Goal: Communication & Community: Answer question/provide support

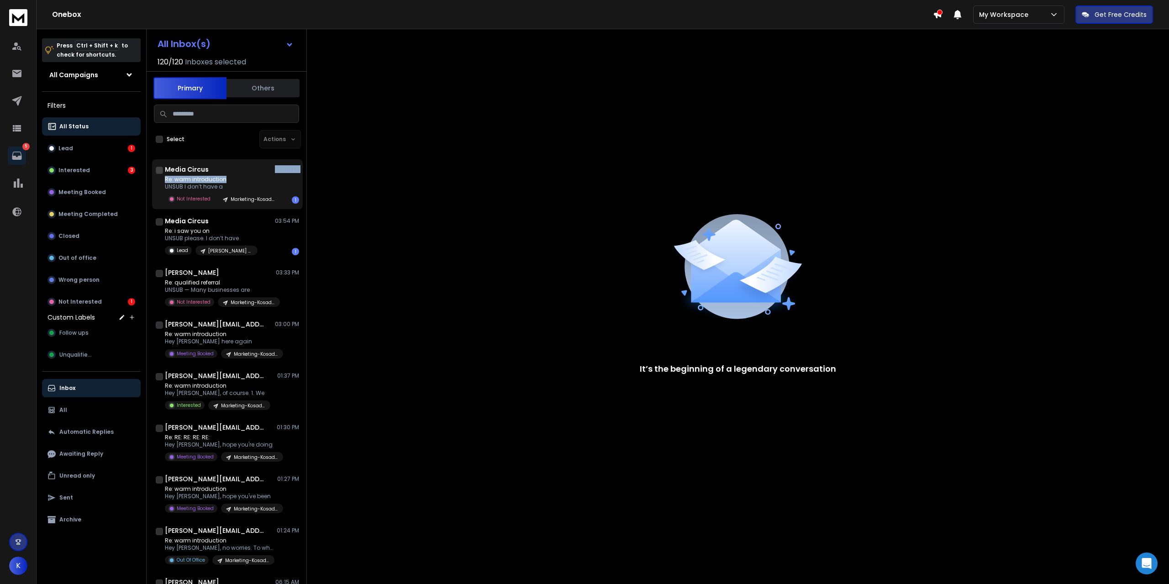
drag, startPoint x: 237, startPoint y: 180, endPoint x: 236, endPoint y: 173, distance: 7.4
click at [237, 173] on div "Media Circus 03:56 PM Re: warm introduction UNSUB I don’t have a Not Interested…" at bounding box center [232, 184] width 134 height 39
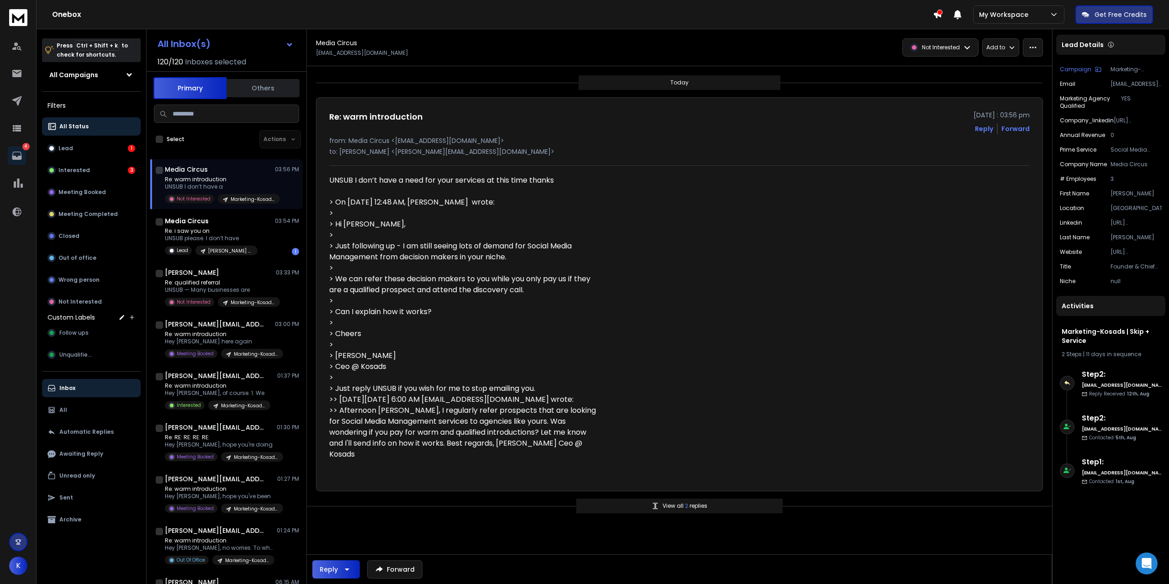
click at [596, 181] on div "UNSUB I don’t have a need for your services at this time thanks > On Aug 5, 202…" at bounding box center [466, 326] width 274 height 303
click at [26, 563] on span "K" at bounding box center [18, 565] width 18 height 18
click at [70, 552] on div "Settings" at bounding box center [83, 550] width 87 height 15
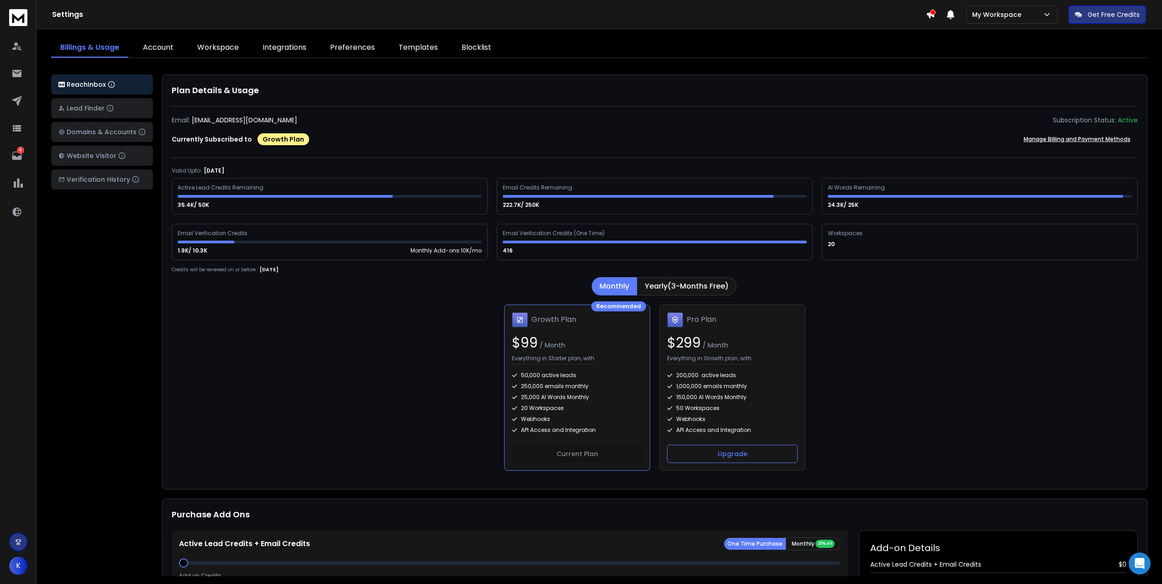
click at [420, 117] on div "Email: kostas.kosads@gmail.com Subscription Status: Active" at bounding box center [655, 119] width 966 height 9
click at [1059, 139] on p "Manage Billing and Payment Methods" at bounding box center [1076, 139] width 107 height 7
click at [248, 139] on div "Currently Subscribed to Growth Plan" at bounding box center [591, 139] width 839 height 18
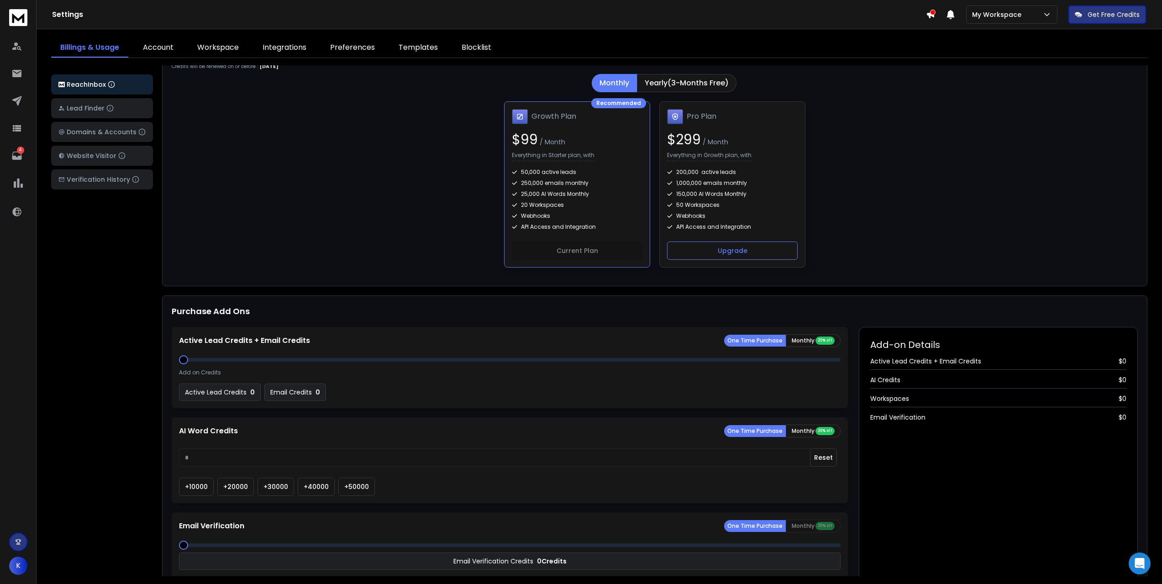
scroll to position [228, 0]
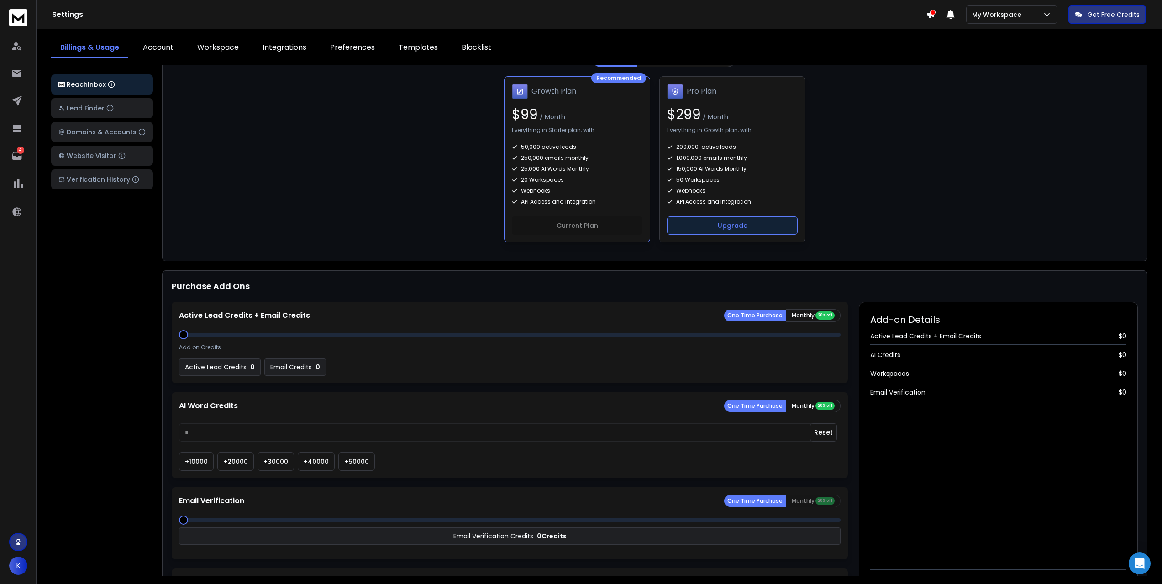
click at [749, 220] on button "Upgrade" at bounding box center [732, 225] width 131 height 18
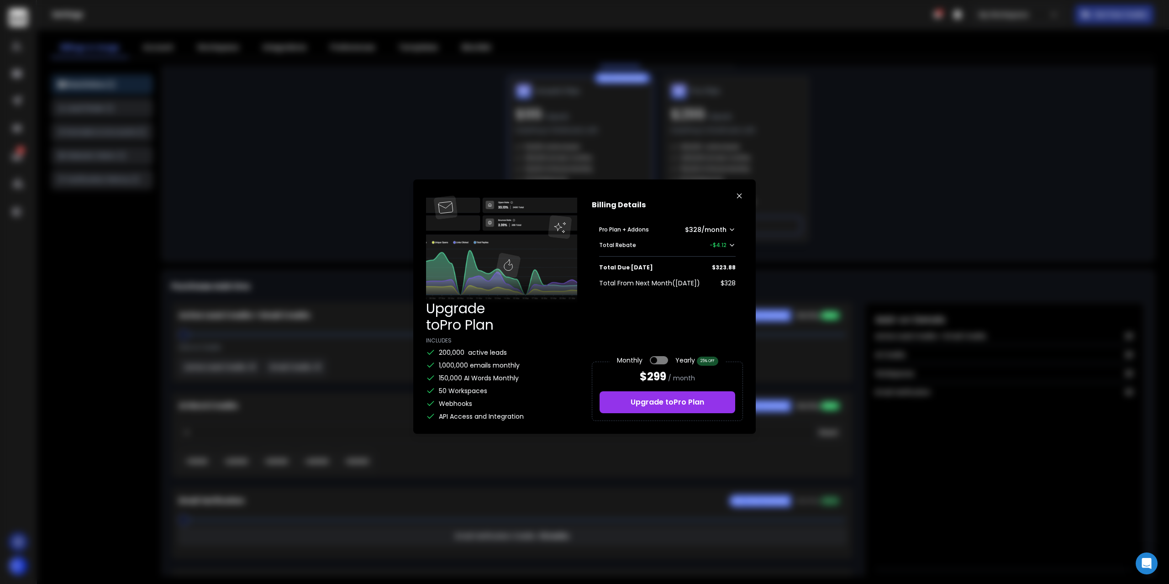
click at [741, 194] on icon at bounding box center [739, 196] width 5 height 5
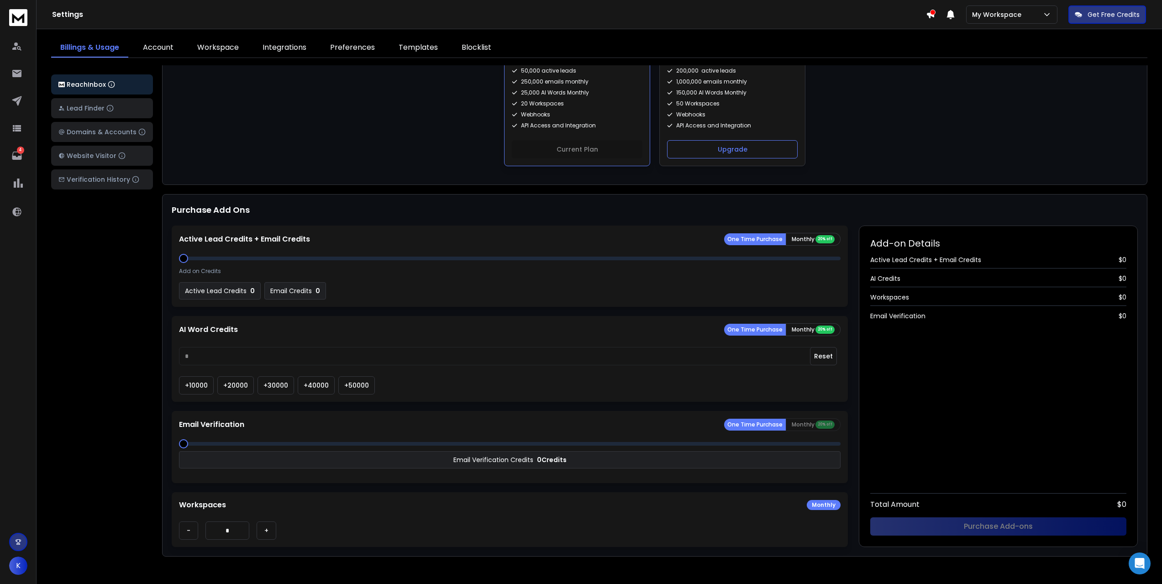
scroll to position [318, 0]
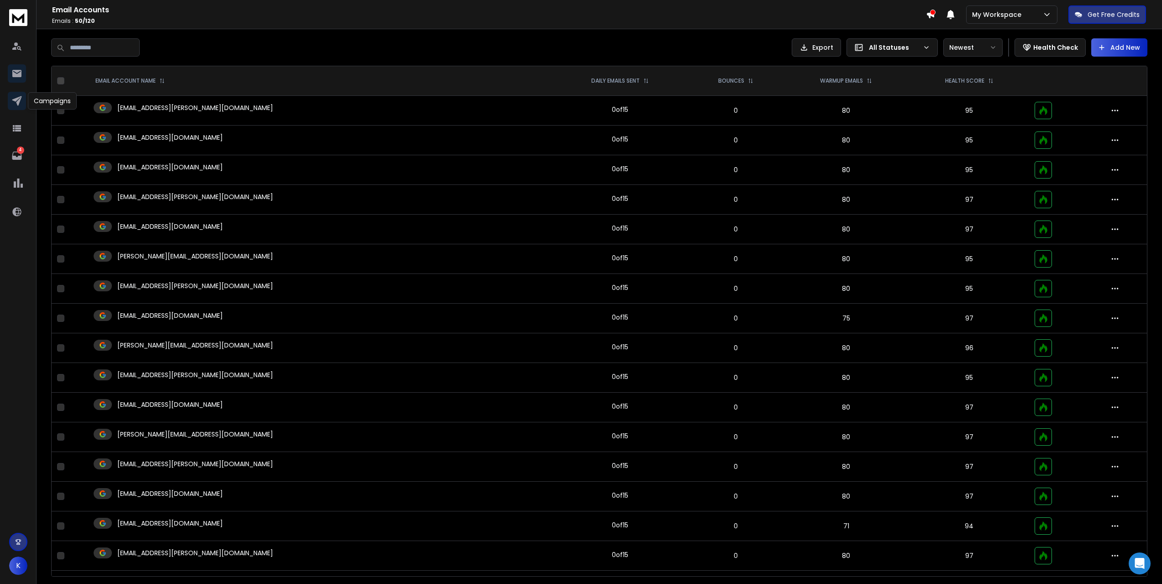
click at [22, 97] on icon at bounding box center [16, 100] width 11 height 11
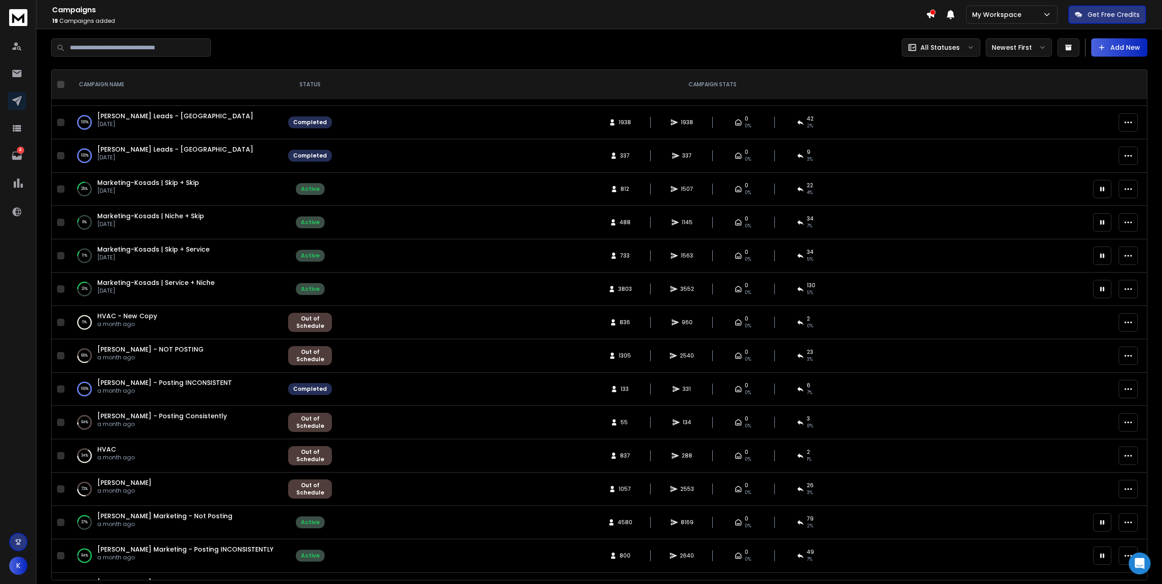
scroll to position [160, 0]
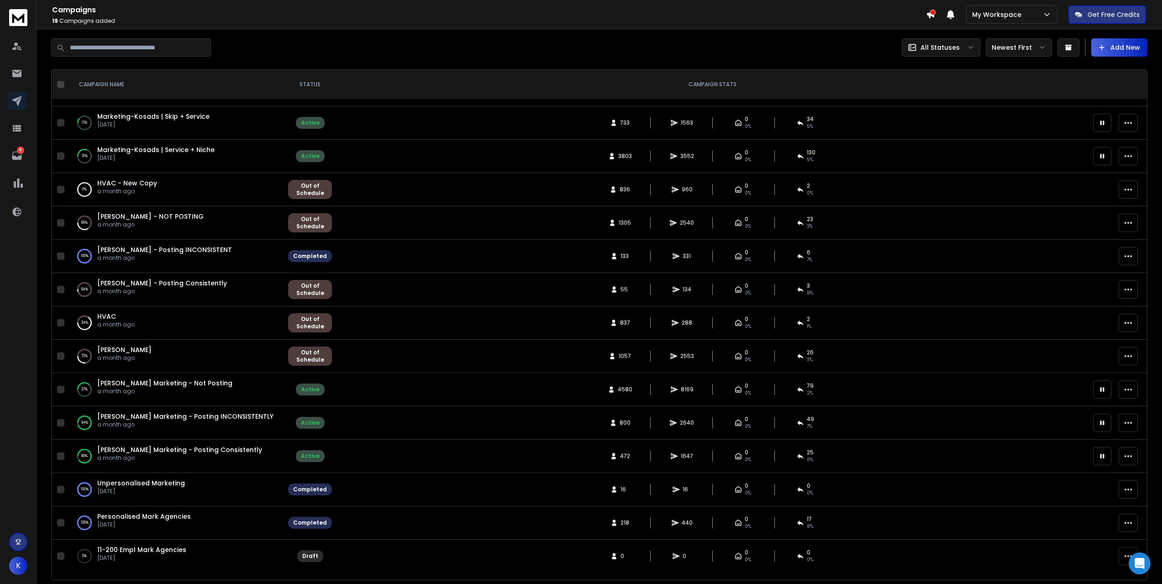
click at [446, 419] on div "800 2640 0 0% 49 7 %" at bounding box center [712, 422] width 739 height 15
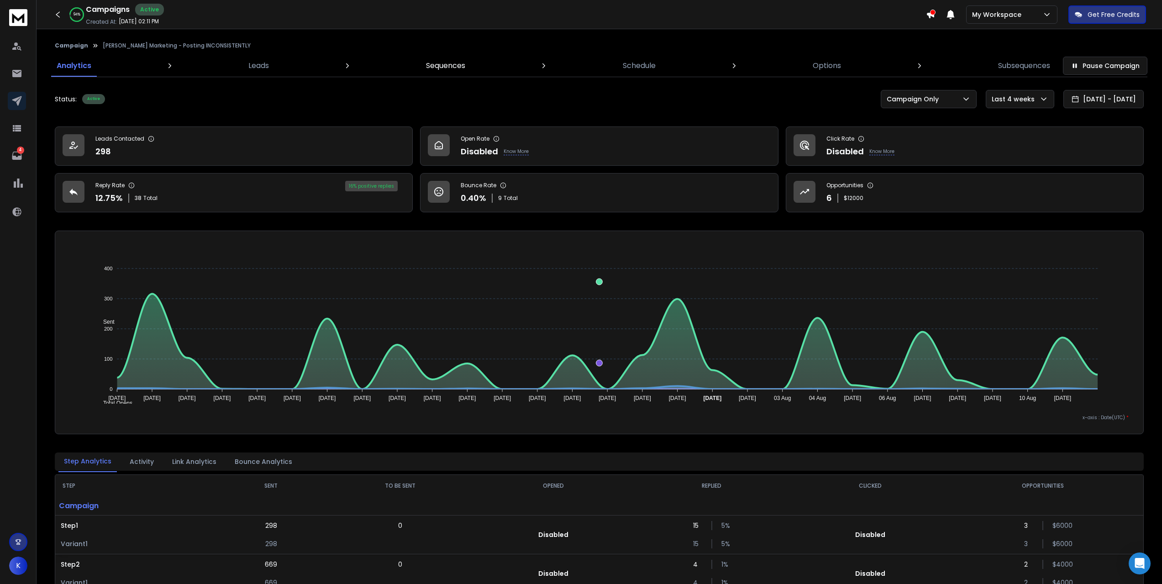
click at [456, 69] on p "Sequences" at bounding box center [445, 65] width 39 height 11
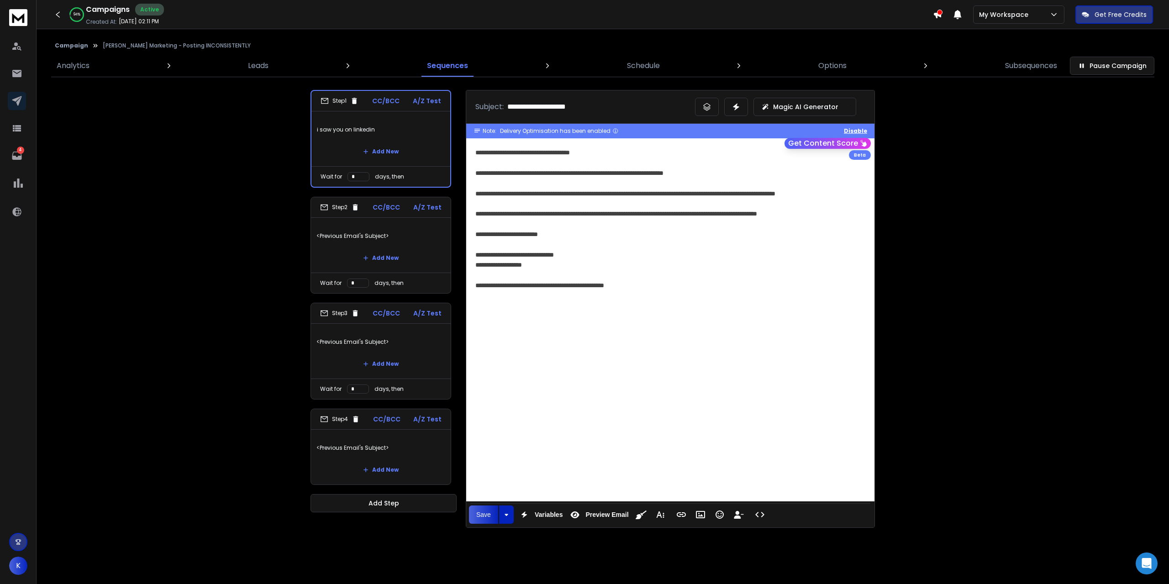
click at [378, 241] on p "<Previous Email's Subject>" at bounding box center [380, 236] width 129 height 26
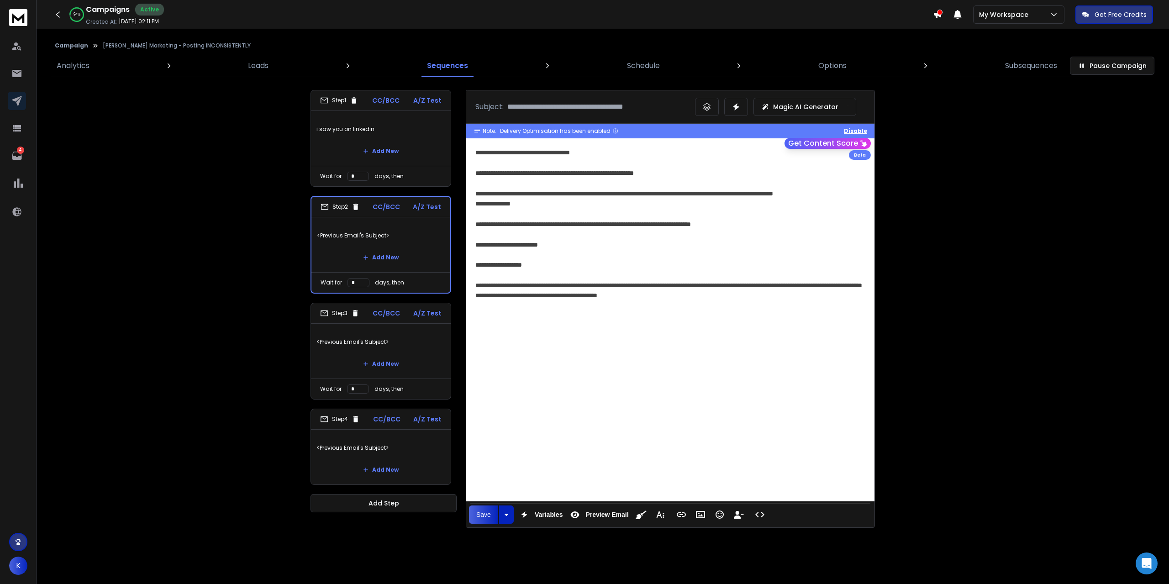
click at [388, 343] on p "<Previous Email's Subject>" at bounding box center [380, 342] width 129 height 26
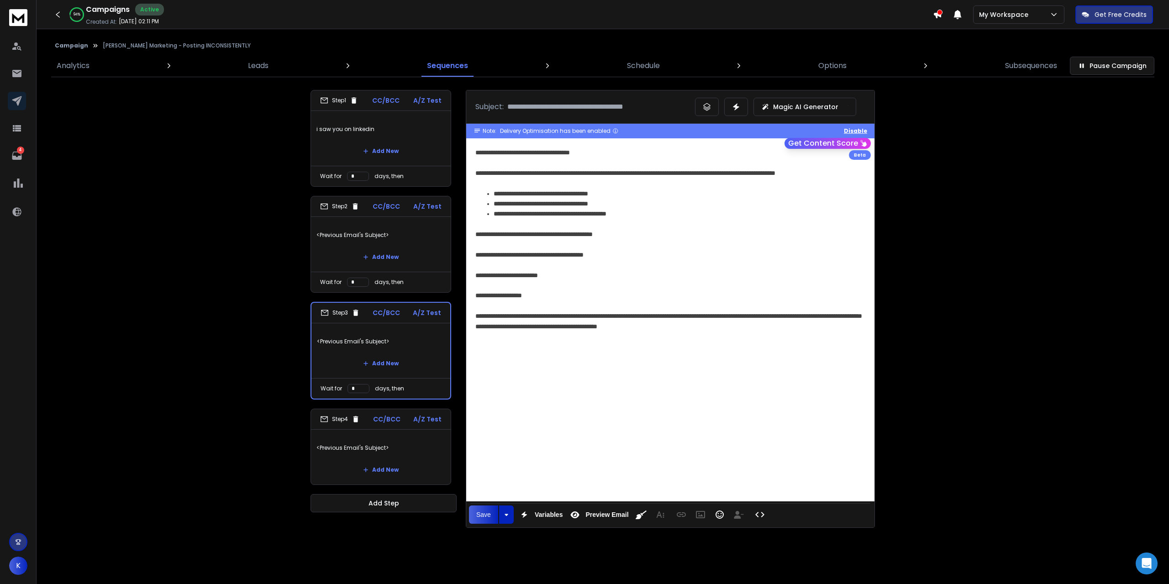
click at [381, 238] on p "<Previous Email's Subject>" at bounding box center [380, 235] width 129 height 26
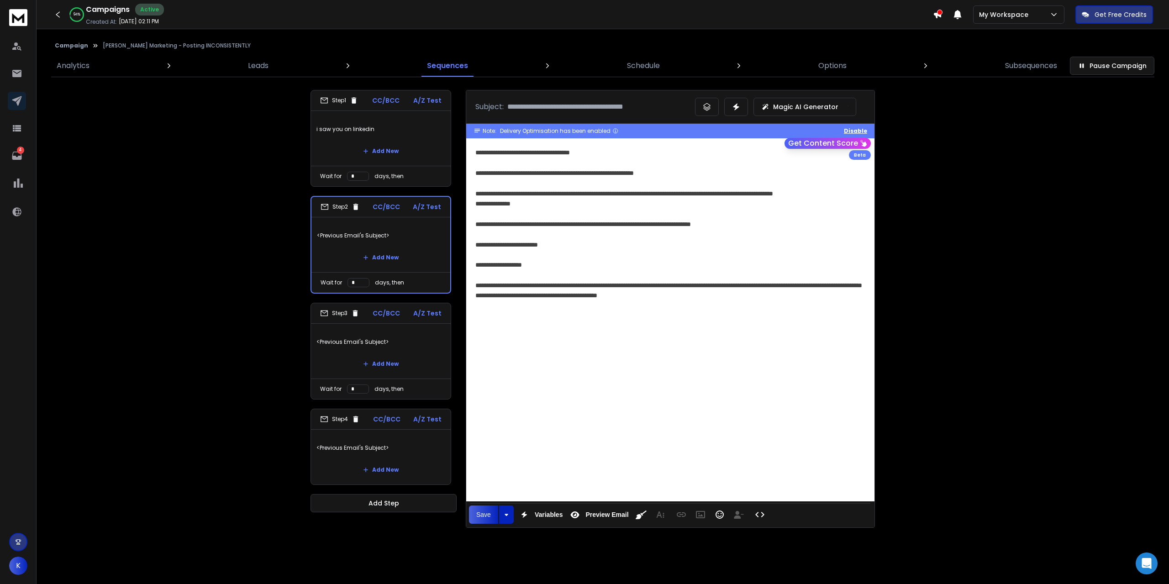
click at [381, 135] on p "i saw you on linkedin" at bounding box center [380, 129] width 129 height 26
type input "**********"
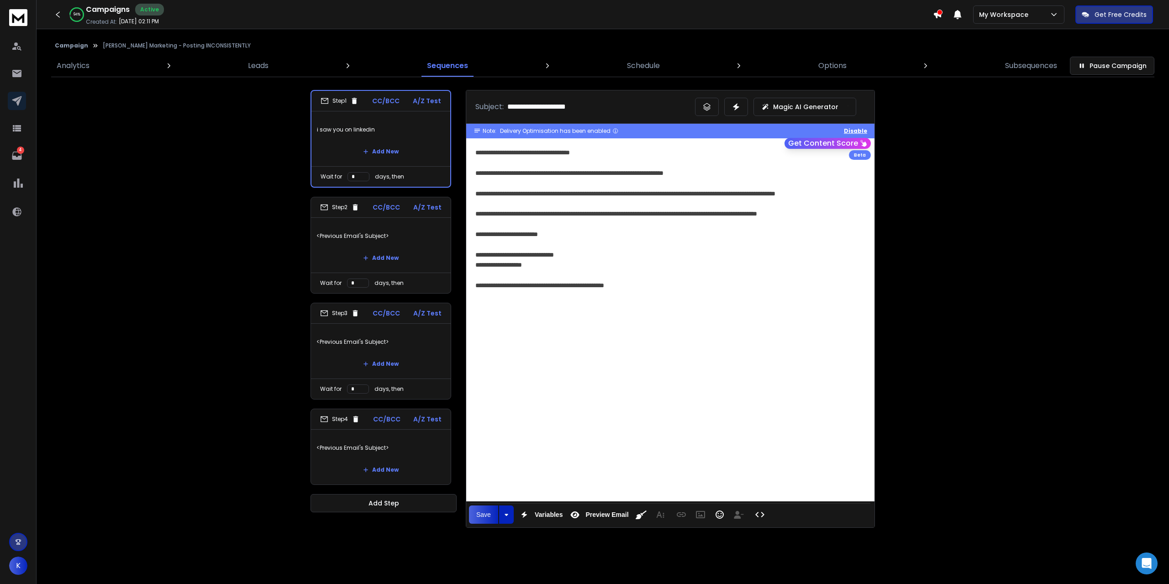
click at [376, 343] on p "<Previous Email's Subject>" at bounding box center [380, 342] width 129 height 26
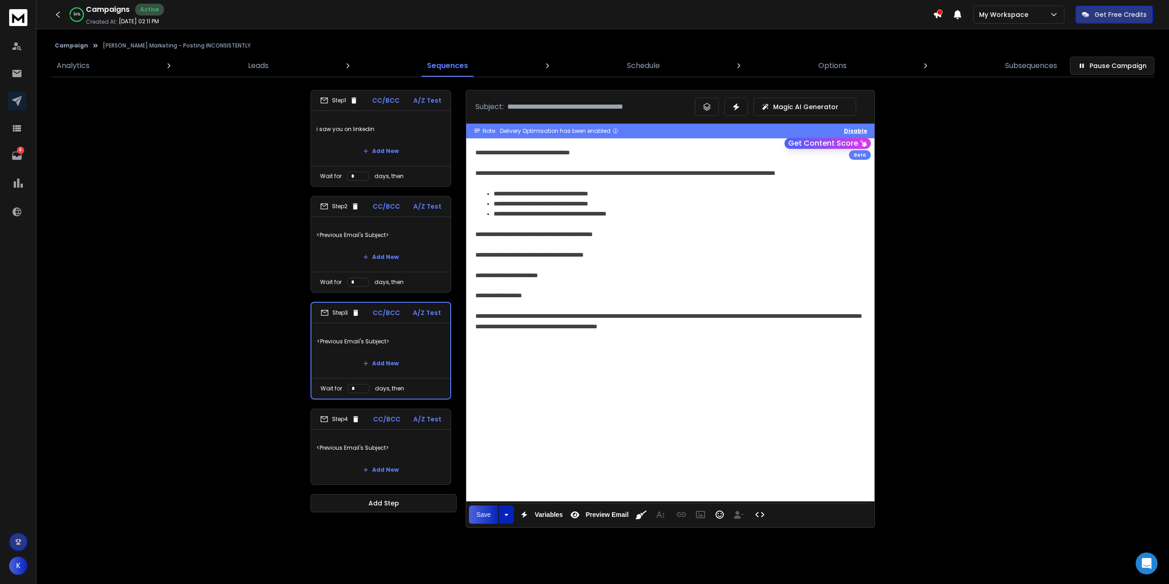
click at [389, 449] on p "<Previous Email's Subject>" at bounding box center [380, 448] width 129 height 26
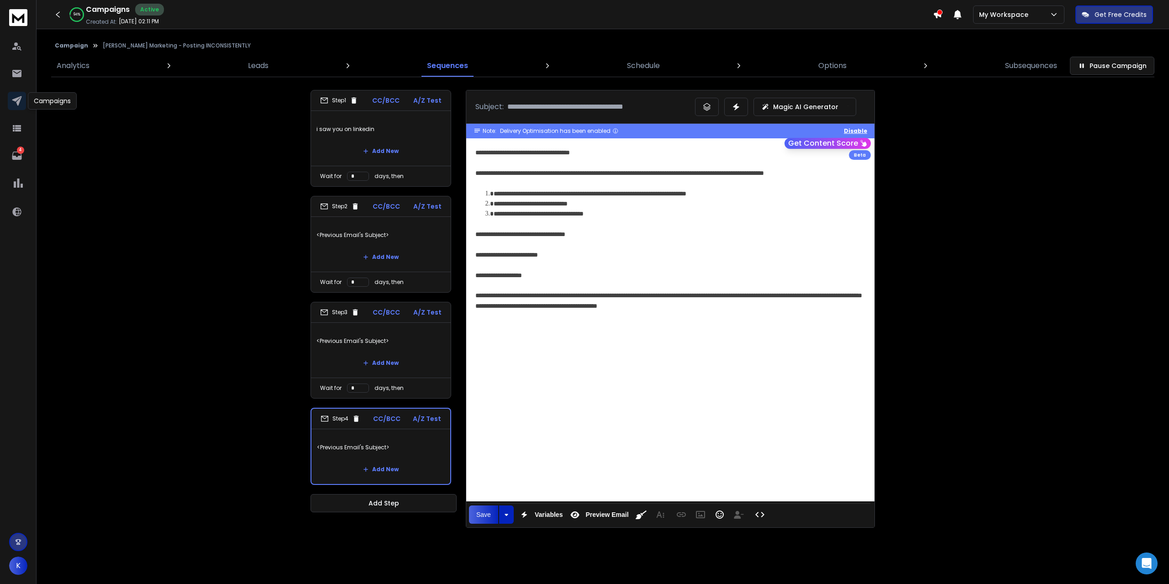
click at [21, 102] on icon at bounding box center [16, 100] width 11 height 11
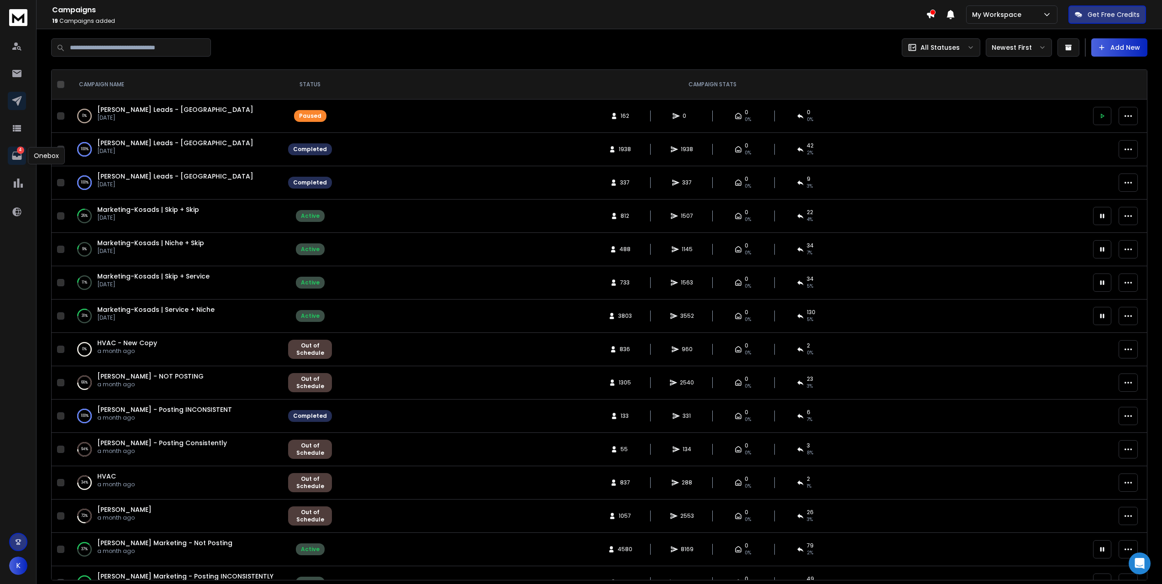
click at [21, 159] on icon at bounding box center [17, 156] width 10 height 8
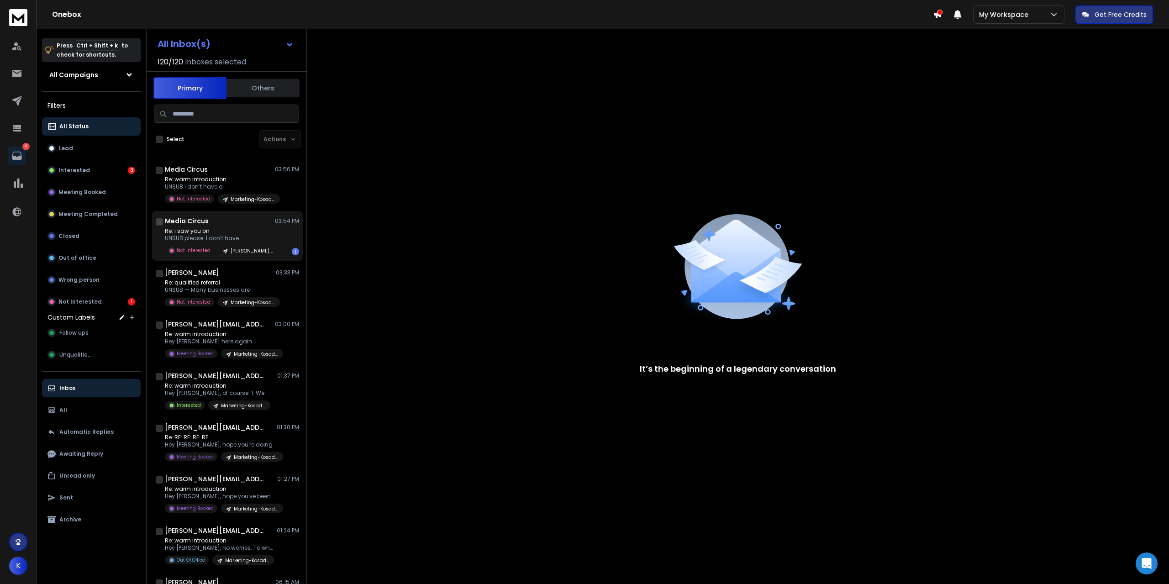
click at [252, 230] on p "Re: i saw you on" at bounding box center [220, 230] width 110 height 7
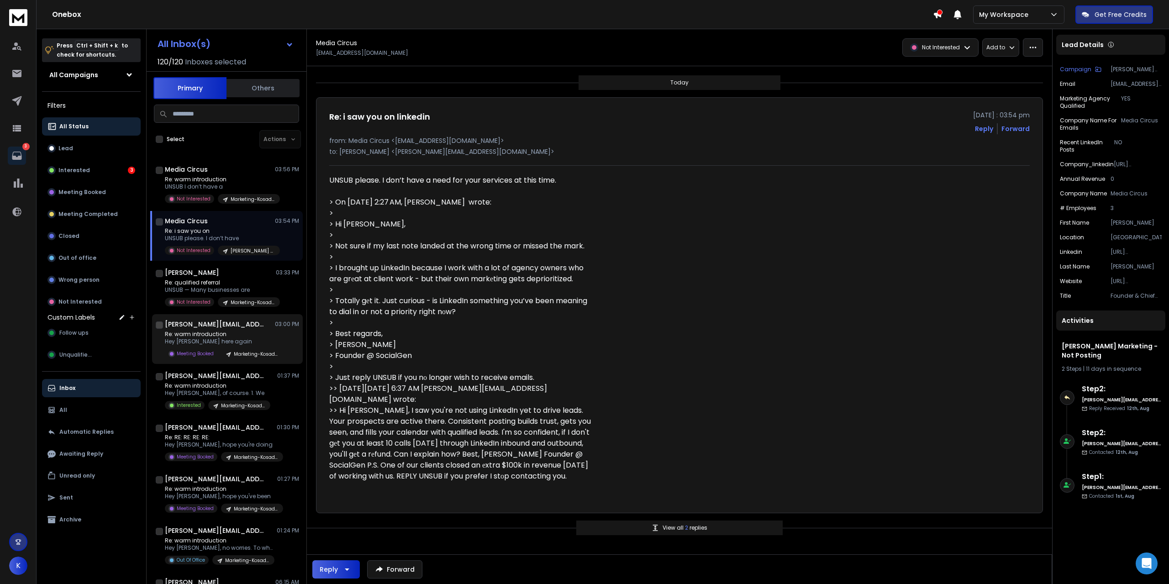
click at [243, 331] on p "Re: warm introduction" at bounding box center [220, 334] width 110 height 7
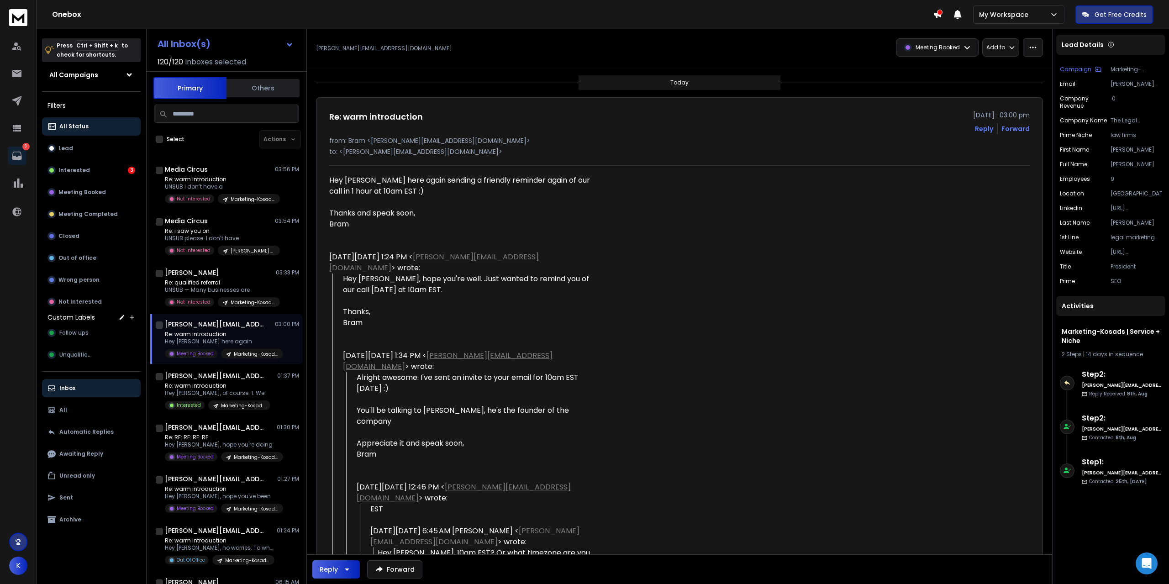
click at [1125, 166] on p "Paul Eisen" at bounding box center [1135, 164] width 51 height 7
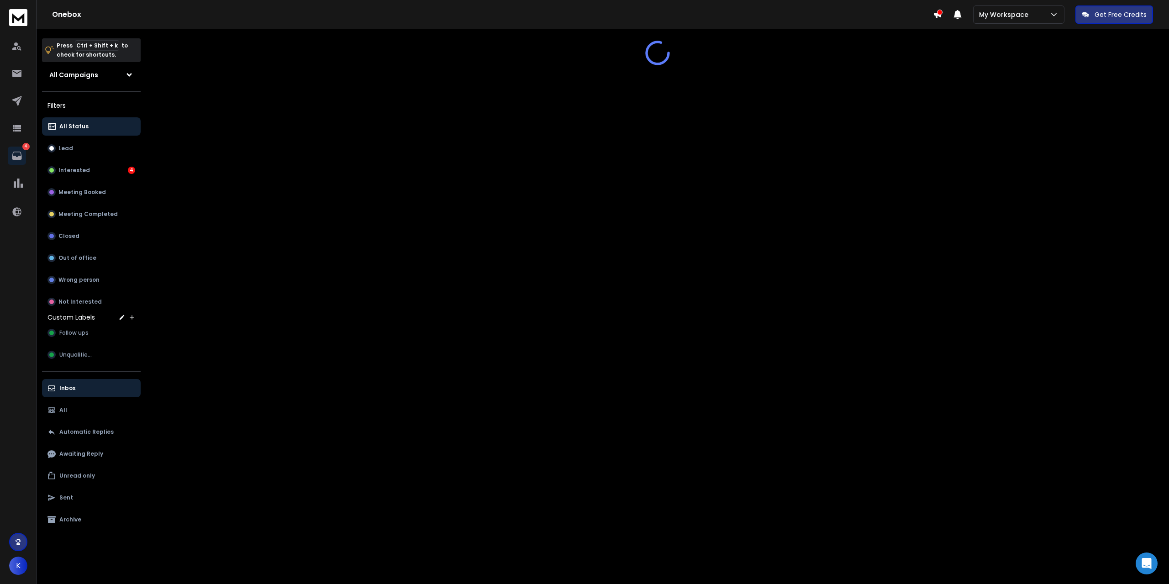
drag, startPoint x: 0, startPoint y: 0, endPoint x: 434, endPoint y: 35, distance: 435.1
click at [436, 36] on div "Press Ctrl + Shift + k to check for shortcuts. All Campaigns All Campaigns Filt…" at bounding box center [603, 321] width 1132 height 584
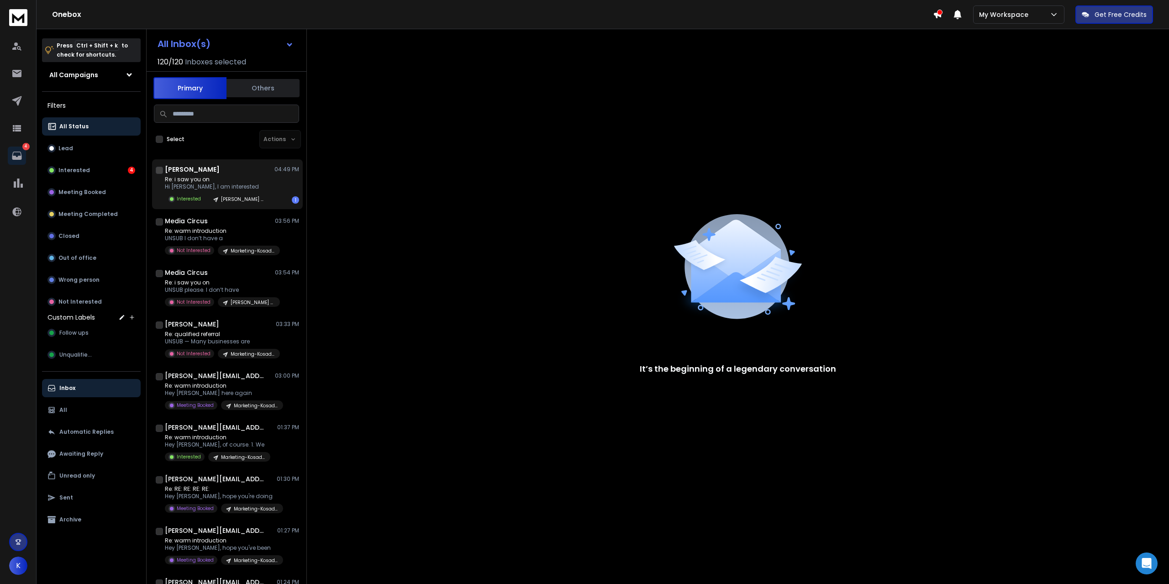
click at [261, 173] on div "Katherine Salazar 04:49 PM" at bounding box center [232, 169] width 134 height 9
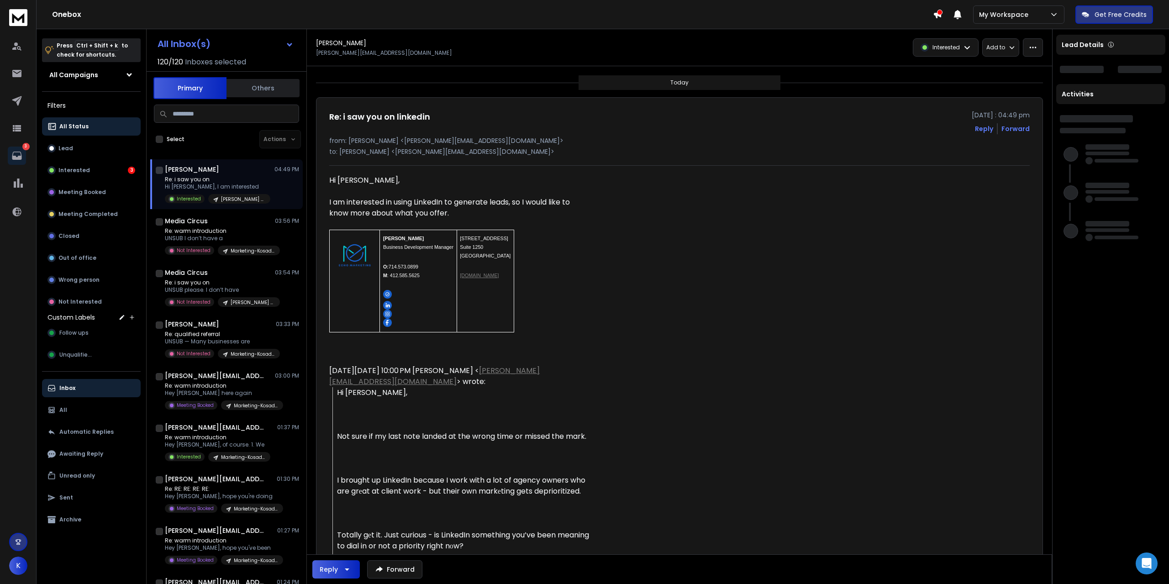
click at [806, 156] on div "Re: i saw you on linkedin [DATE] : 04:49 pm Reply Forward from: [PERSON_NAME] <…" at bounding box center [679, 482] width 700 height 744
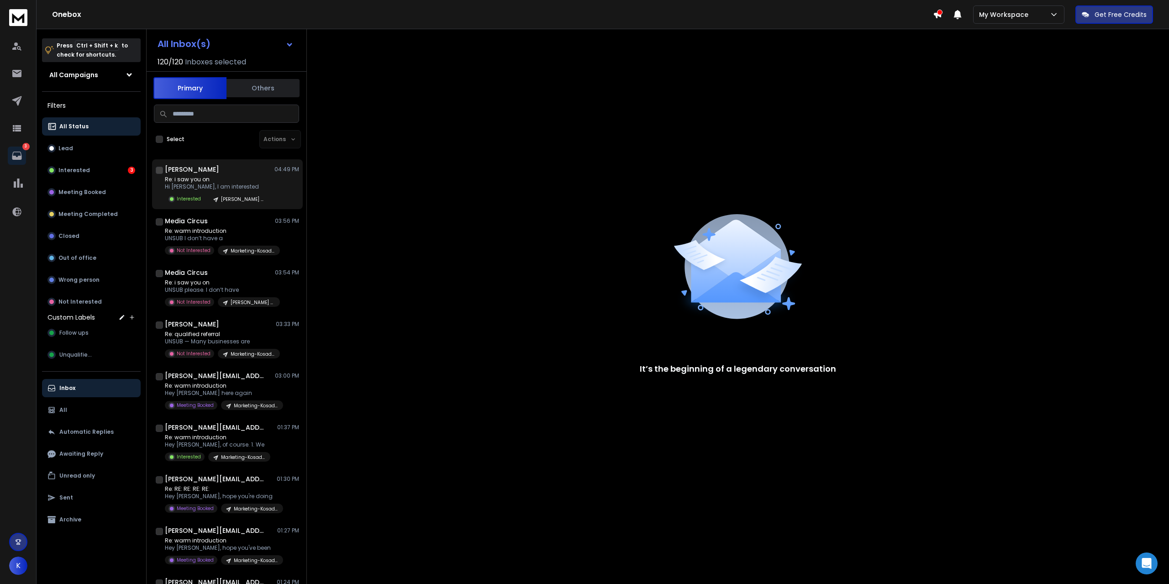
click at [234, 176] on p "Re: i saw you on" at bounding box center [217, 179] width 105 height 7
click at [262, 163] on div "[PERSON_NAME] 04:49 PM Re: i saw you on Hi [PERSON_NAME], I am interested Inter…" at bounding box center [227, 184] width 151 height 50
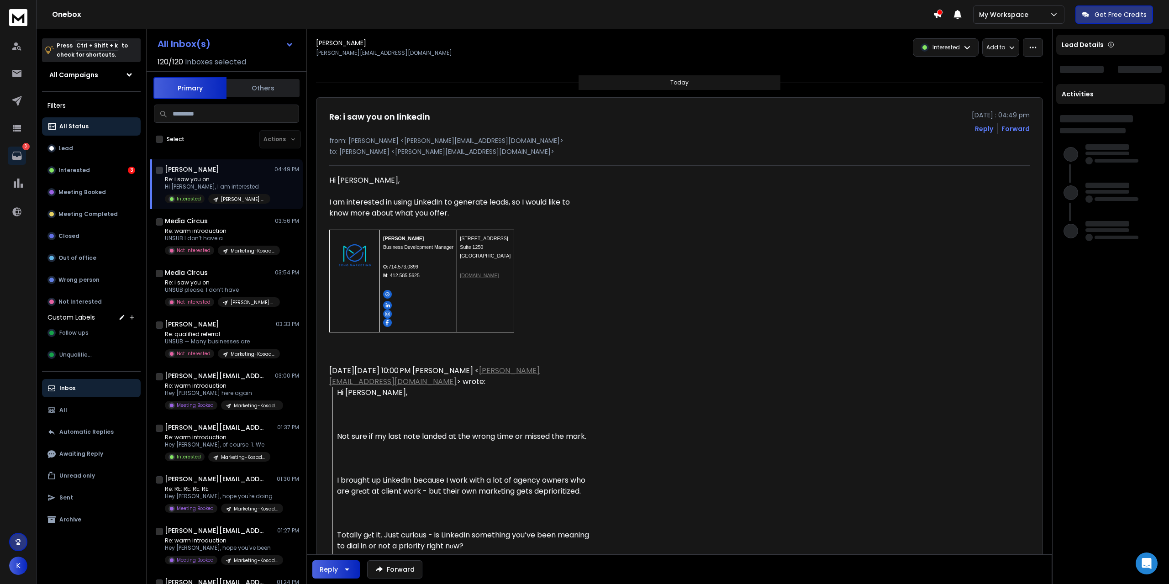
click at [673, 229] on div "Re: i saw you on linkedin [DATE] : 04:49 pm Reply Forward from: [PERSON_NAME] <…" at bounding box center [679, 482] width 700 height 744
click at [985, 126] on button "Reply" at bounding box center [984, 128] width 18 height 9
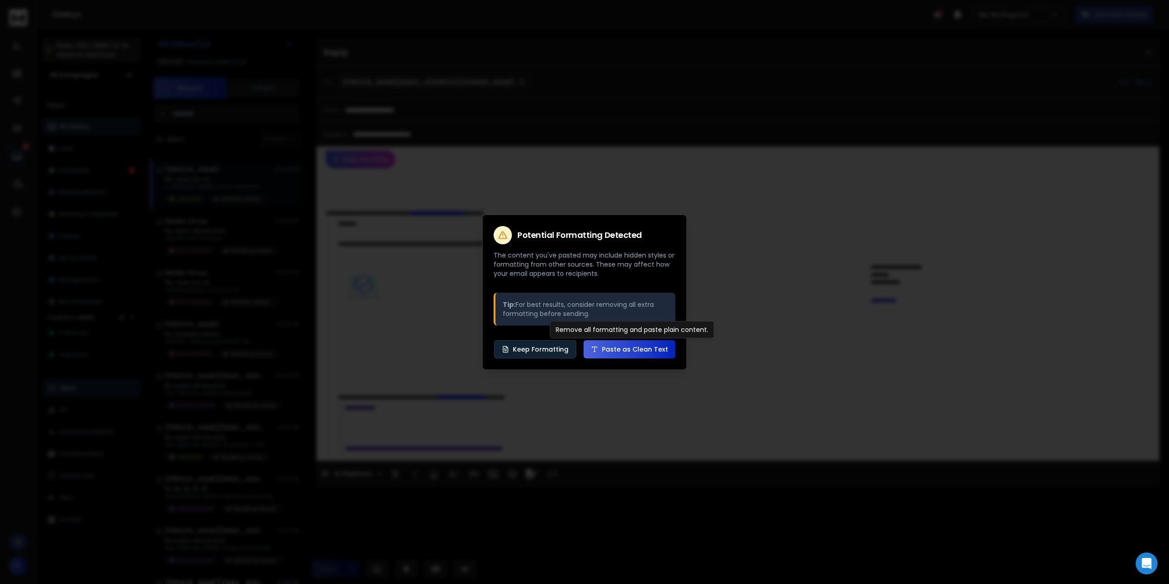
click at [548, 347] on button "Keep Formatting" at bounding box center [535, 349] width 82 height 18
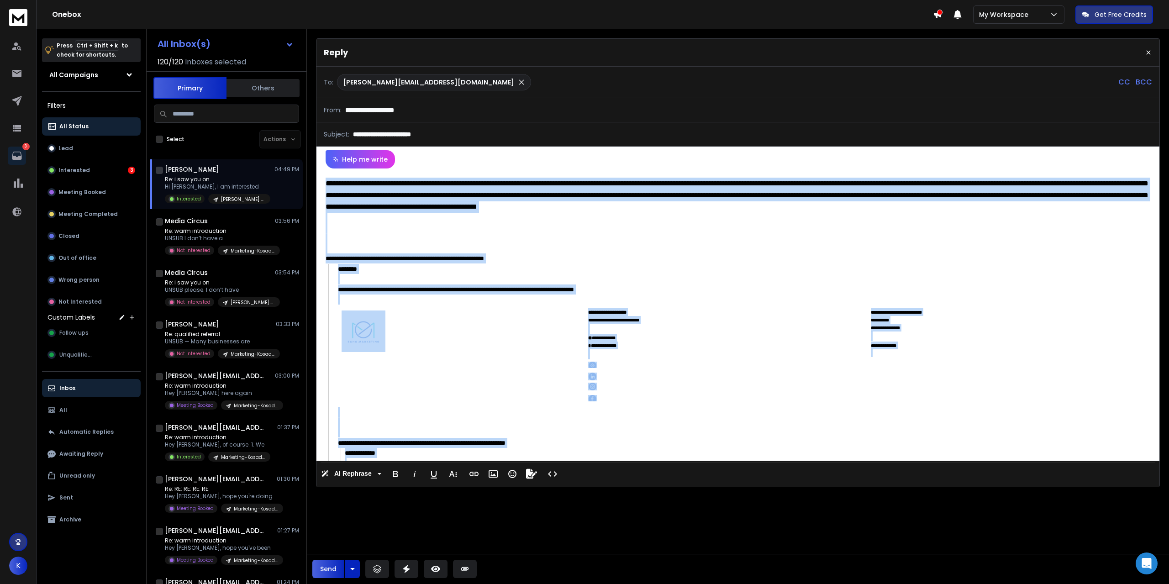
click at [484, 204] on span "**********" at bounding box center [736, 195] width 823 height 30
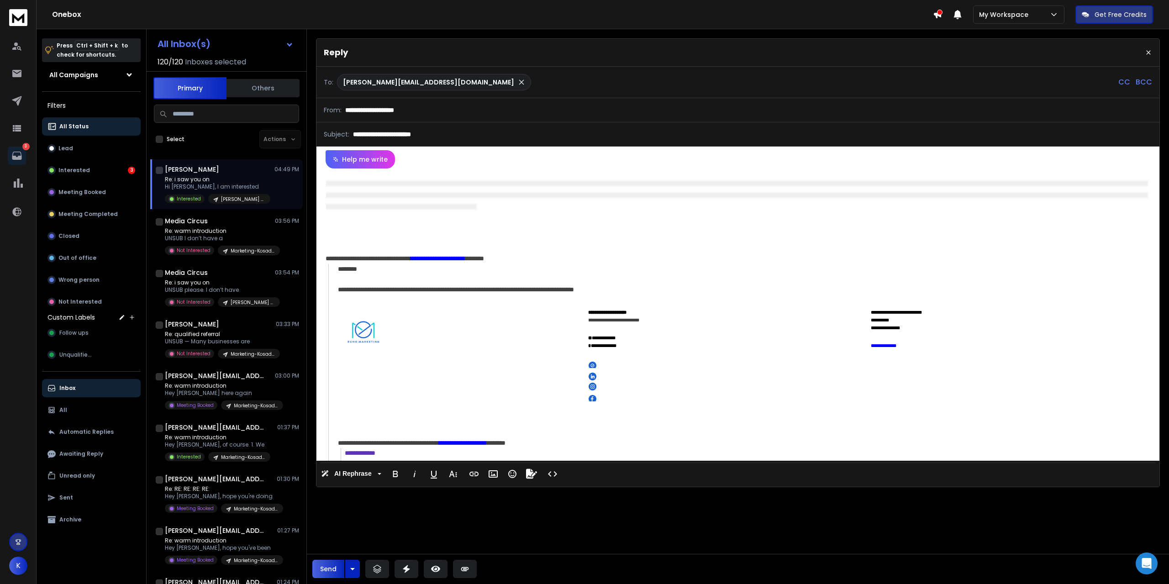
click at [427, 198] on span "**********" at bounding box center [736, 195] width 823 height 30
click at [1144, 51] on icon at bounding box center [1147, 52] width 7 height 7
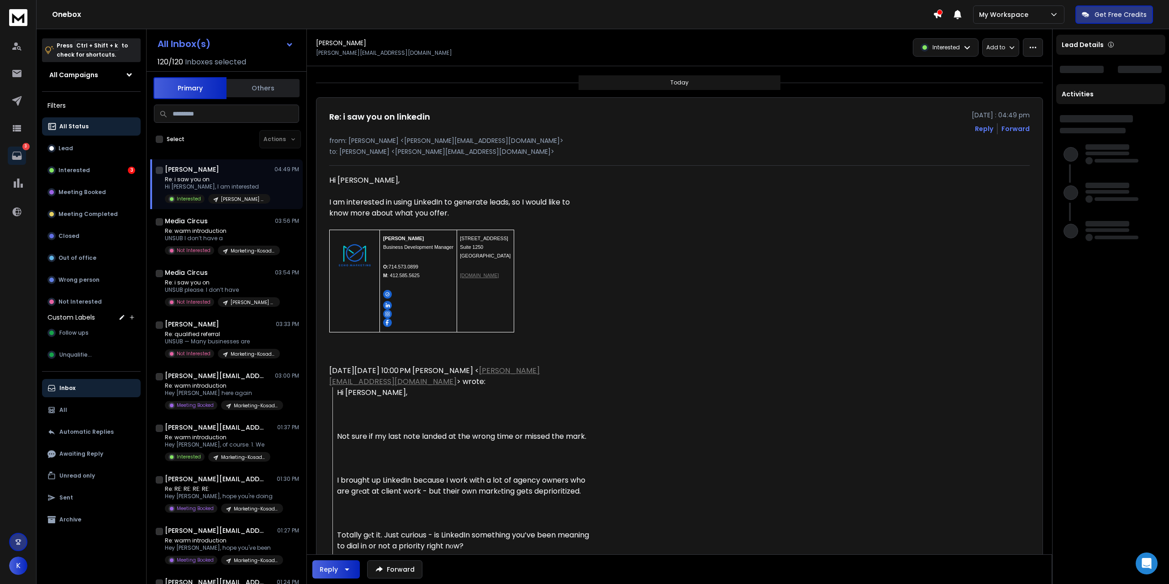
click at [986, 134] on div "Reply Forward" at bounding box center [1000, 128] width 58 height 11
click at [987, 132] on button "Reply" at bounding box center [984, 128] width 18 height 9
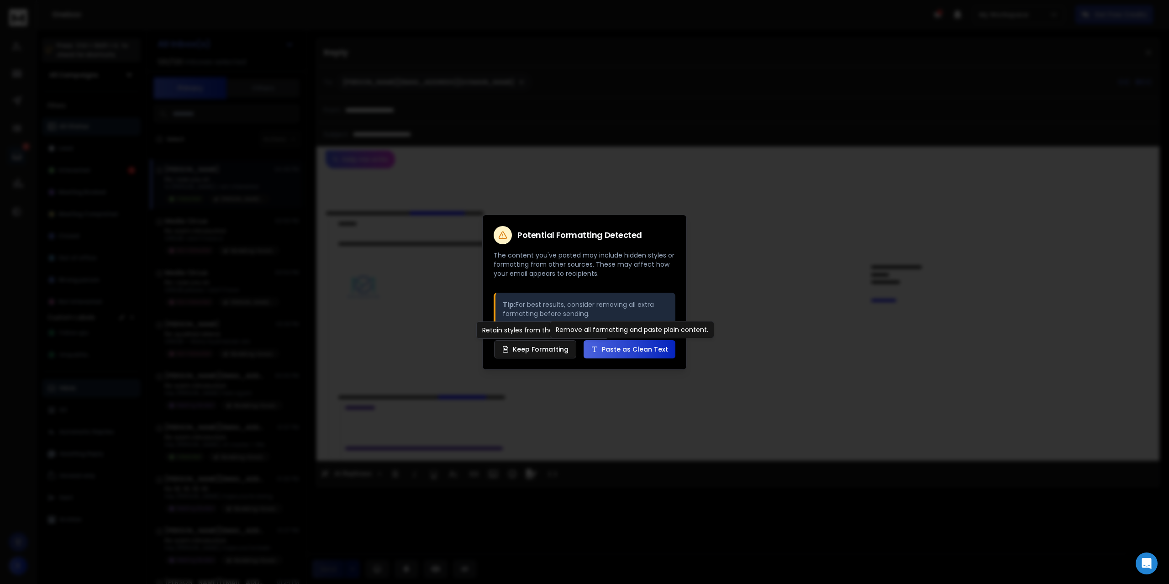
click at [625, 343] on button "Paste as Clean Text" at bounding box center [629, 349] width 92 height 18
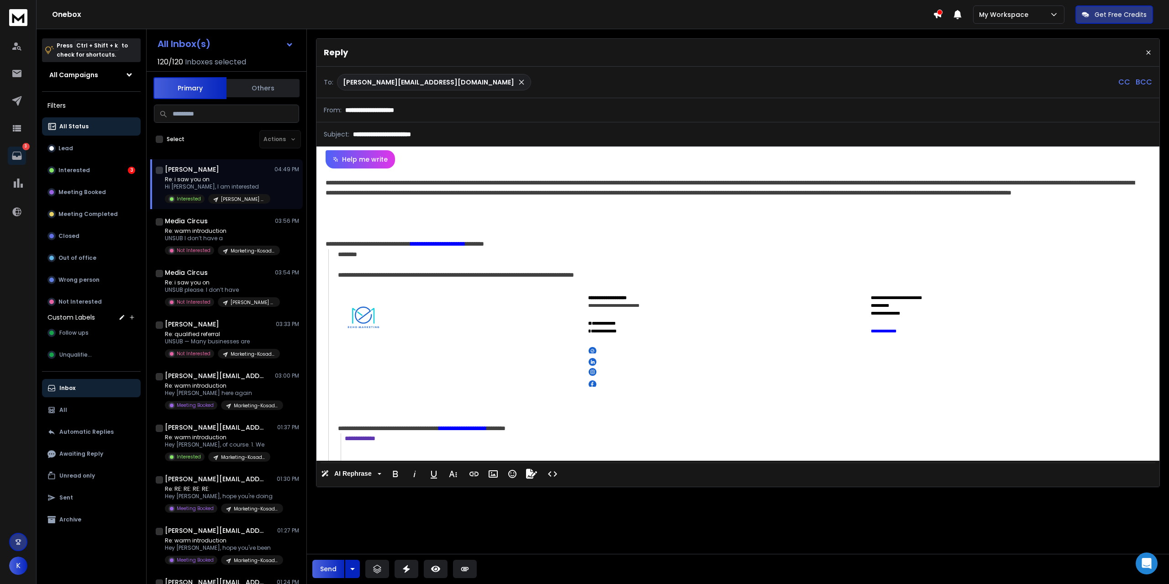
click at [842, 181] on div "**********" at bounding box center [732, 193] width 815 height 31
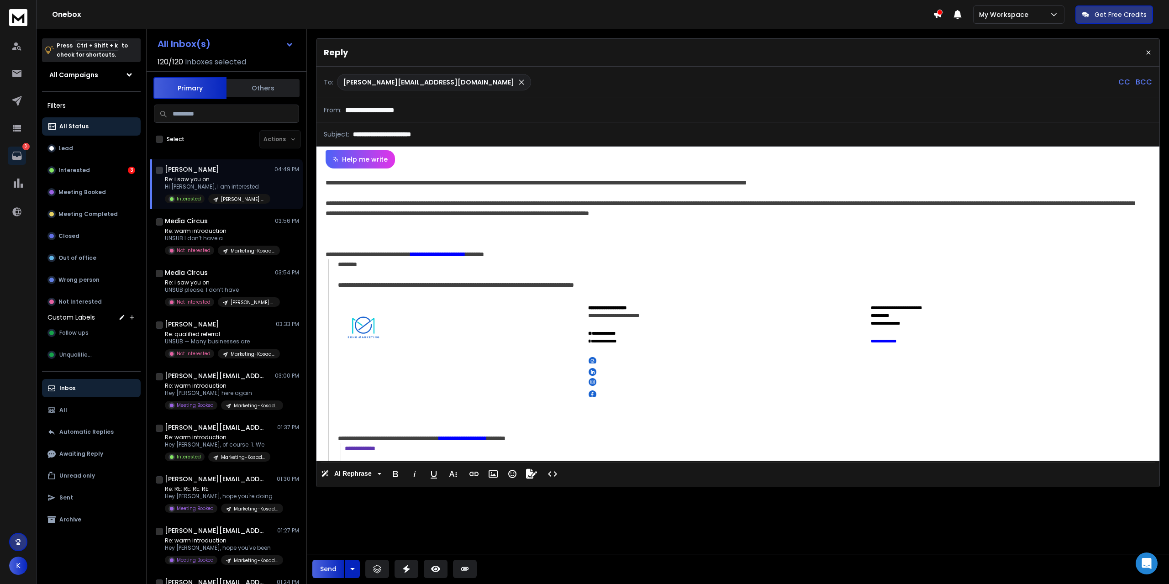
click at [612, 203] on div "**********" at bounding box center [732, 198] width 815 height 41
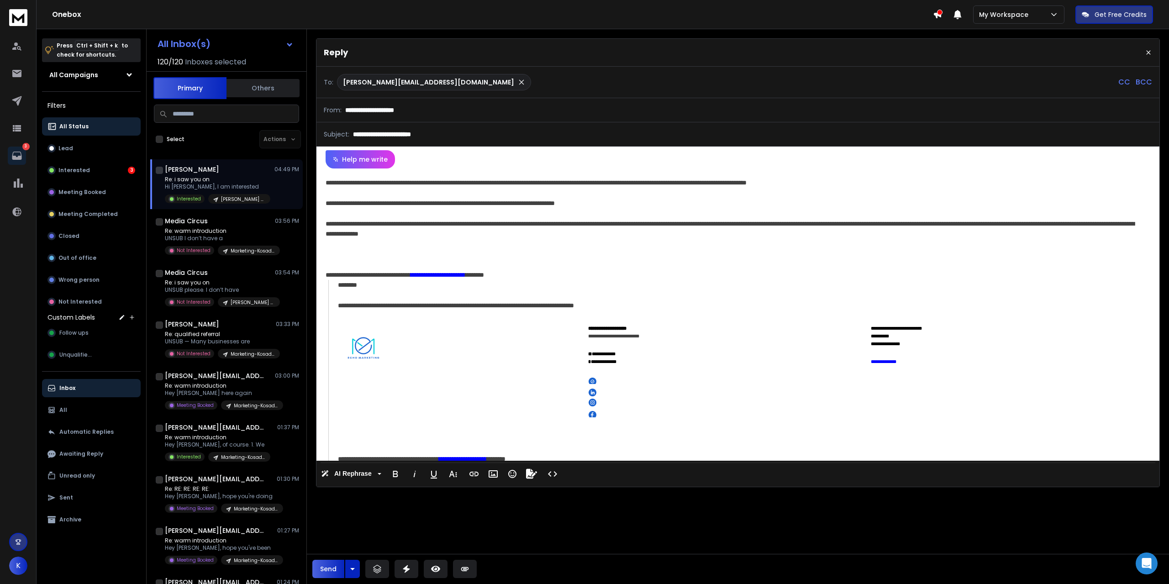
click at [861, 224] on div "**********" at bounding box center [732, 208] width 815 height 61
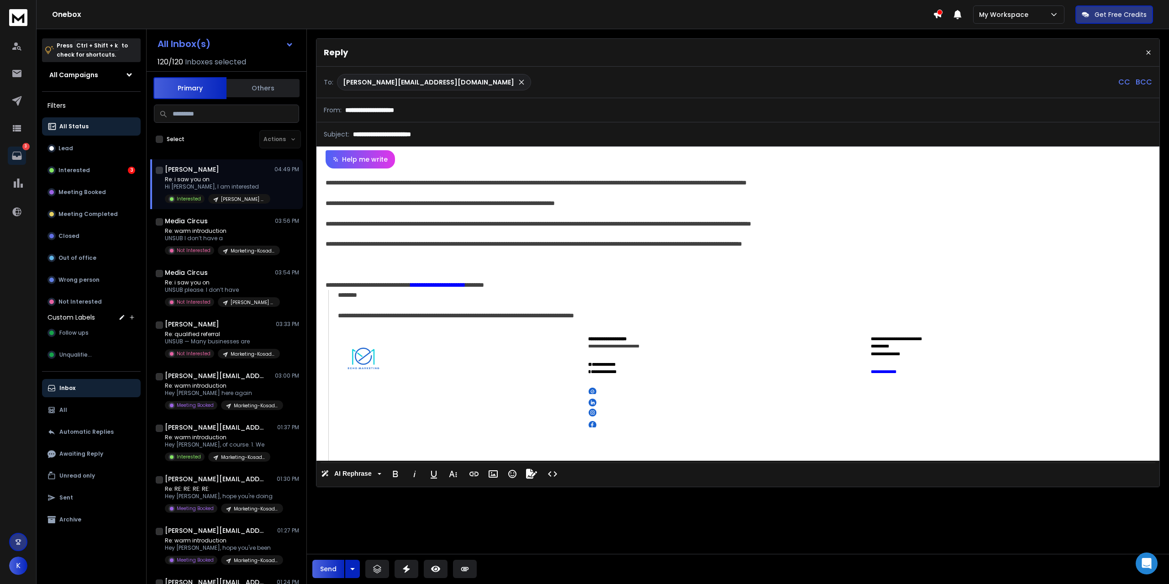
click at [655, 241] on div "**********" at bounding box center [732, 214] width 815 height 72
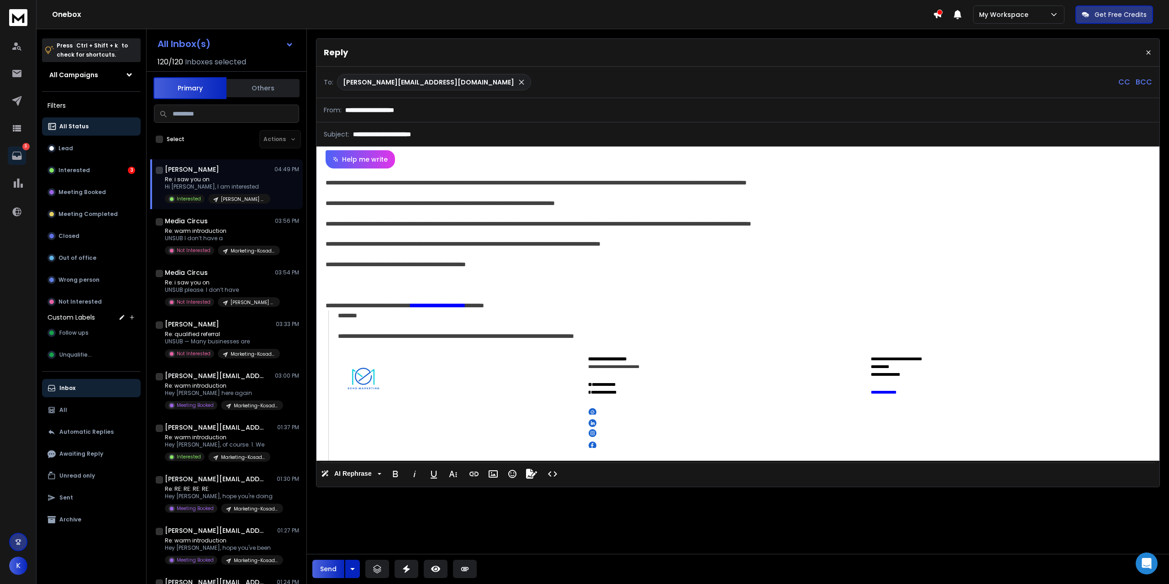
click at [365, 264] on div "**********" at bounding box center [732, 224] width 815 height 92
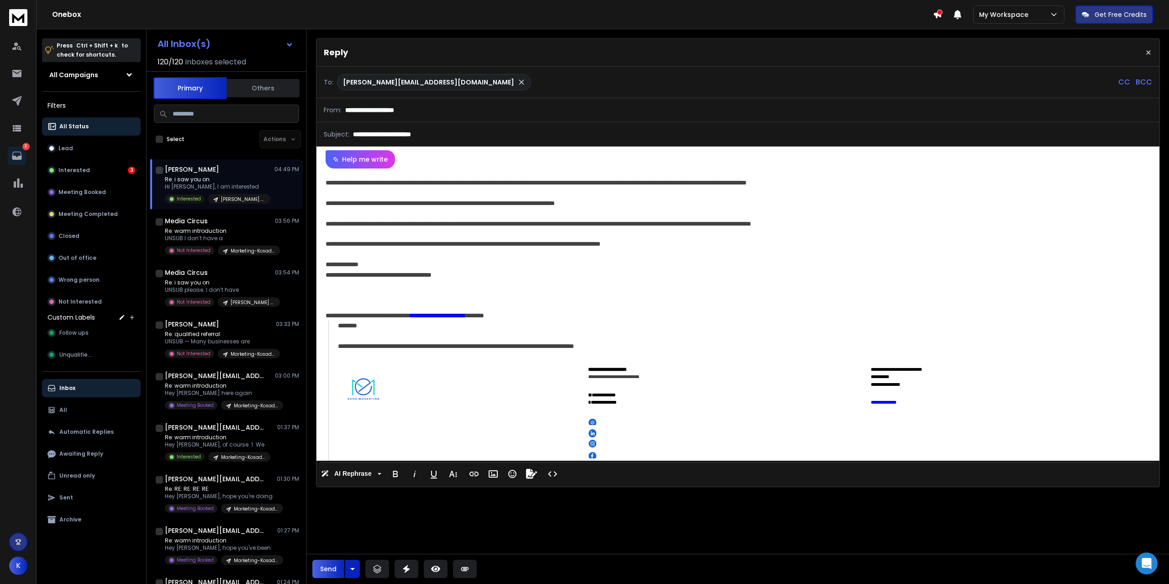
click at [354, 276] on div "**********" at bounding box center [732, 229] width 815 height 102
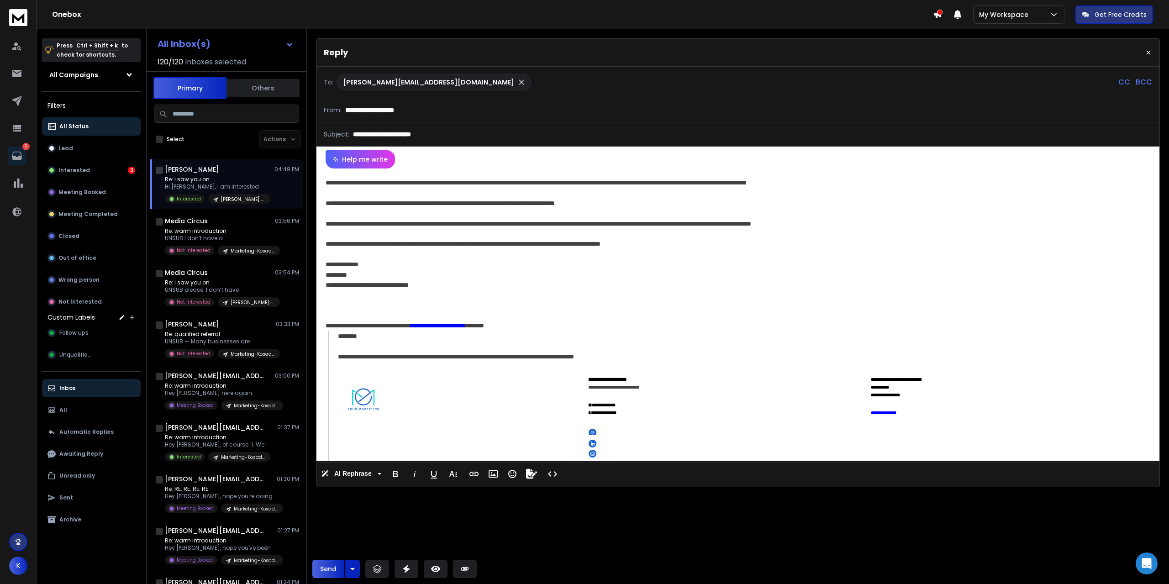
click at [392, 283] on div "**********" at bounding box center [732, 234] width 815 height 112
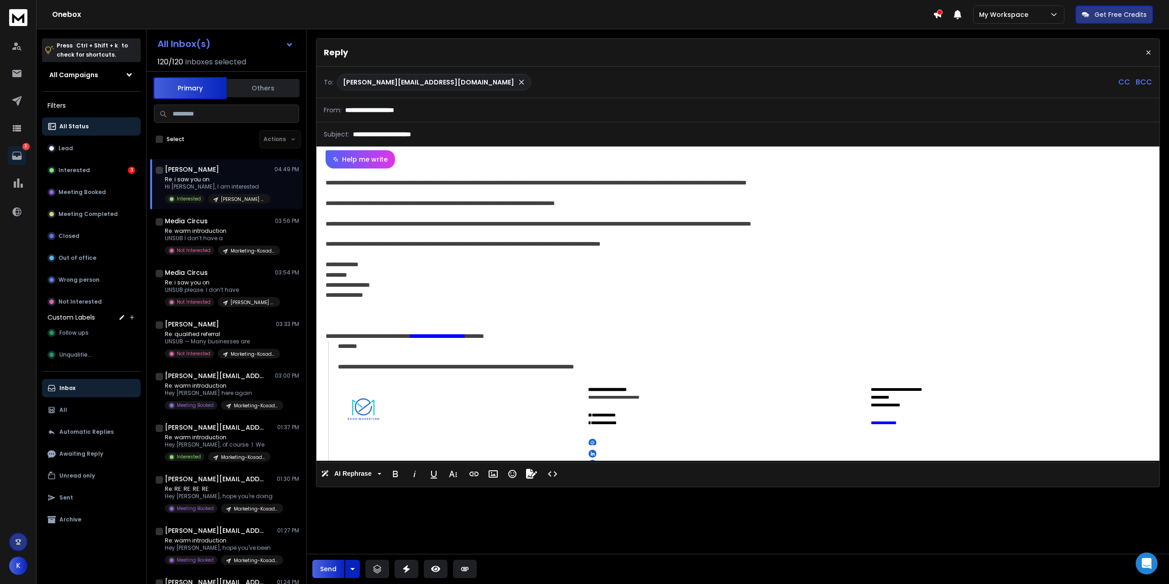
click at [374, 265] on div "**********" at bounding box center [732, 239] width 815 height 123
click at [326, 184] on div "**********" at bounding box center [732, 239] width 815 height 123
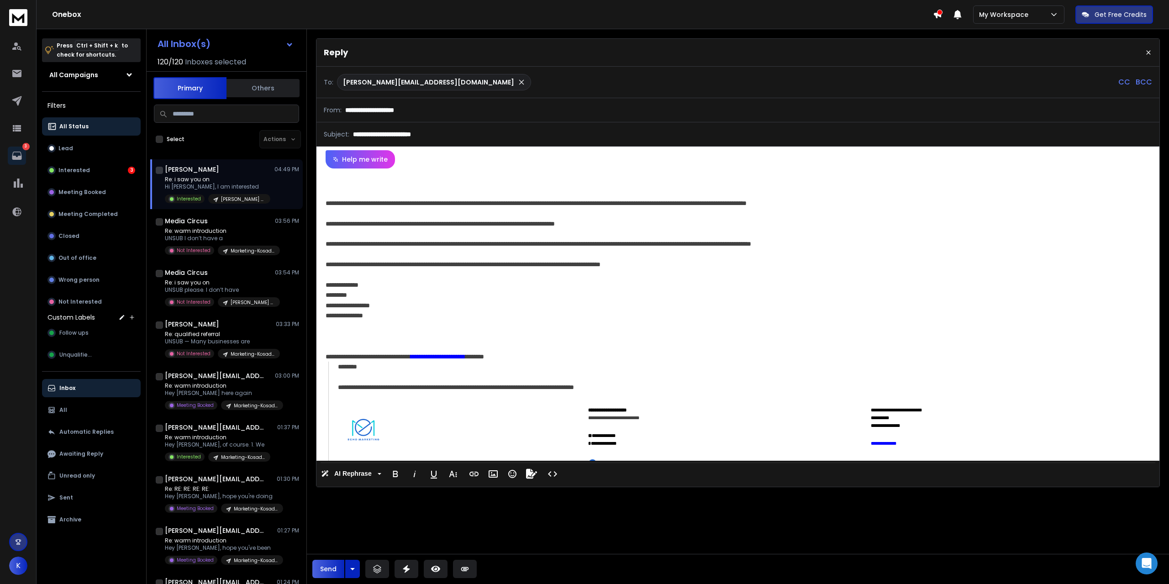
click at [340, 176] on div "**********" at bounding box center [737, 314] width 843 height 292
click at [525, 265] on div "**********" at bounding box center [732, 249] width 815 height 143
click at [649, 264] on div "**********" at bounding box center [732, 249] width 815 height 143
click at [699, 269] on div "**********" at bounding box center [732, 249] width 815 height 143
click at [331, 567] on button "Send" at bounding box center [328, 569] width 32 height 18
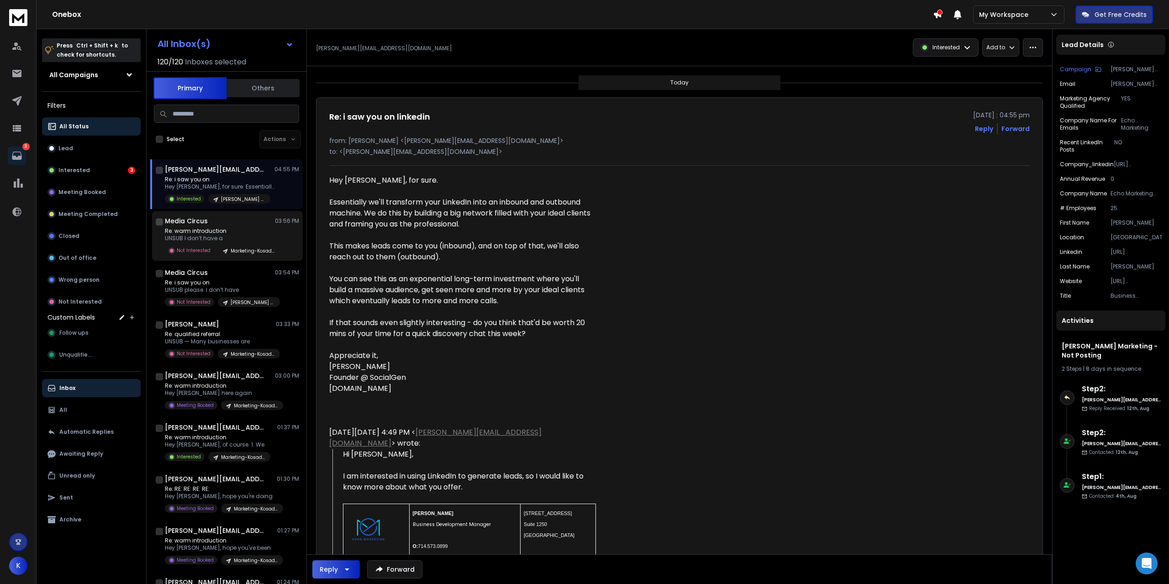
click at [228, 235] on p "UNSUB I don’t have a" at bounding box center [220, 238] width 110 height 7
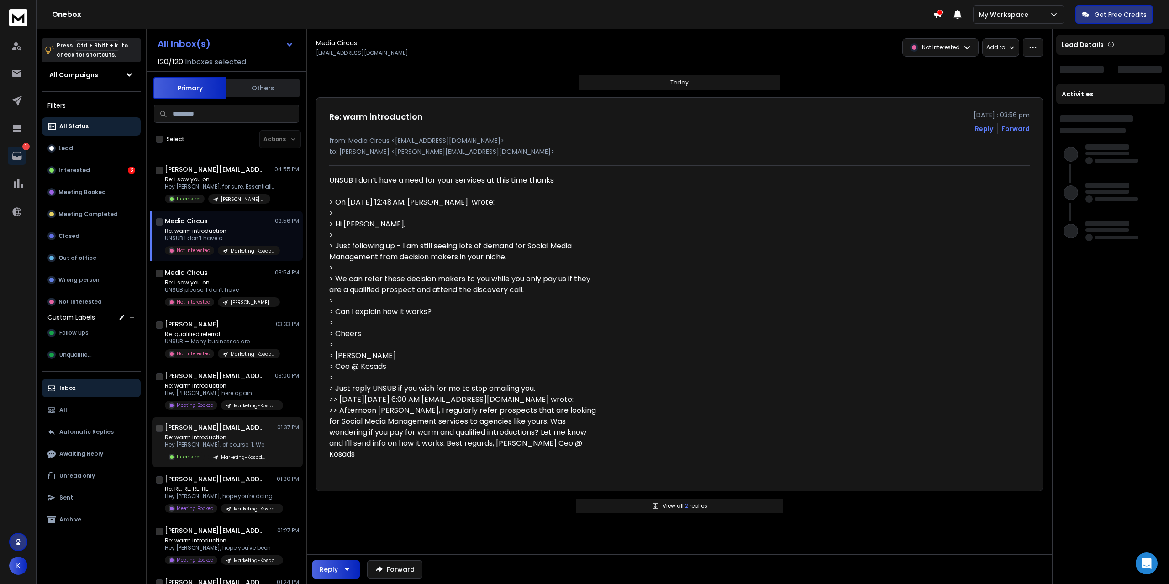
click at [226, 418] on div "katherine@echoagency.com 04:55 PM Re: i saw you on Hey Katherine, for sure. Ess…" at bounding box center [227, 373] width 160 height 432
click at [227, 417] on div "katherine@echoagency.com 04:55 PM Re: i saw you on Hey Katherine, for sure. Ess…" at bounding box center [227, 373] width 160 height 432
click at [227, 429] on h1 "[PERSON_NAME][EMAIL_ADDRESS][DOMAIN_NAME]" at bounding box center [215, 427] width 100 height 9
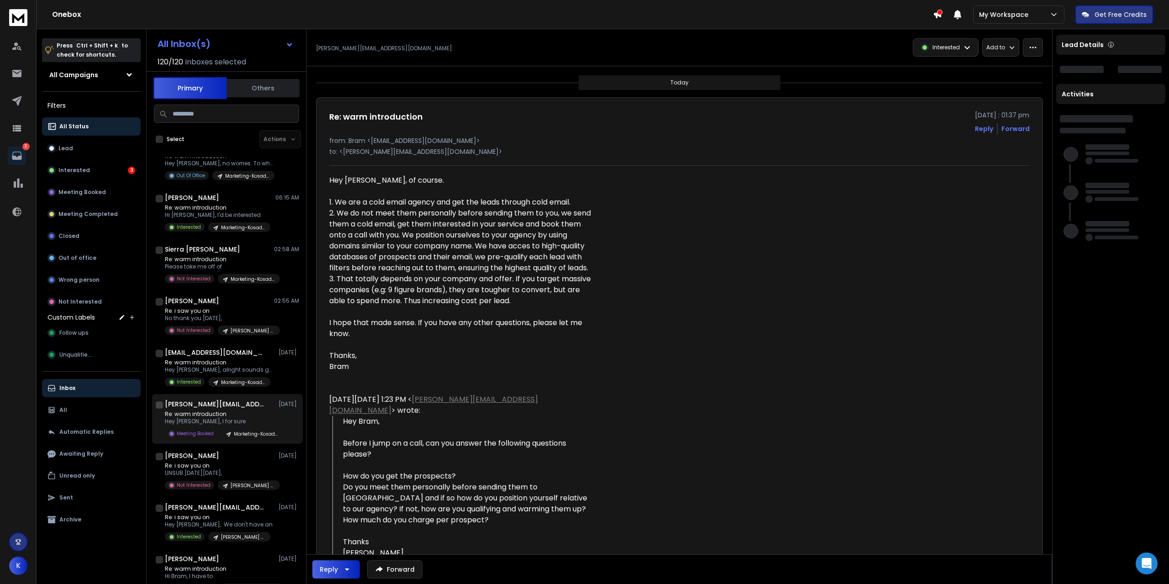
scroll to position [457, 0]
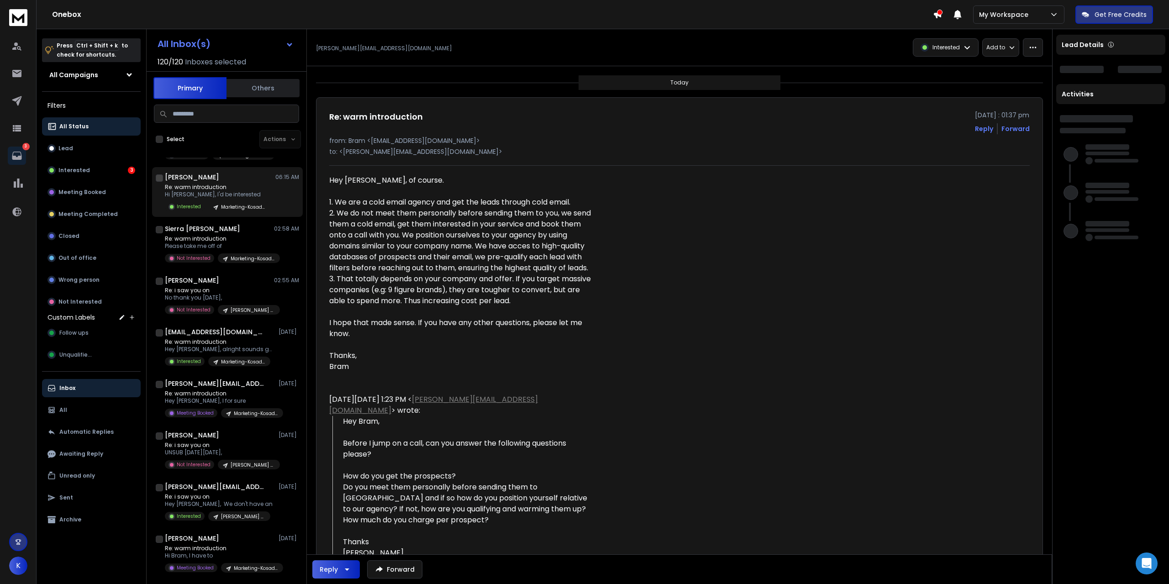
click at [241, 190] on p "Re: warm introduction" at bounding box center [217, 187] width 105 height 7
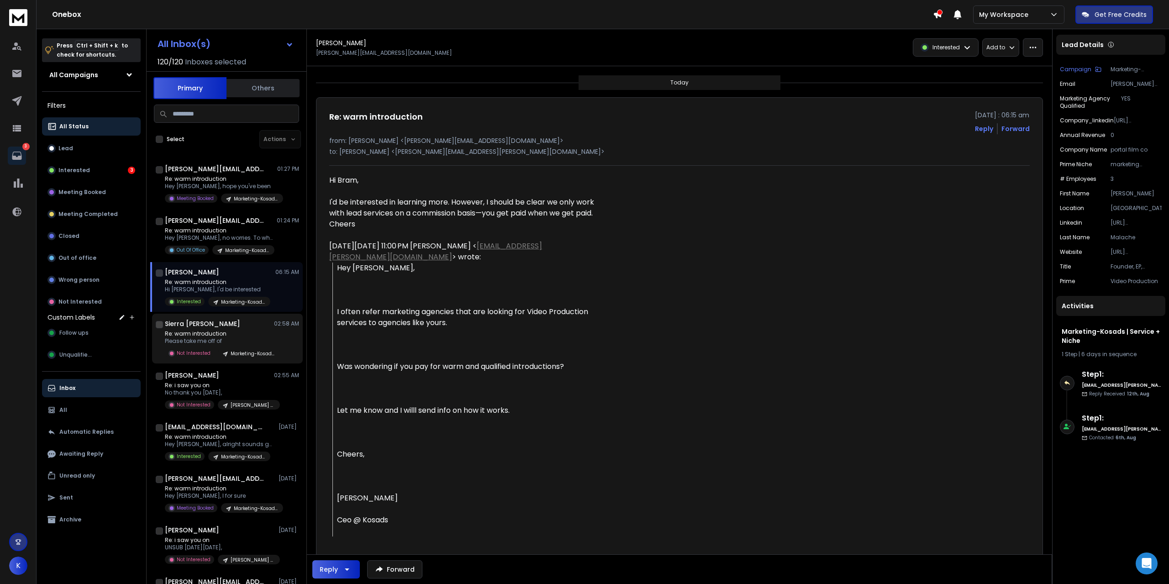
scroll to position [320, 0]
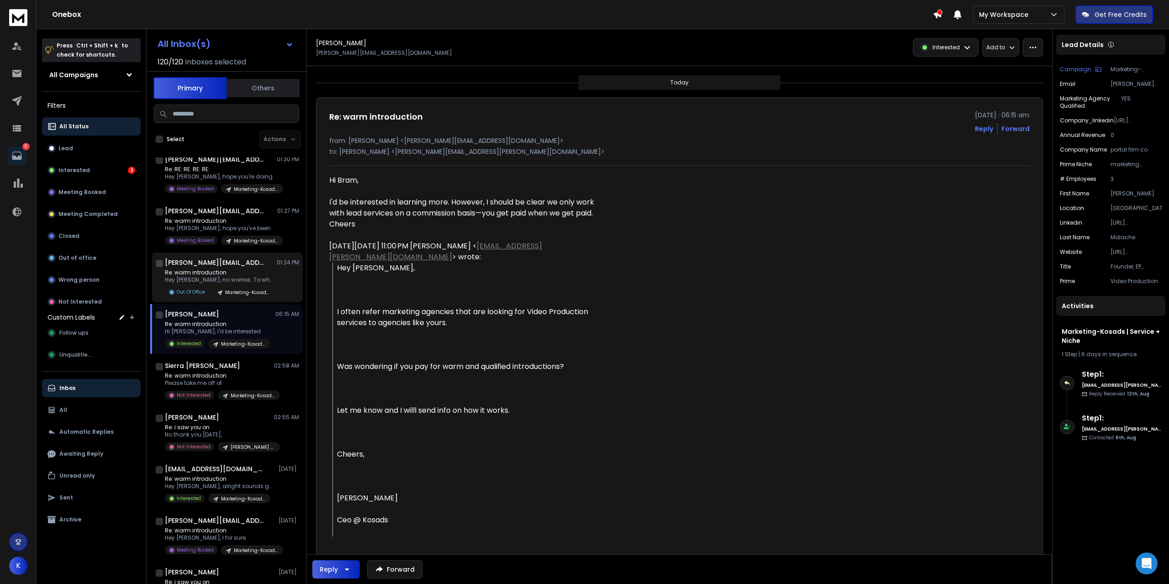
click at [242, 267] on div "sean@sitehues.com 01:24 PM" at bounding box center [232, 262] width 134 height 9
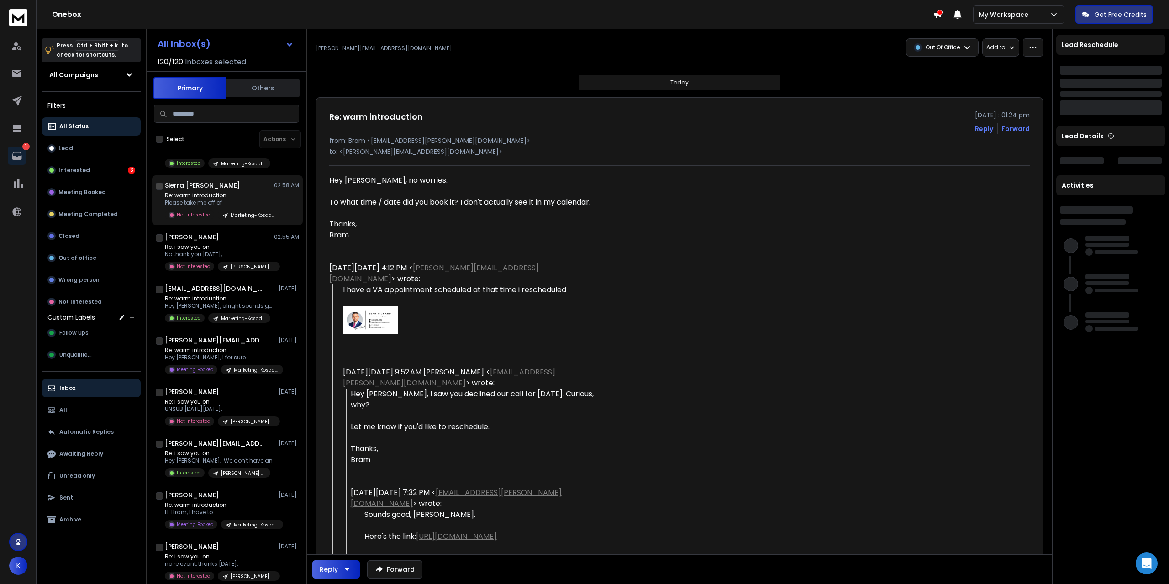
scroll to position [502, 0]
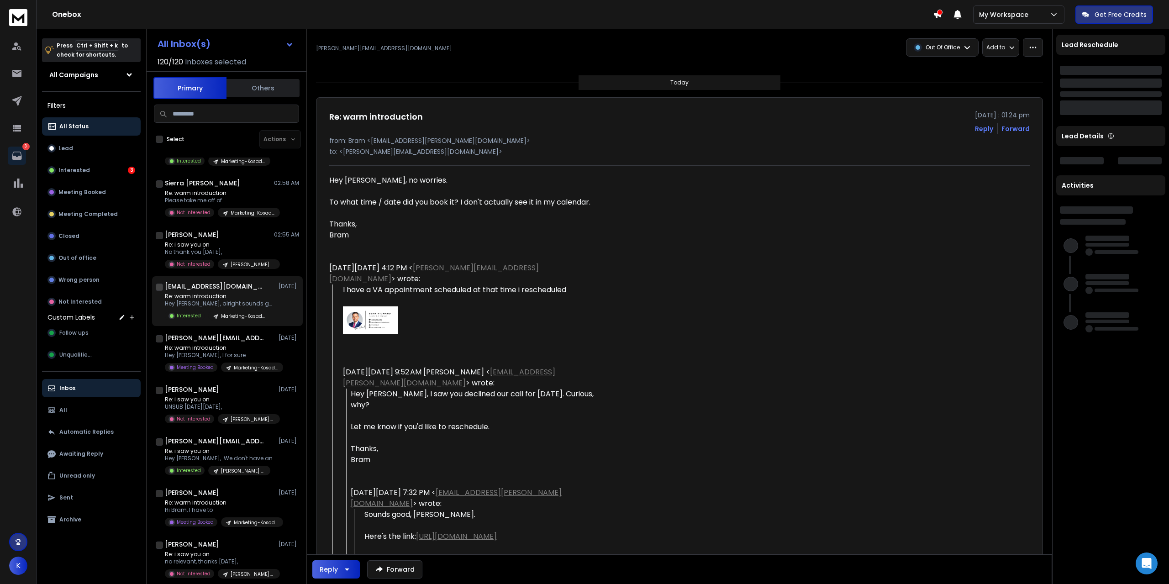
click at [243, 296] on p "Re: warm introduction" at bounding box center [220, 296] width 110 height 7
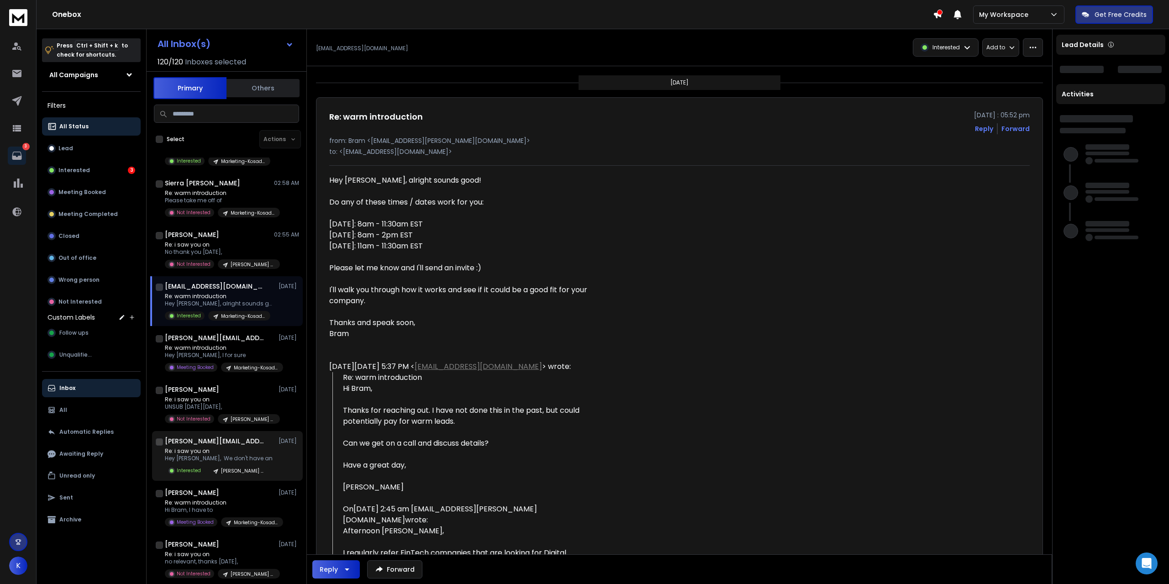
click at [236, 441] on h1 "[PERSON_NAME][EMAIL_ADDRESS][DOMAIN_NAME]" at bounding box center [215, 440] width 100 height 9
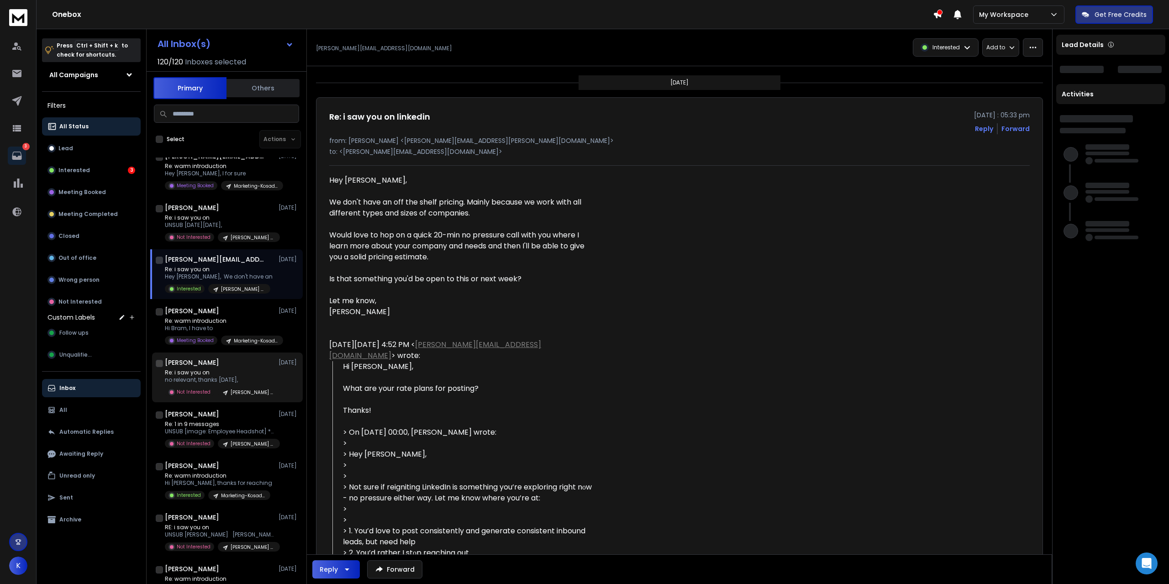
scroll to position [685, 0]
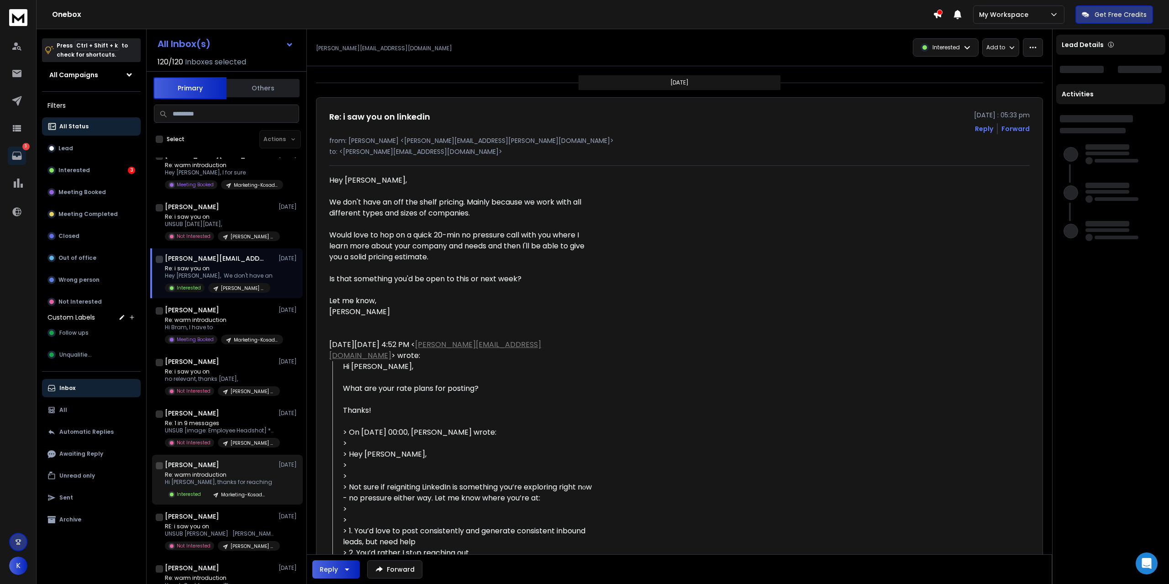
click at [238, 478] on p "Hi [PERSON_NAME], thanks for reaching" at bounding box center [218, 481] width 107 height 7
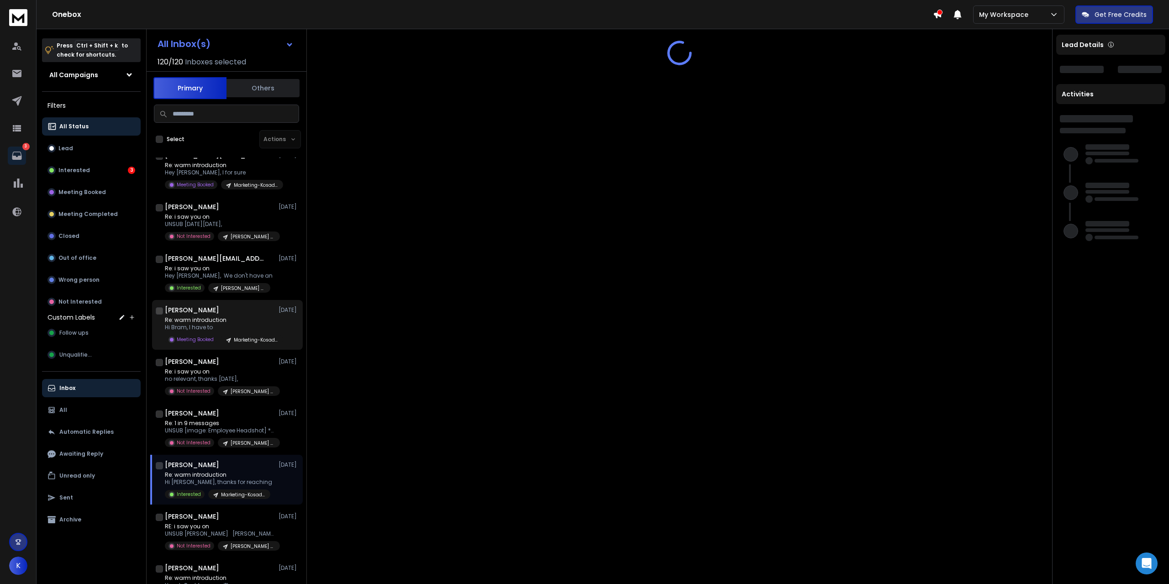
scroll to position [1142, 0]
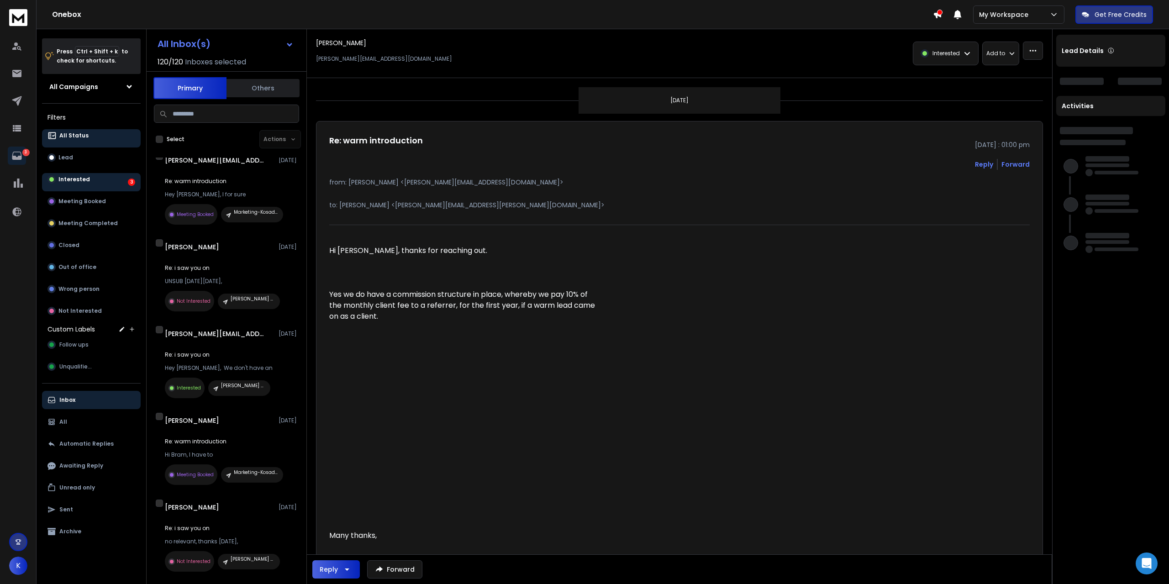
click at [84, 178] on p "Interested" at bounding box center [73, 179] width 31 height 7
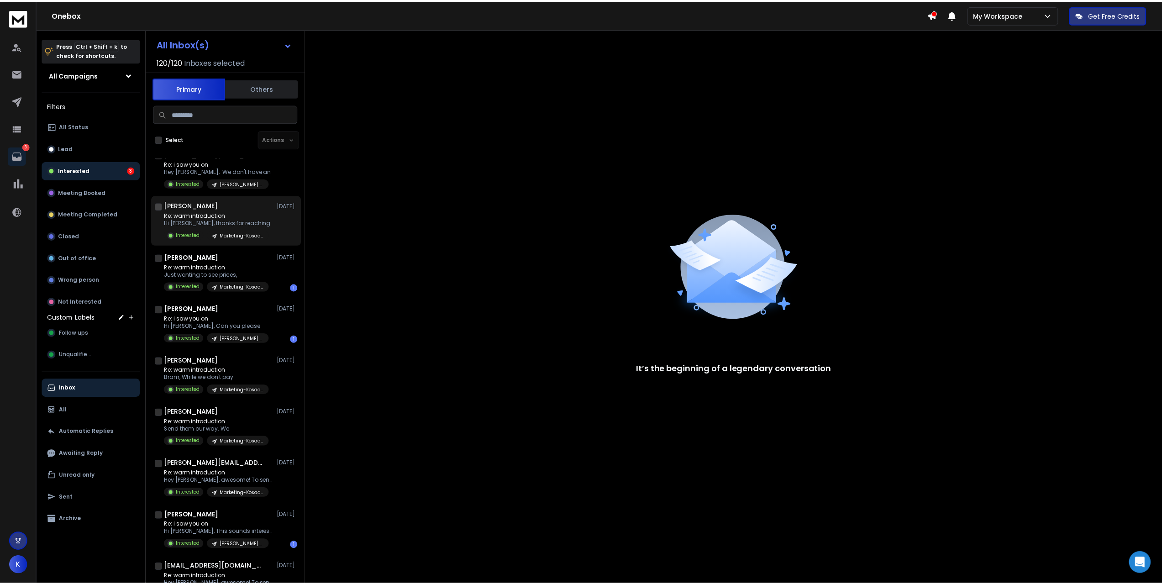
scroll to position [274, 0]
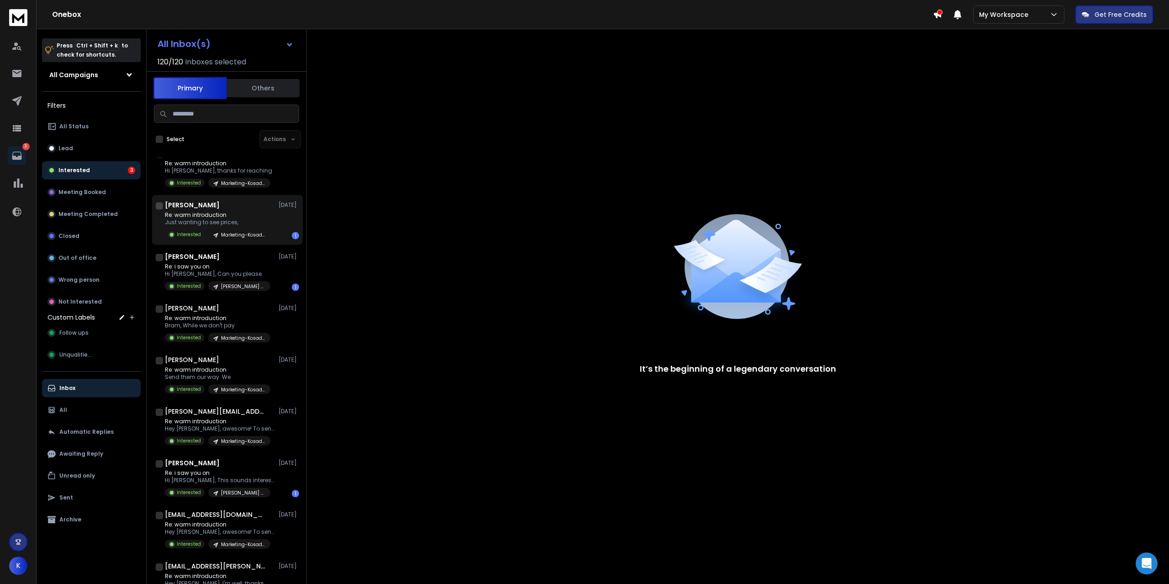
click at [229, 219] on p "Just wanting to see prices," at bounding box center [217, 222] width 105 height 7
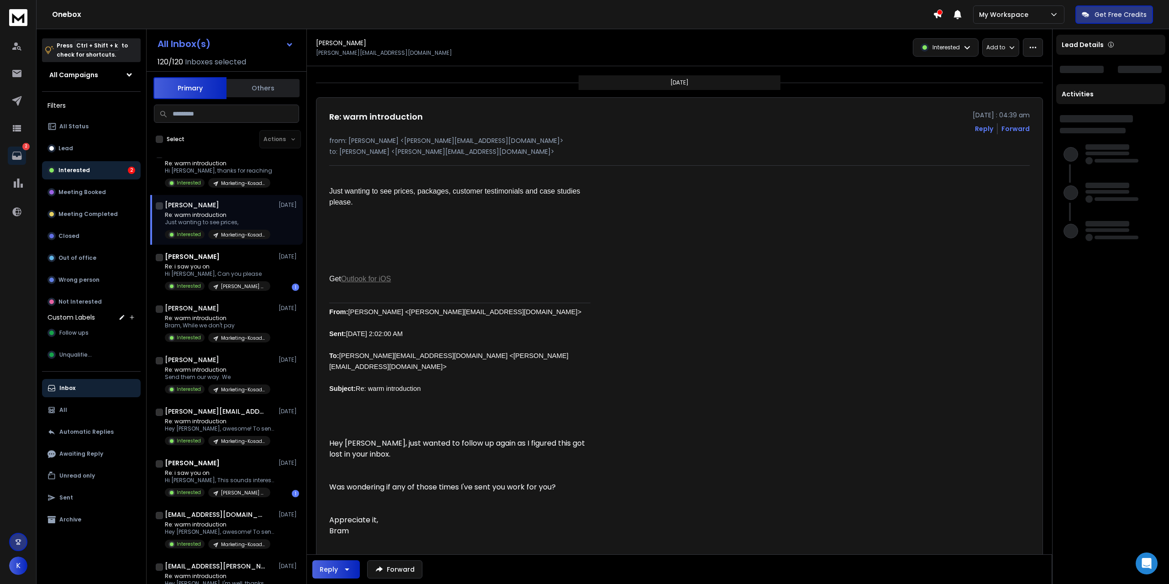
drag, startPoint x: 410, startPoint y: 138, endPoint x: 455, endPoint y: 142, distance: 44.5
click at [458, 145] on p "from: Judy Meeks <judy@mdmeeks.com>" at bounding box center [679, 140] width 700 height 9
copy p "mdmeeks.com"
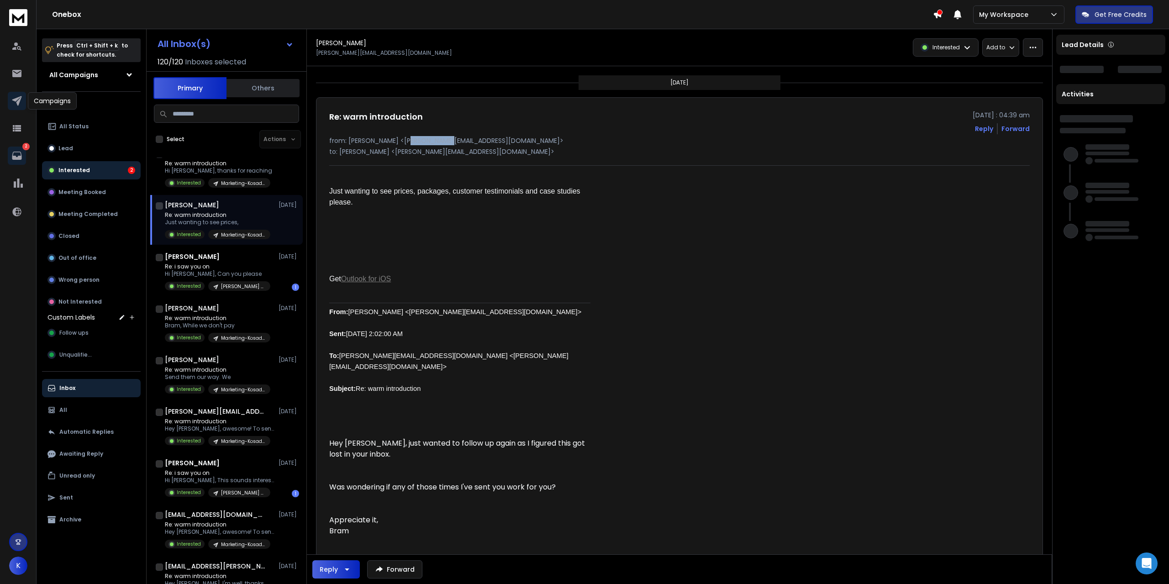
click at [17, 100] on icon at bounding box center [16, 100] width 11 height 11
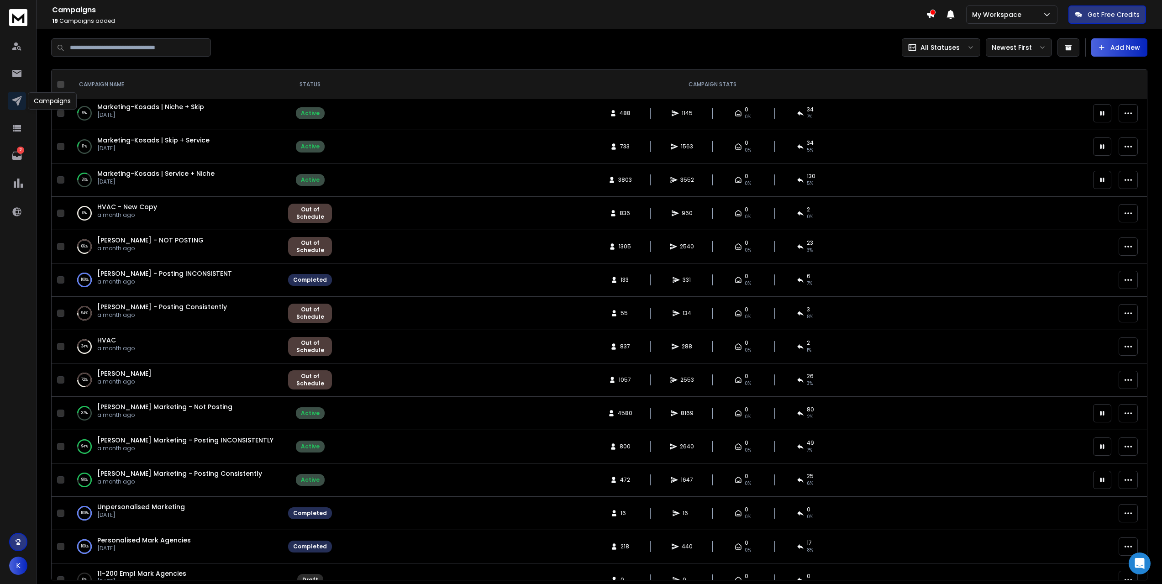
scroll to position [137, 0]
click at [21, 563] on span "K" at bounding box center [18, 565] width 18 height 18
click at [62, 552] on p "Settings" at bounding box center [57, 550] width 26 height 9
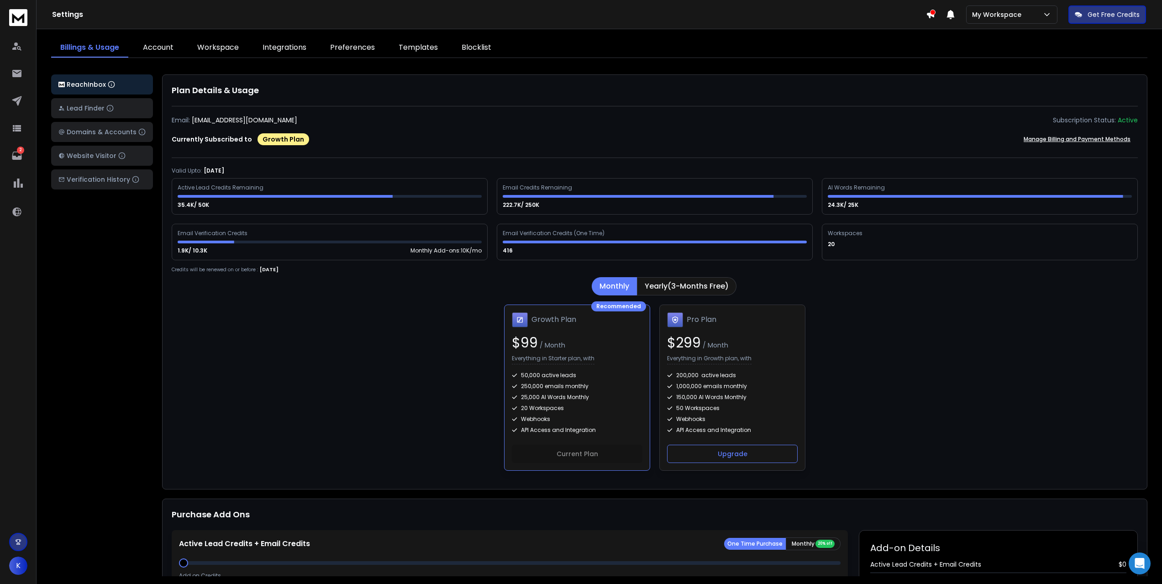
click at [382, 359] on div "Recommended Growth Plan $ 99 / Month Everything in Starter plan, with 50,000 ac…" at bounding box center [655, 392] width 966 height 176
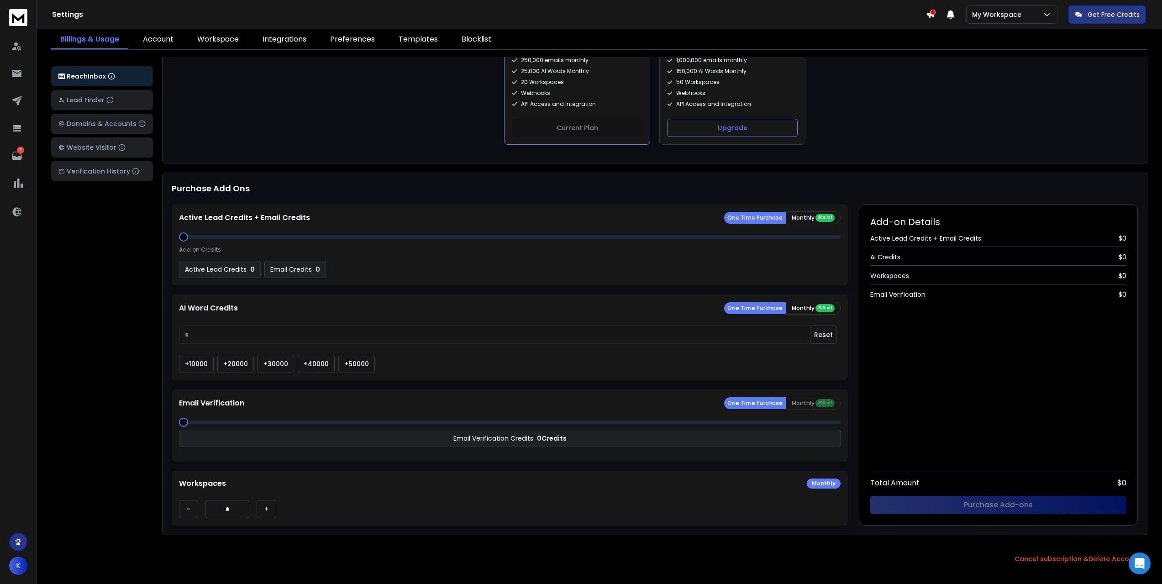
scroll to position [9, 0]
click at [20, 101] on icon at bounding box center [17, 101] width 10 height 10
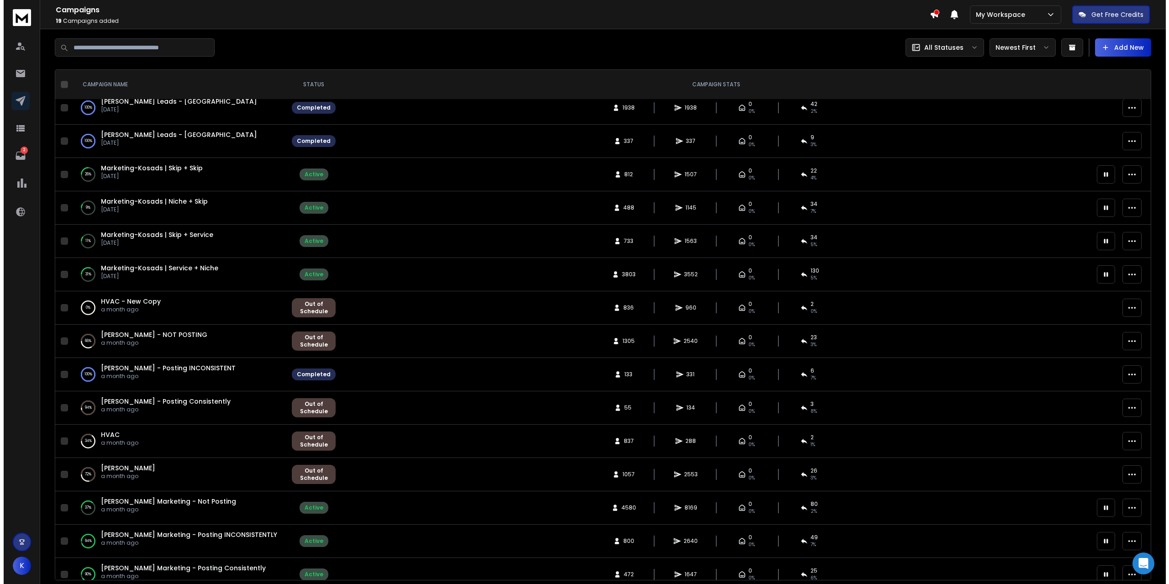
scroll to position [160, 0]
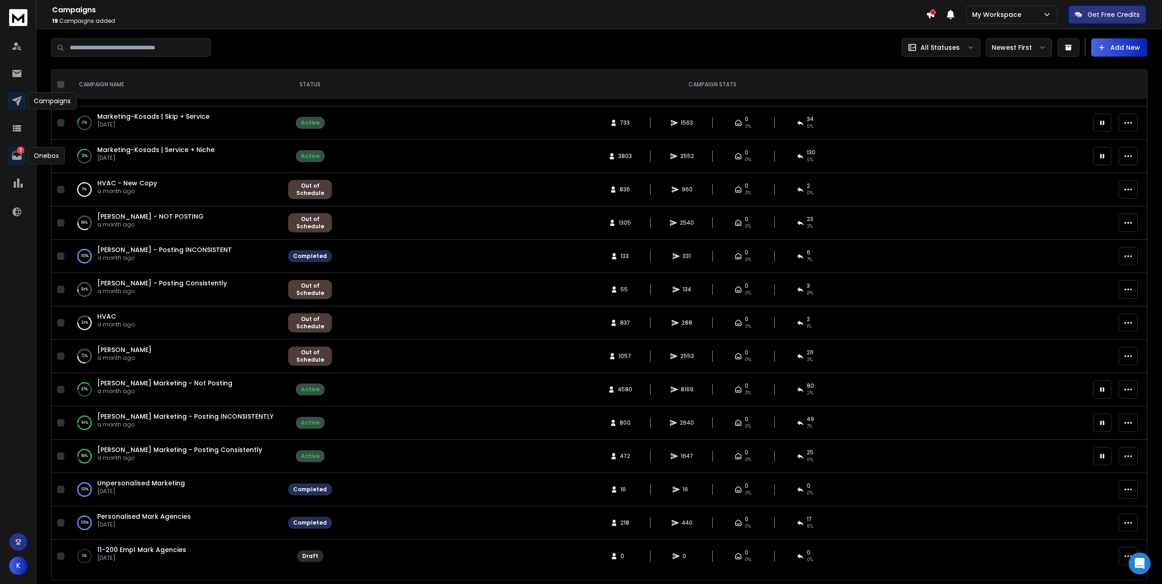
click at [16, 153] on icon at bounding box center [16, 155] width 11 height 11
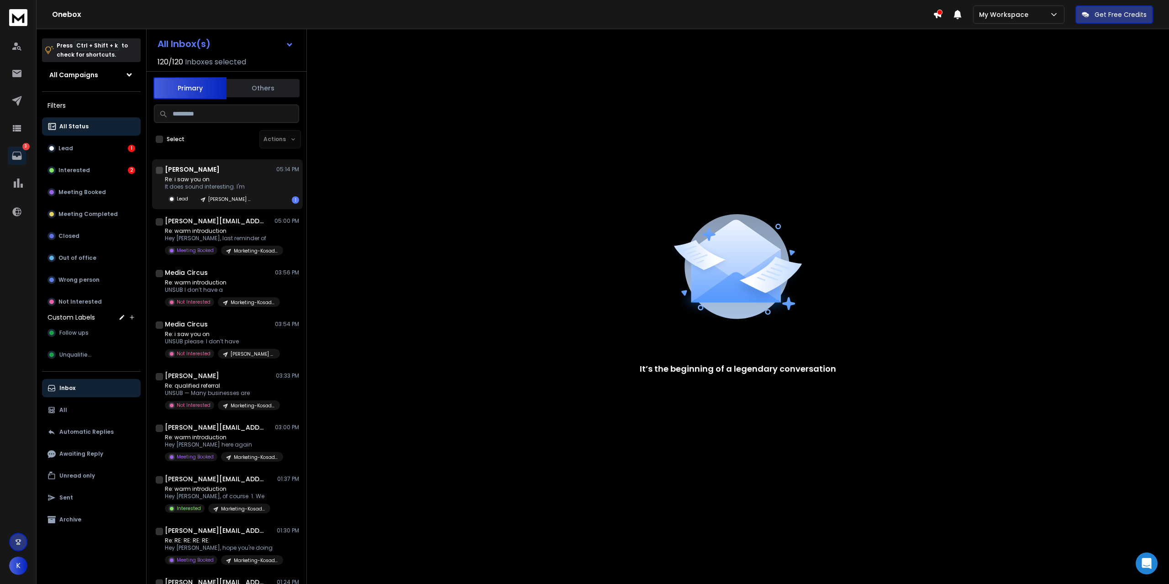
click at [259, 185] on div "Re: i saw you on It does sound interesting. I'm Lead Jeff Marketing - Not Posti…" at bounding box center [232, 190] width 134 height 28
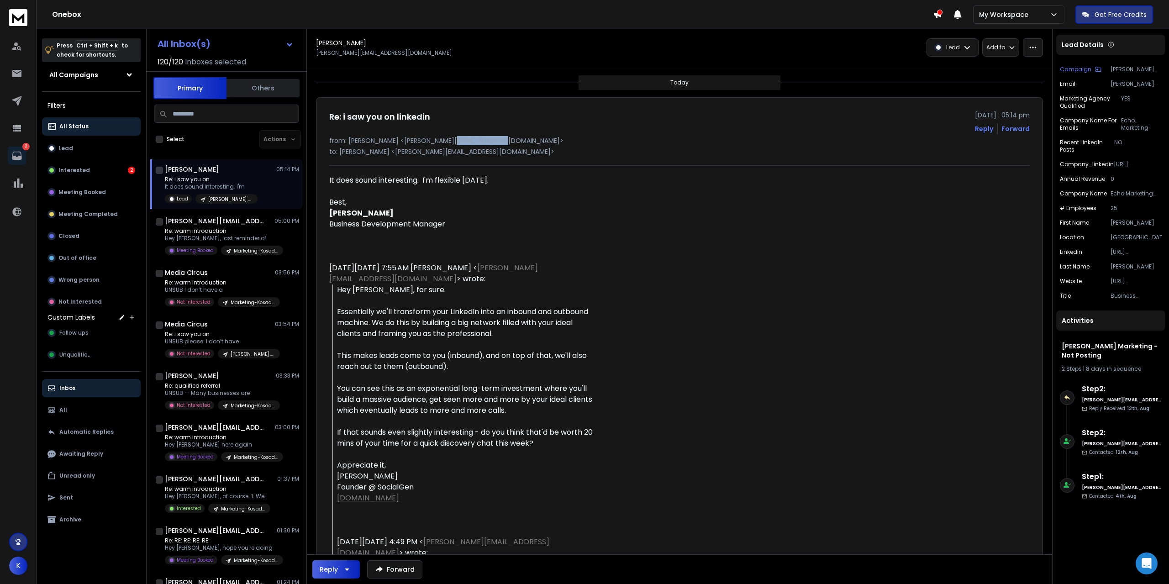
drag, startPoint x: 445, startPoint y: 139, endPoint x: 499, endPoint y: 137, distance: 54.3
click at [499, 137] on p "from: Katherine Salazar <katherine@echoagency.com>" at bounding box center [679, 140] width 700 height 9
copy p "[DOMAIN_NAME]"
click at [514, 213] on div "Dr. Katherine Salazar Business Development Manager" at bounding box center [462, 224] width 267 height 33
click at [1116, 295] on p "Business Development Manager" at bounding box center [1135, 295] width 51 height 7
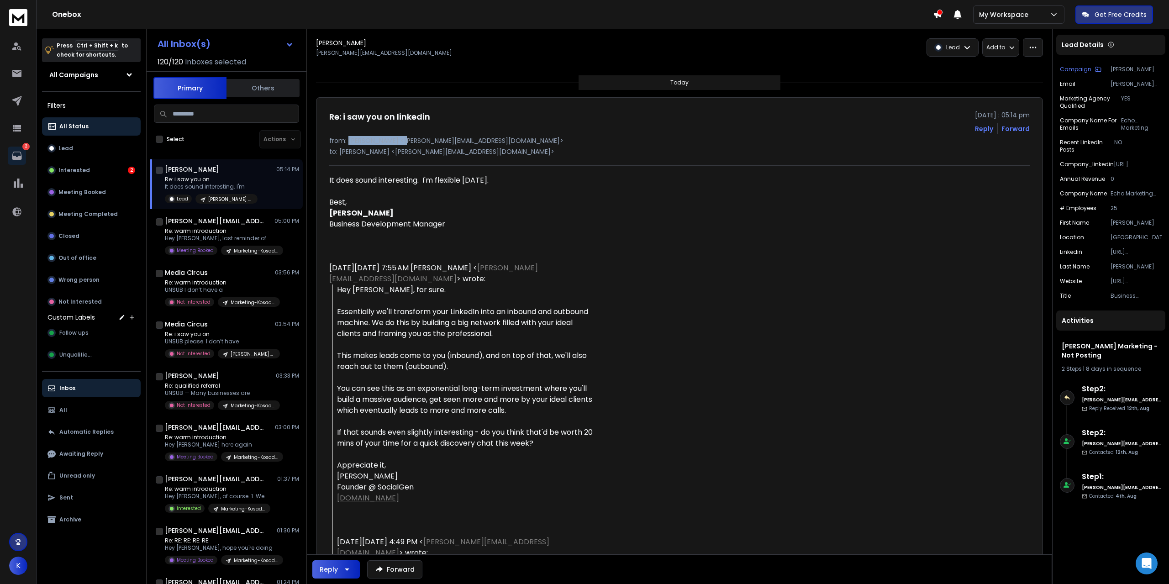
drag, startPoint x: 349, startPoint y: 140, endPoint x: 401, endPoint y: 138, distance: 52.1
click at [401, 138] on p "from: Katherine Salazar <katherine@echoagency.com>" at bounding box center [679, 140] width 700 height 9
copy p "Katherine Salaza"
click at [582, 175] on div "It does sound interesting. I'm flexible [DATE]." at bounding box center [462, 180] width 267 height 11
click at [586, 215] on div "Dr. Katherine Salazar Business Development Manager" at bounding box center [462, 224] width 267 height 33
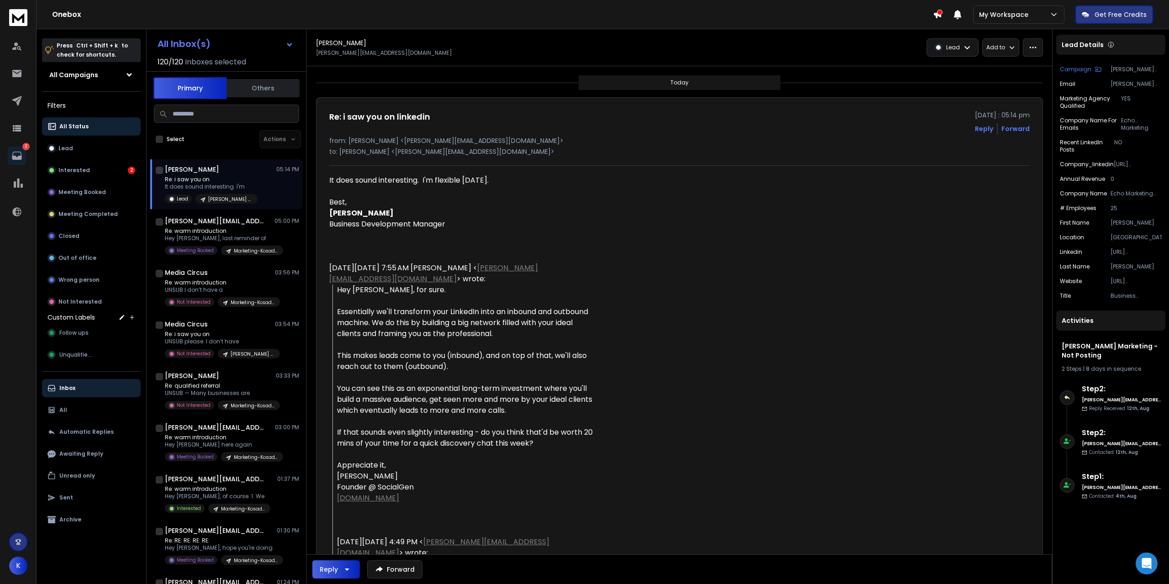
click at [334, 578] on button "Reply" at bounding box center [335, 569] width 47 height 18
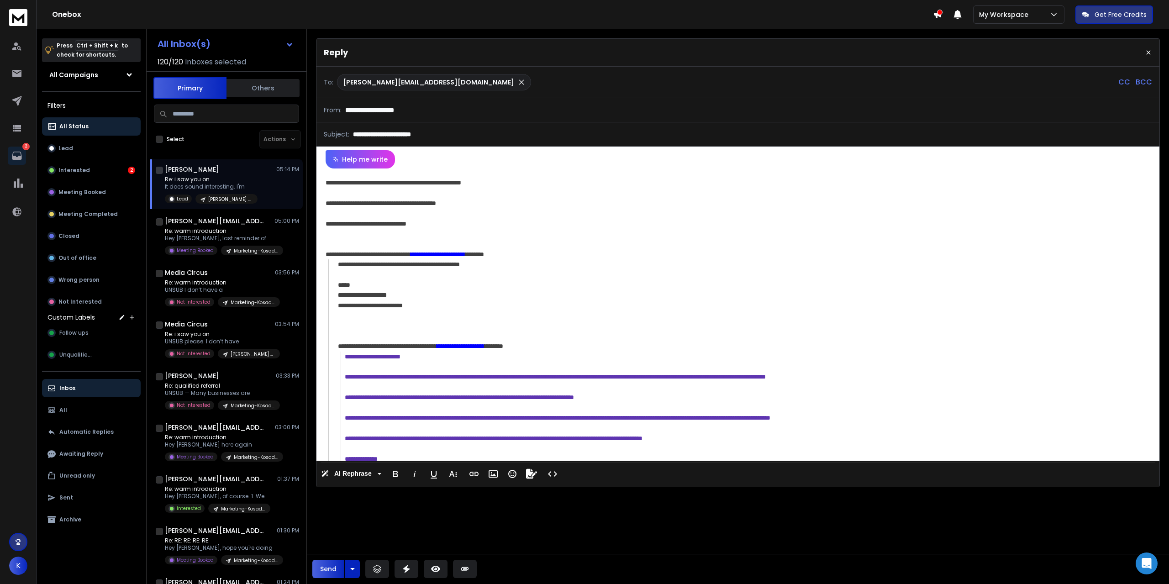
click at [478, 203] on div "**********" at bounding box center [732, 203] width 815 height 51
click at [442, 227] on div "**********" at bounding box center [732, 203] width 815 height 51
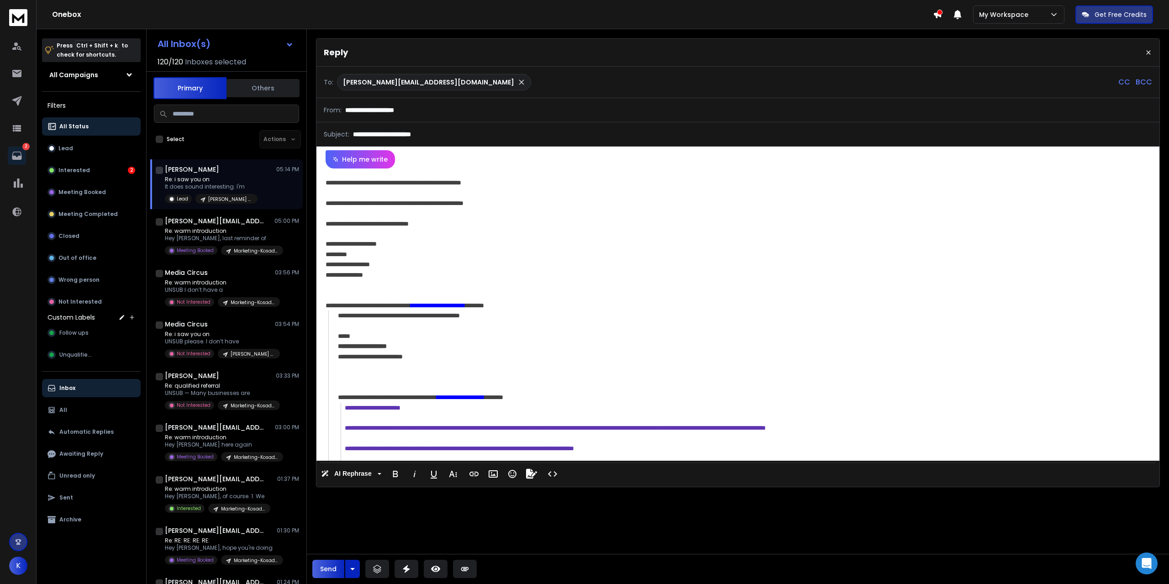
click at [323, 565] on button "Send" at bounding box center [328, 569] width 32 height 18
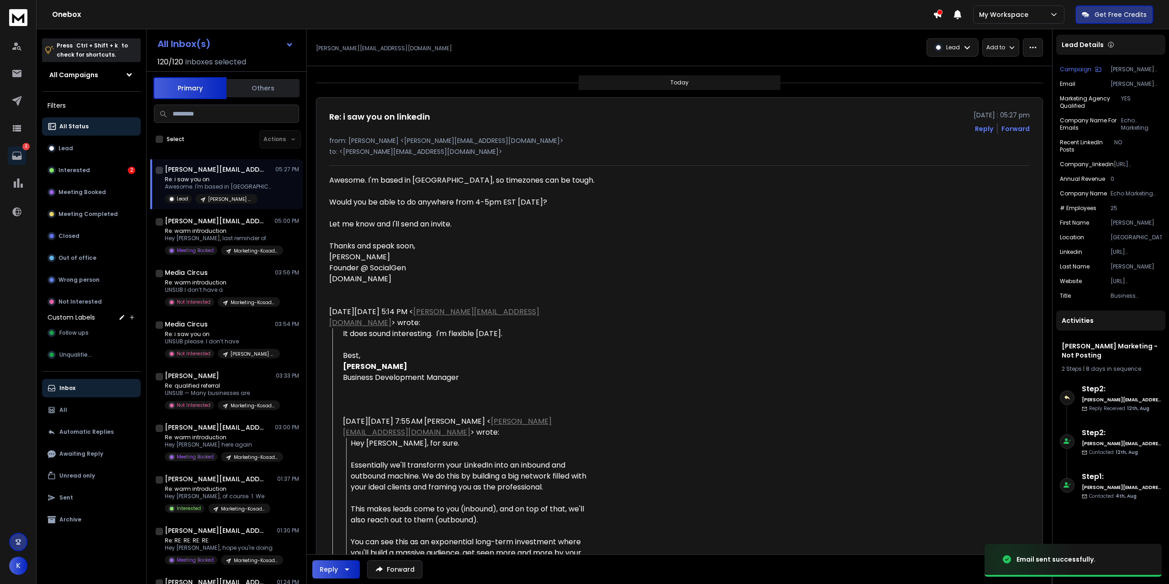
click at [952, 45] on p "Lead" at bounding box center [953, 47] width 14 height 7
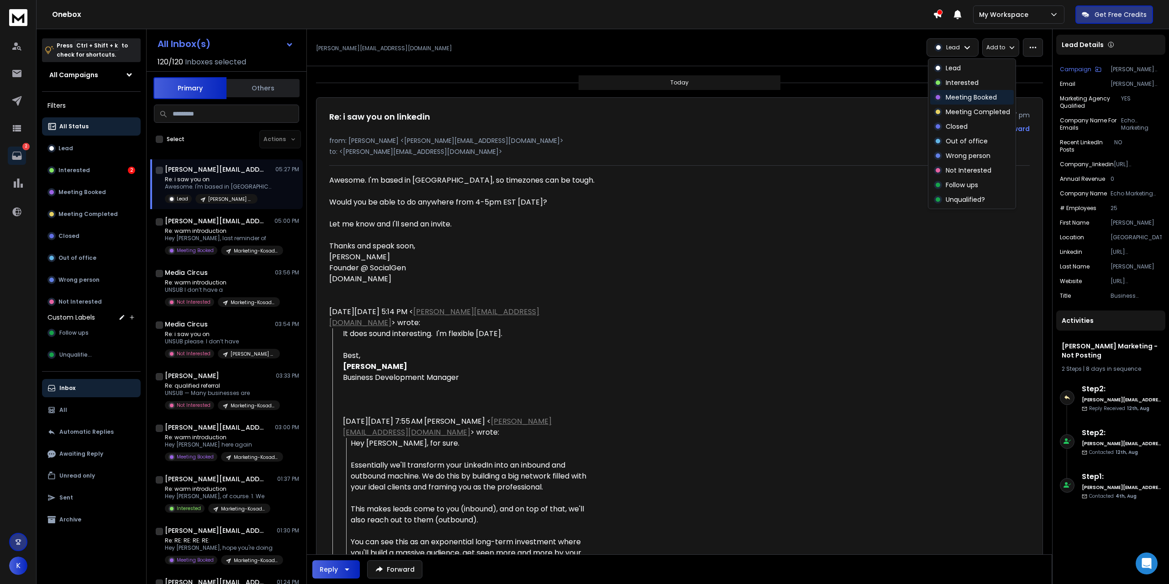
click at [970, 96] on p "Meeting Booked" at bounding box center [970, 97] width 51 height 9
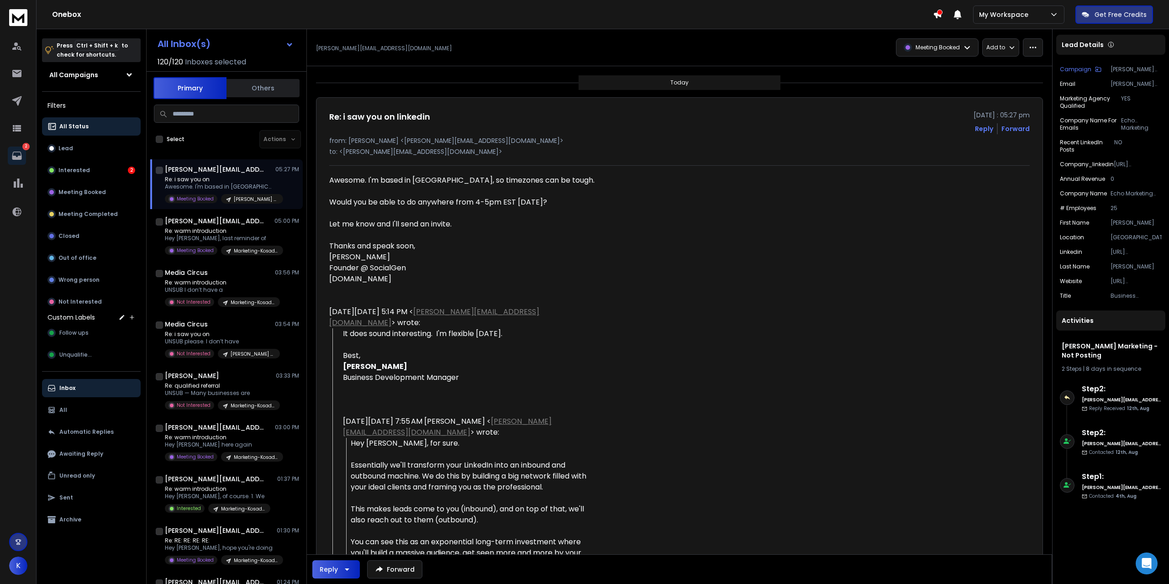
click at [229, 110] on input at bounding box center [226, 114] width 145 height 18
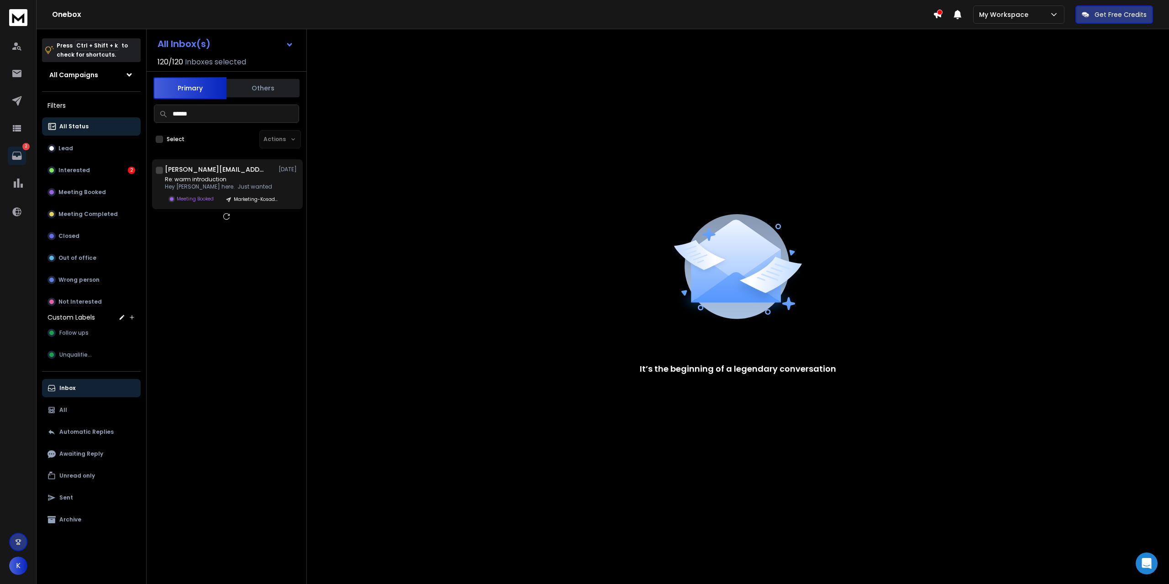
type input "******"
click at [212, 187] on p "Hey Hector, Bram here. Just wanted" at bounding box center [220, 186] width 110 height 7
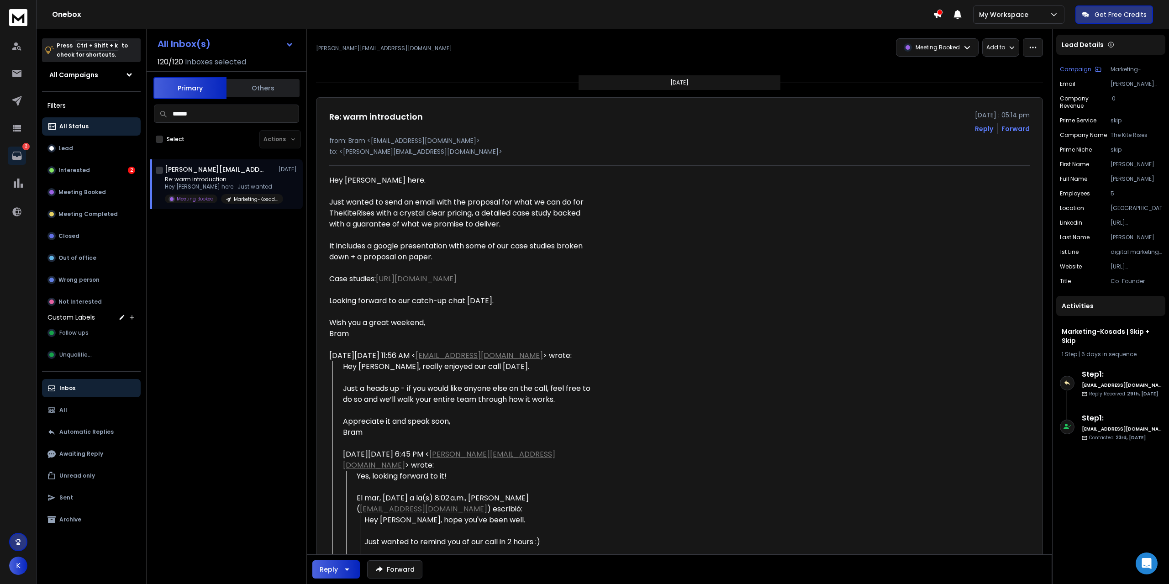
click at [326, 570] on div "Reply" at bounding box center [329, 569] width 18 height 9
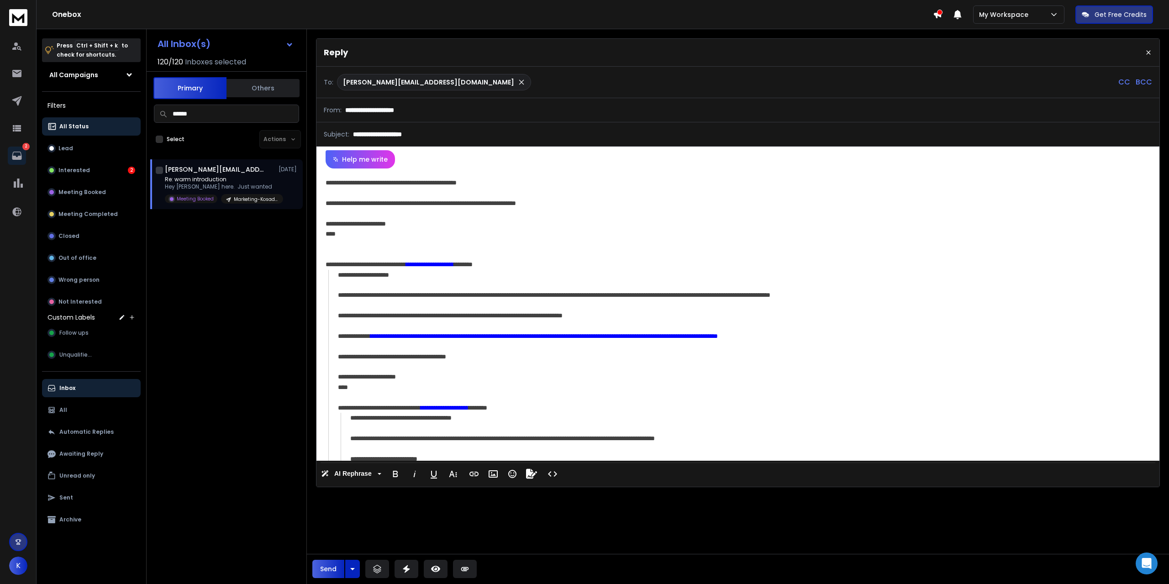
click at [390, 200] on div "**********" at bounding box center [732, 208] width 815 height 61
click at [607, 205] on div "**********" at bounding box center [732, 208] width 815 height 61
click at [326, 562] on button "Send" at bounding box center [328, 569] width 32 height 18
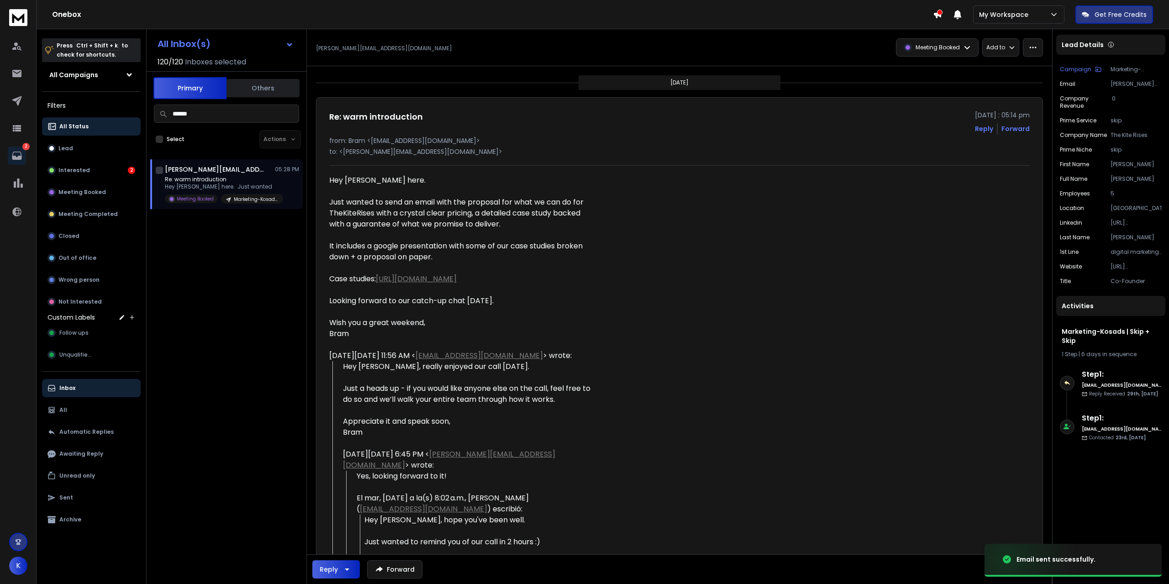
click at [256, 88] on button "Others" at bounding box center [262, 88] width 73 height 20
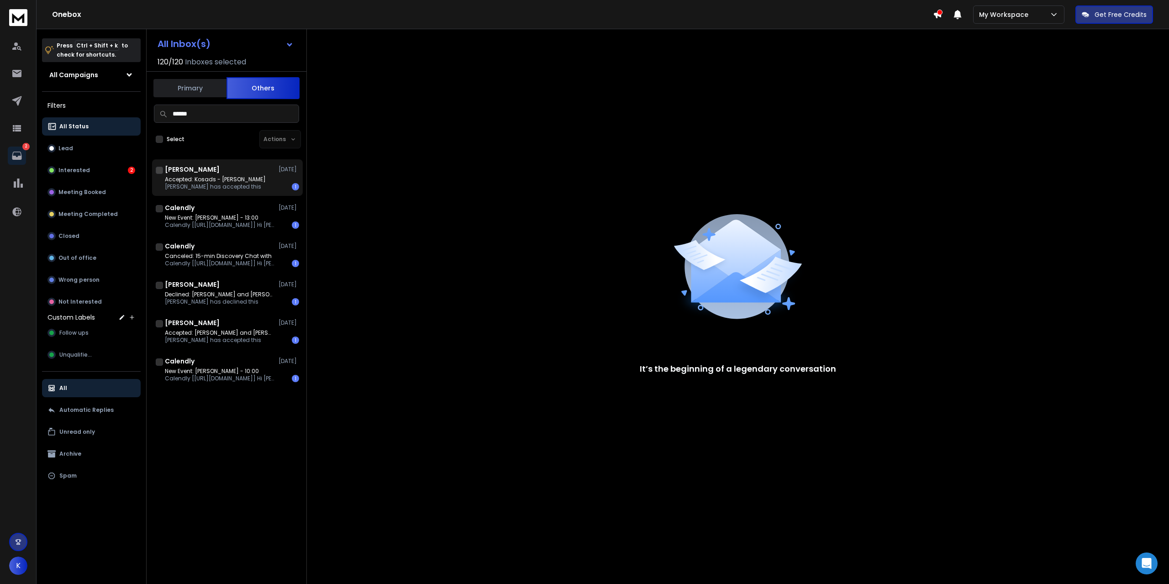
click at [245, 185] on p "Hector Nunez has accepted this" at bounding box center [215, 186] width 101 height 7
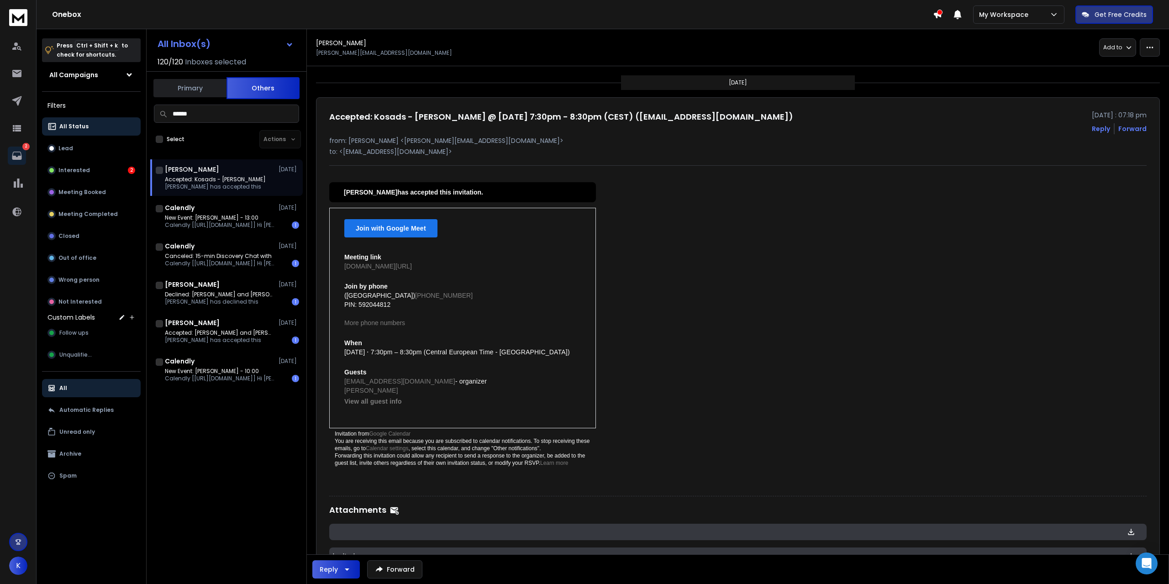
drag, startPoint x: 205, startPoint y: 114, endPoint x: 120, endPoint y: 97, distance: 86.5
click at [105, 103] on div "Press Ctrl + Shift + k to check for shortcuts. All Campaigns All Campaigns Filt…" at bounding box center [603, 321] width 1132 height 584
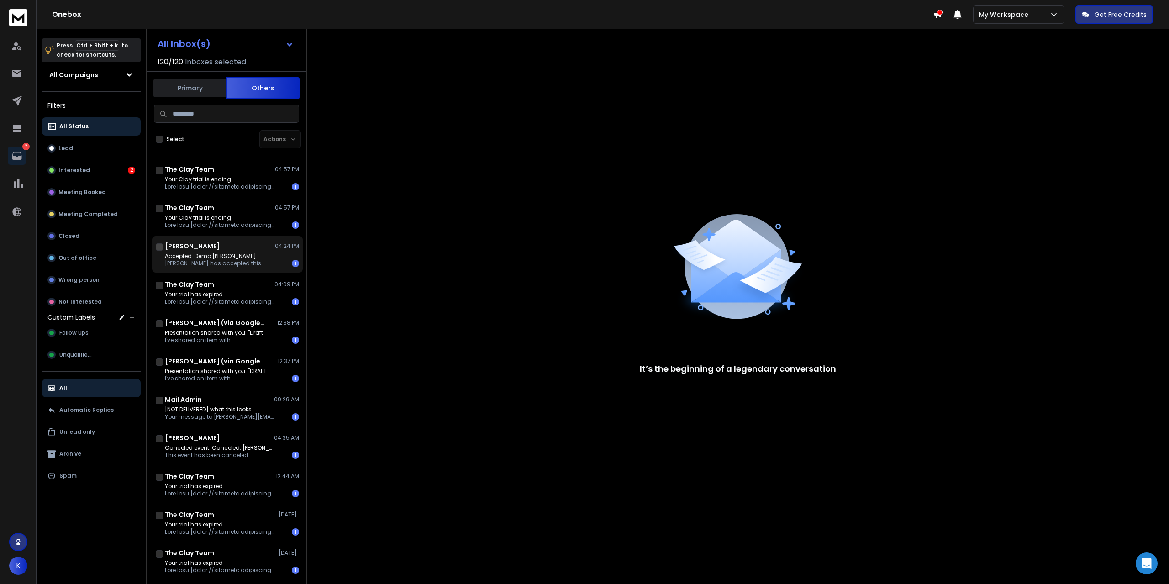
click at [265, 248] on div "Paul Eisen 04:24 PM" at bounding box center [232, 245] width 134 height 9
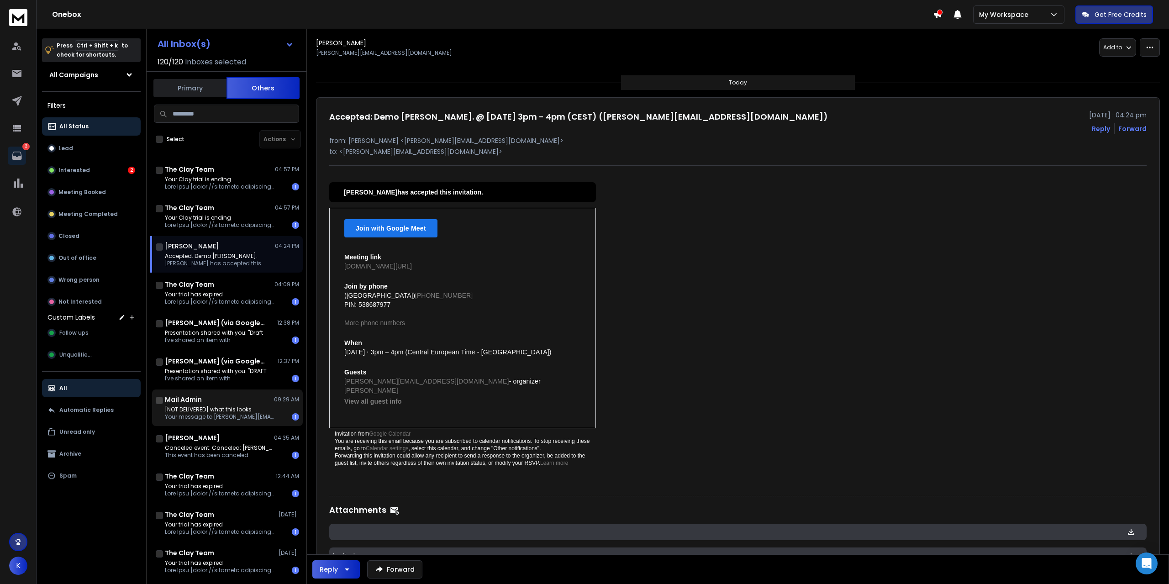
click at [249, 399] on div "Mail Admin 09:29 AM" at bounding box center [232, 399] width 134 height 9
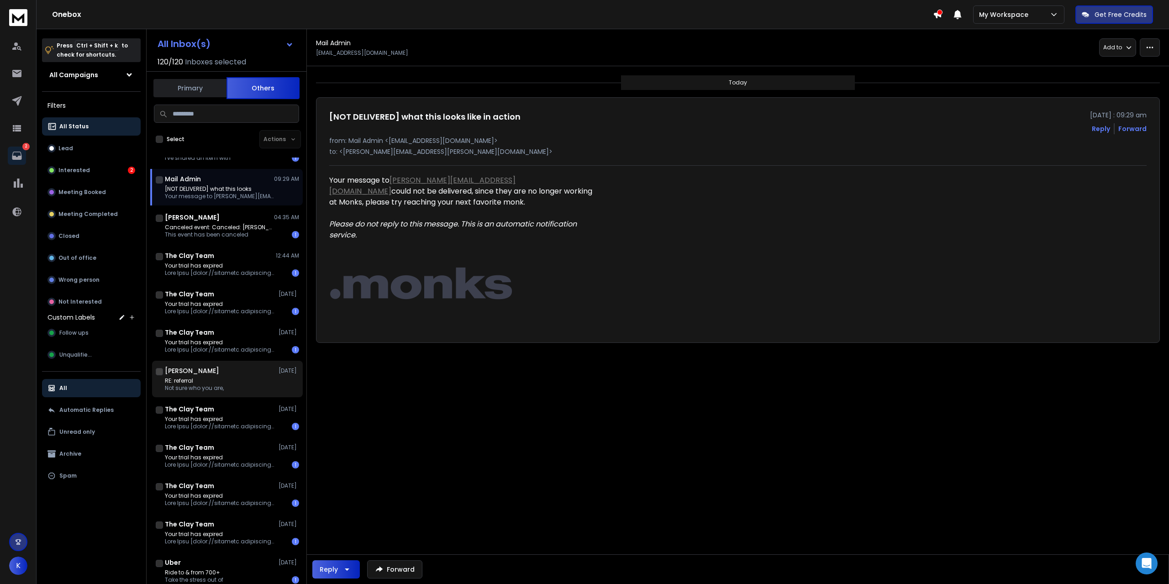
click at [258, 430] on div "The Clay Team 04:57 PM Your Clay trial is ending 1 The Clay Team 04:57 PM Your …" at bounding box center [227, 373] width 160 height 432
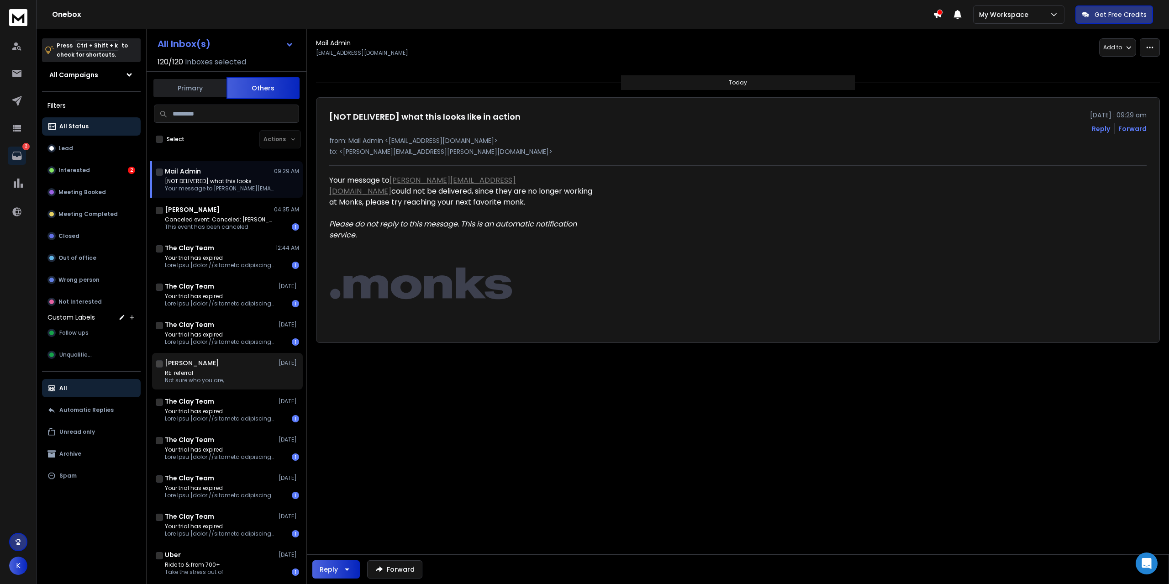
click at [262, 371] on div "RE: referral Not sure who you are," at bounding box center [232, 376] width 134 height 15
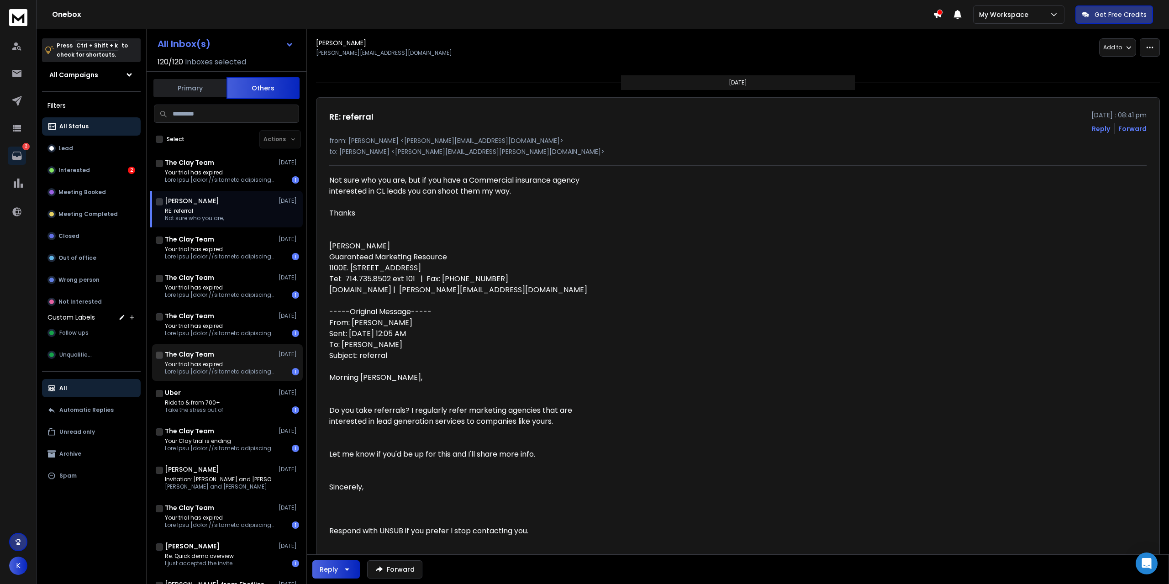
scroll to position [457, 0]
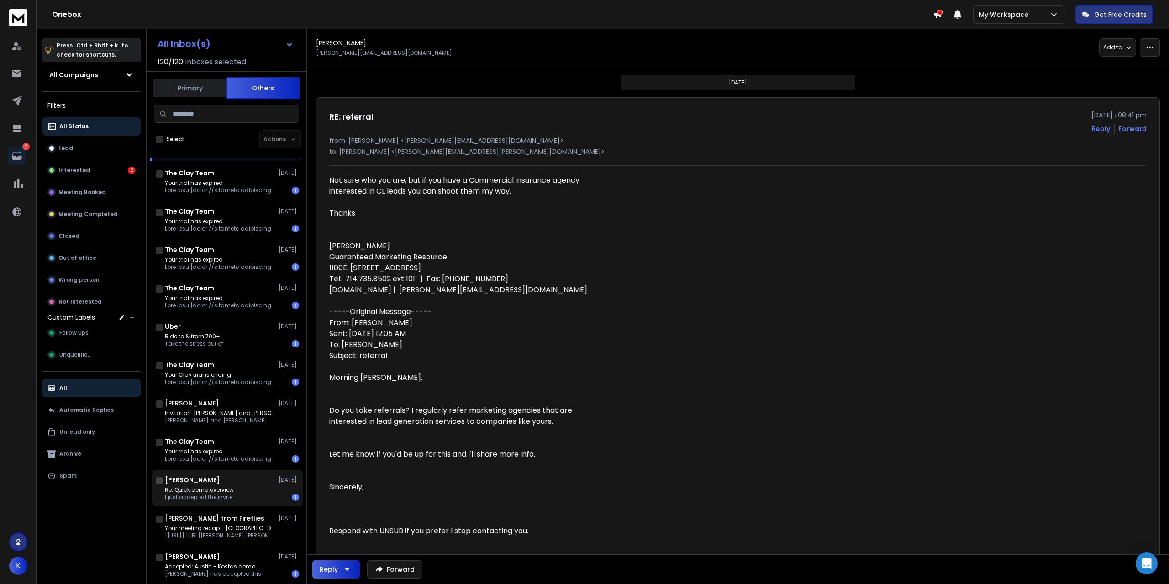
click at [249, 481] on div "Austin Baker 11 Aug" at bounding box center [232, 479] width 134 height 9
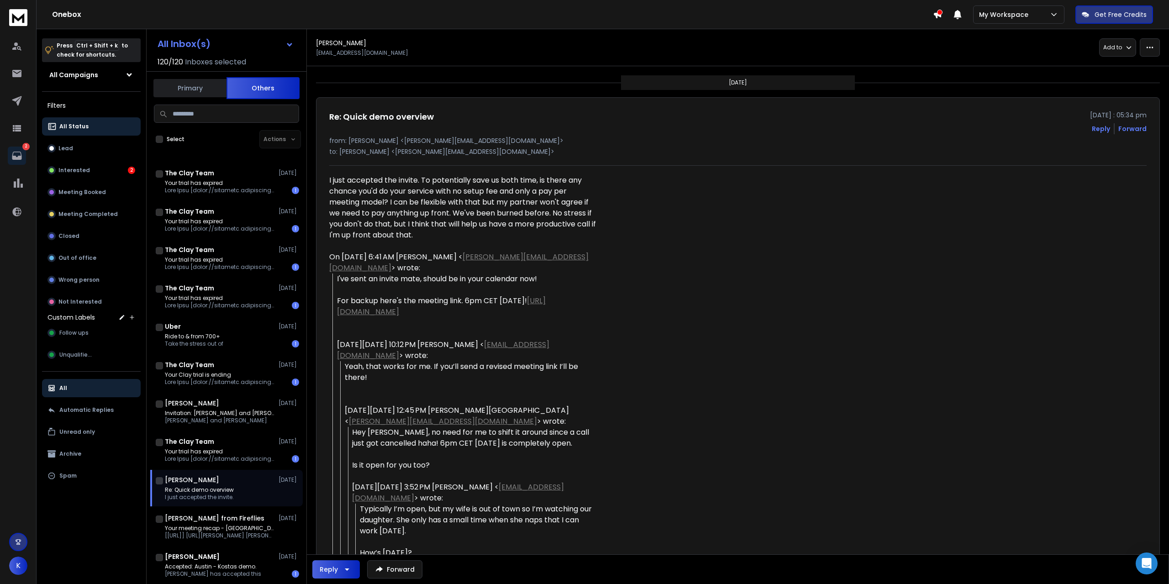
drag, startPoint x: 480, startPoint y: 238, endPoint x: 318, endPoint y: 179, distance: 172.9
copy div "I just accepted the invite. To potentially save us both time, is there any chan…"
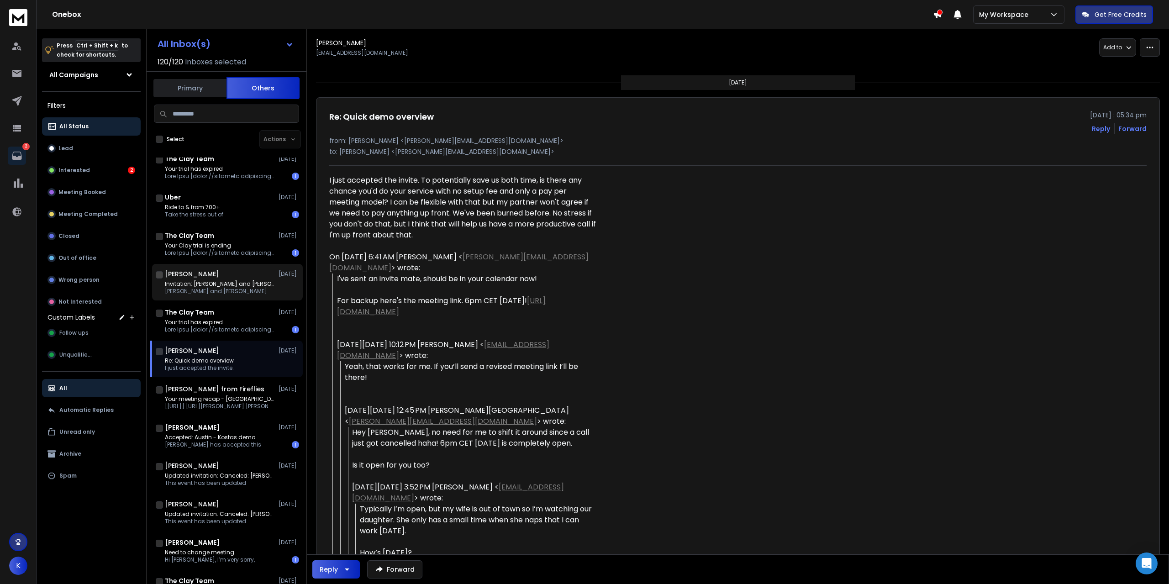
scroll to position [639, 0]
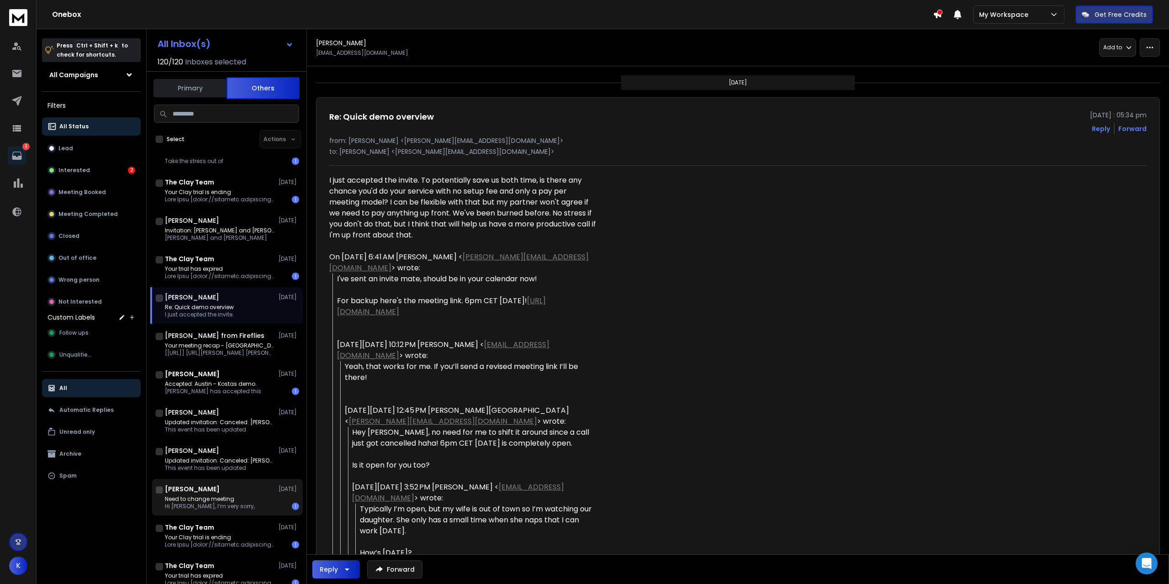
click at [261, 493] on div "Rhonda Tannahill 11 Aug" at bounding box center [232, 488] width 134 height 9
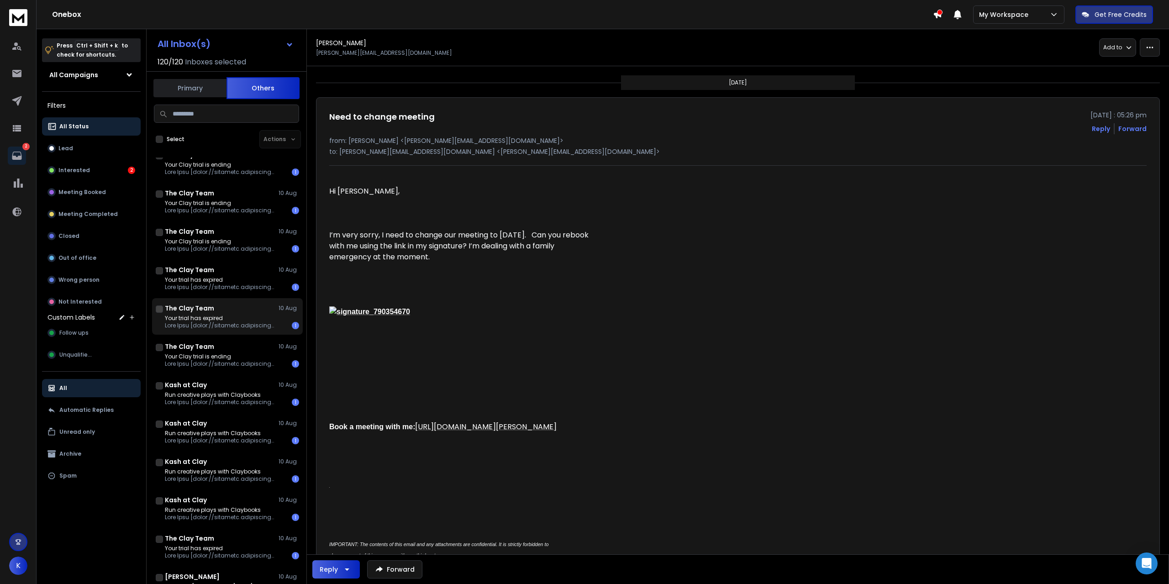
scroll to position [1324, 0]
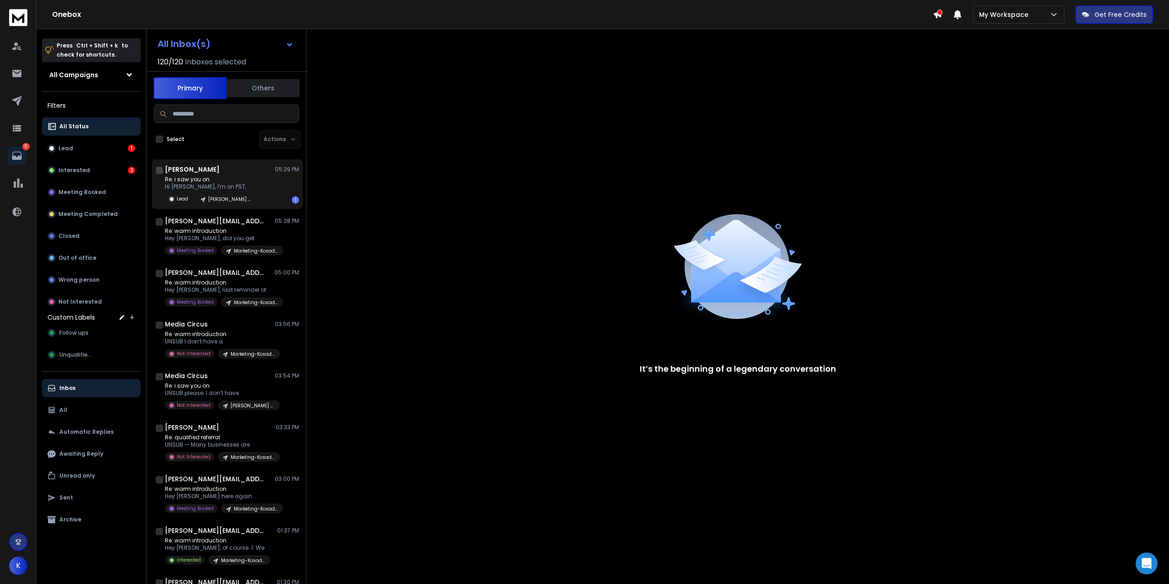
click at [199, 166] on h1 "[PERSON_NAME]" at bounding box center [192, 169] width 55 height 9
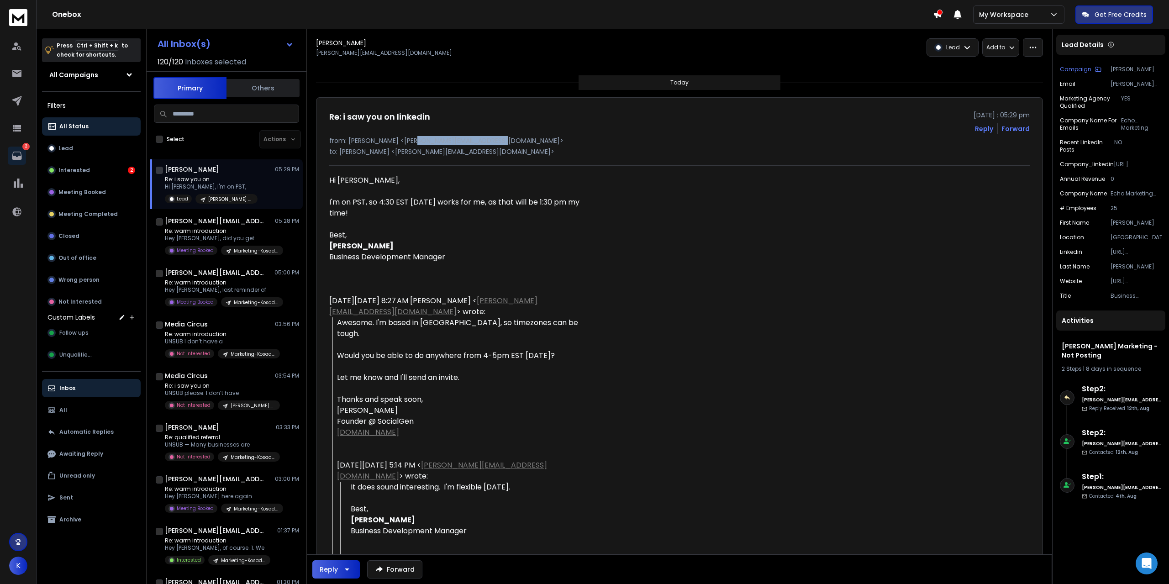
drag, startPoint x: 410, startPoint y: 139, endPoint x: 499, endPoint y: 143, distance: 89.6
click at [499, 143] on p "from: [PERSON_NAME] <[PERSON_NAME][EMAIL_ADDRESS][DOMAIN_NAME]>" at bounding box center [679, 140] width 700 height 9
copy p "[PERSON_NAME][EMAIL_ADDRESS][DOMAIN_NAME]"
click at [327, 563] on button "Reply" at bounding box center [335, 569] width 47 height 18
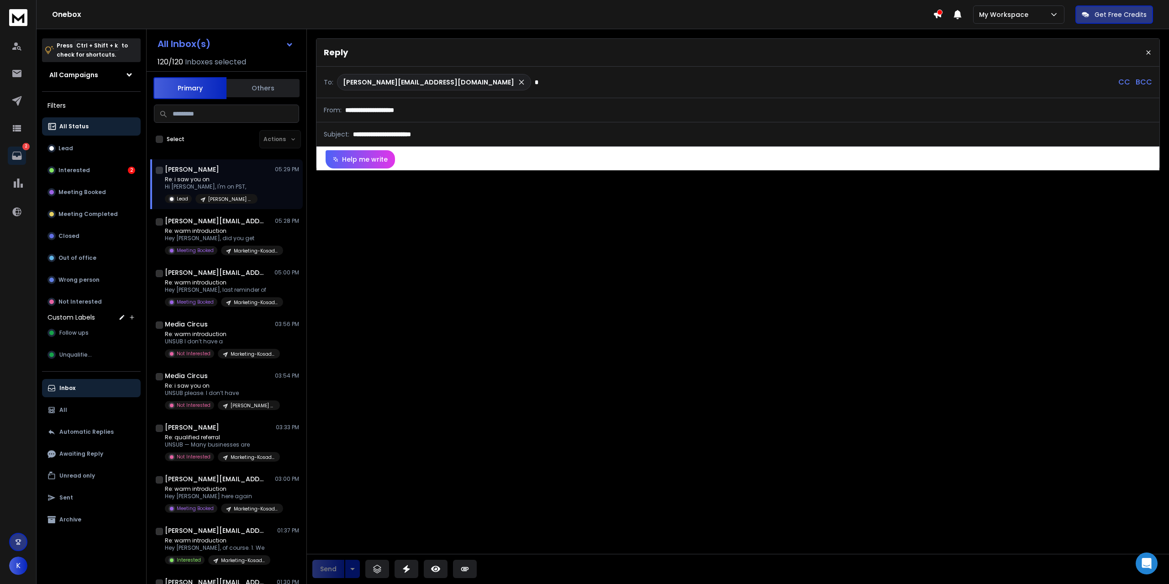
type input "*"
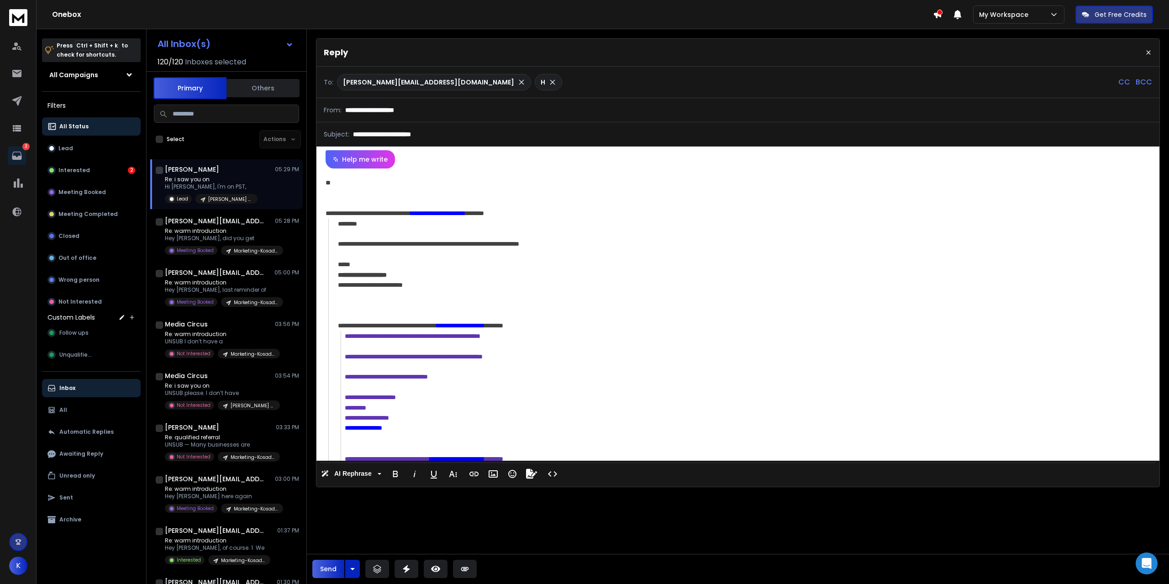
click at [549, 79] on icon at bounding box center [552, 82] width 7 height 7
drag, startPoint x: 288, startPoint y: 181, endPoint x: 246, endPoint y: 174, distance: 43.0
click at [271, 181] on div "All Inbox(s) 120 / 120 Inboxes selected Primary Others Select Actions Katherine…" at bounding box center [657, 321] width 1023 height 584
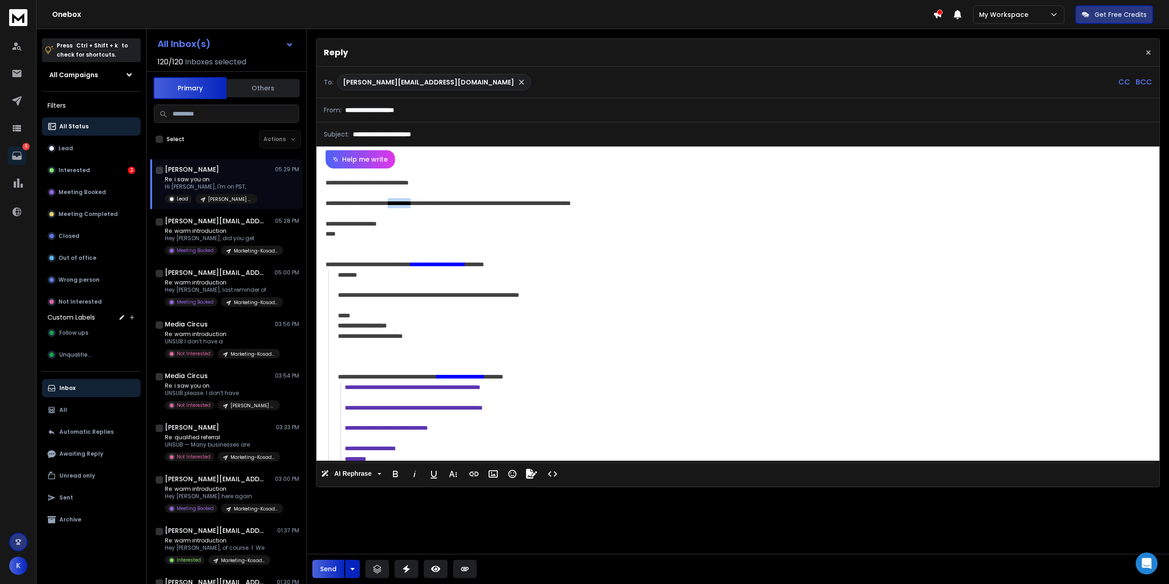
drag, startPoint x: 422, startPoint y: 201, endPoint x: 396, endPoint y: 203, distance: 26.1
click at [396, 203] on div "**********" at bounding box center [732, 208] width 815 height 61
click at [427, 202] on div "**********" at bounding box center [732, 208] width 815 height 61
click at [333, 566] on button "Send" at bounding box center [328, 569] width 32 height 18
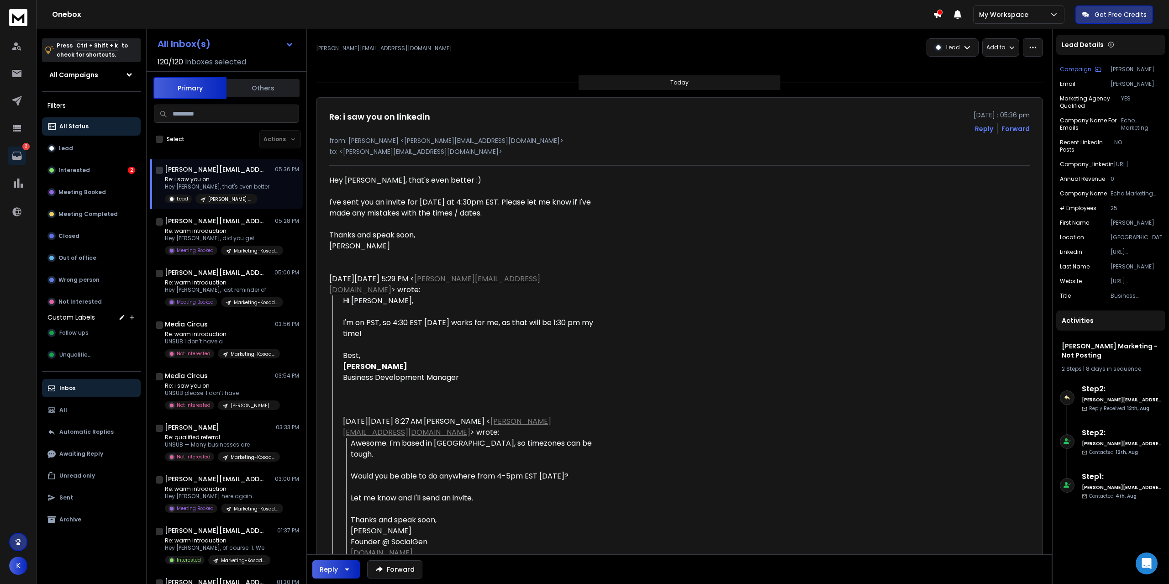
click at [963, 46] on div "Lead" at bounding box center [952, 47] width 51 height 17
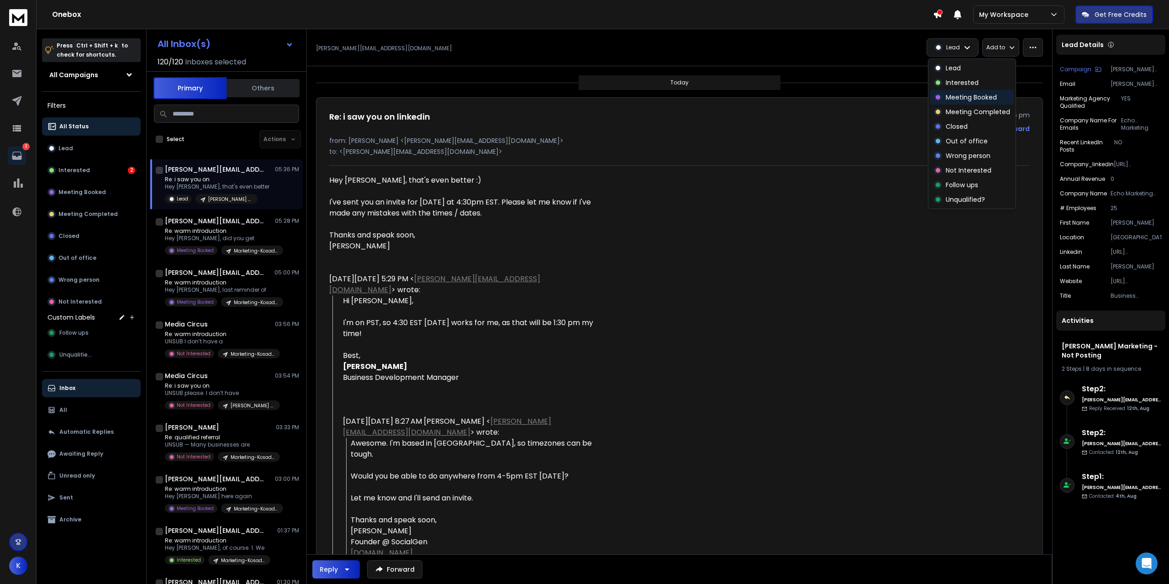
click at [963, 99] on p "Meeting Booked" at bounding box center [970, 97] width 51 height 9
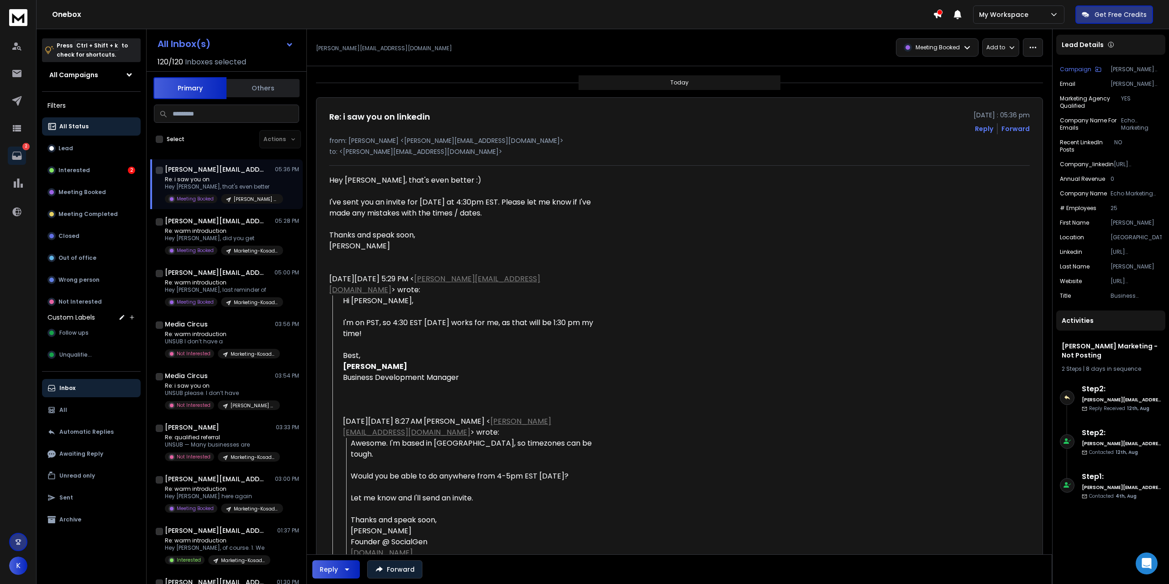
click at [389, 571] on button "Forward" at bounding box center [394, 569] width 55 height 18
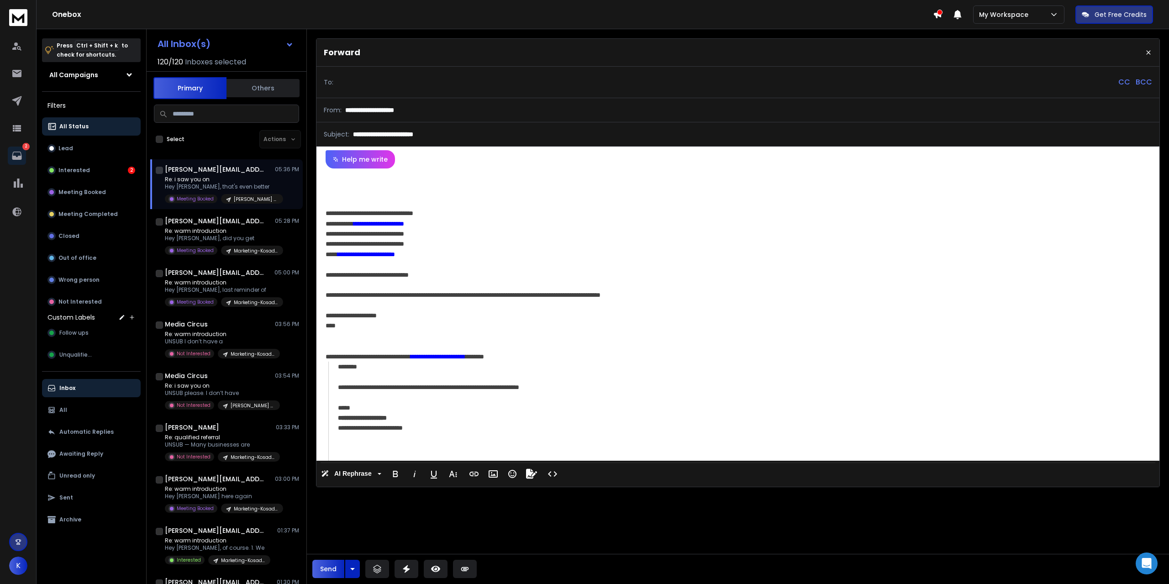
click at [326, 207] on div at bounding box center [737, 203] width 824 height 10
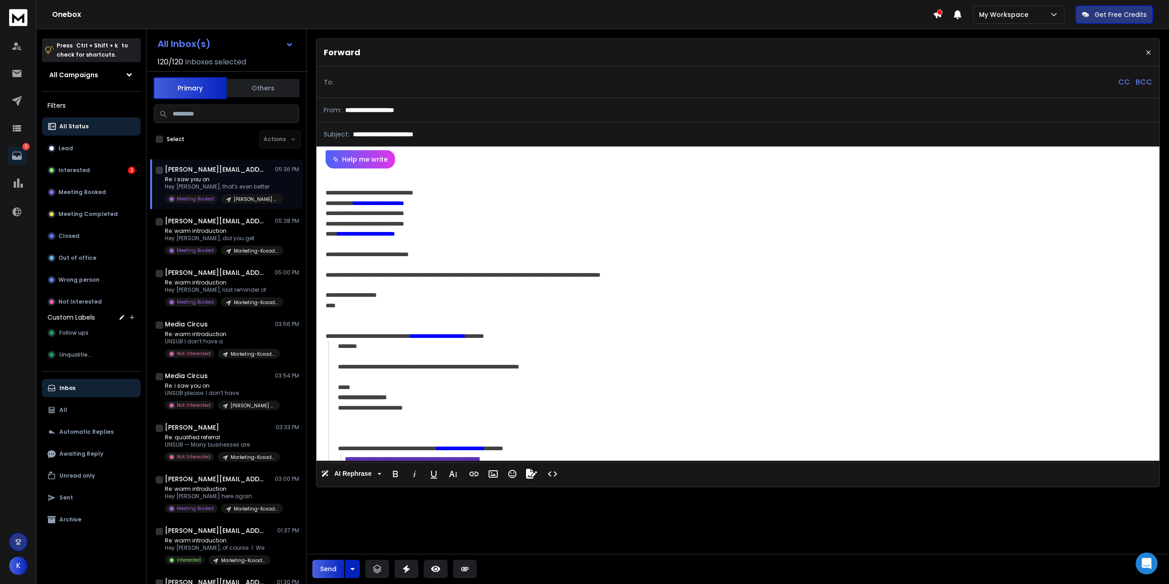
drag, startPoint x: 457, startPoint y: 133, endPoint x: 369, endPoint y: 131, distance: 88.1
click at [369, 131] on input "**********" at bounding box center [752, 134] width 799 height 9
type input "**********"
click at [362, 84] on input at bounding box center [369, 82] width 64 height 16
type input "**********"
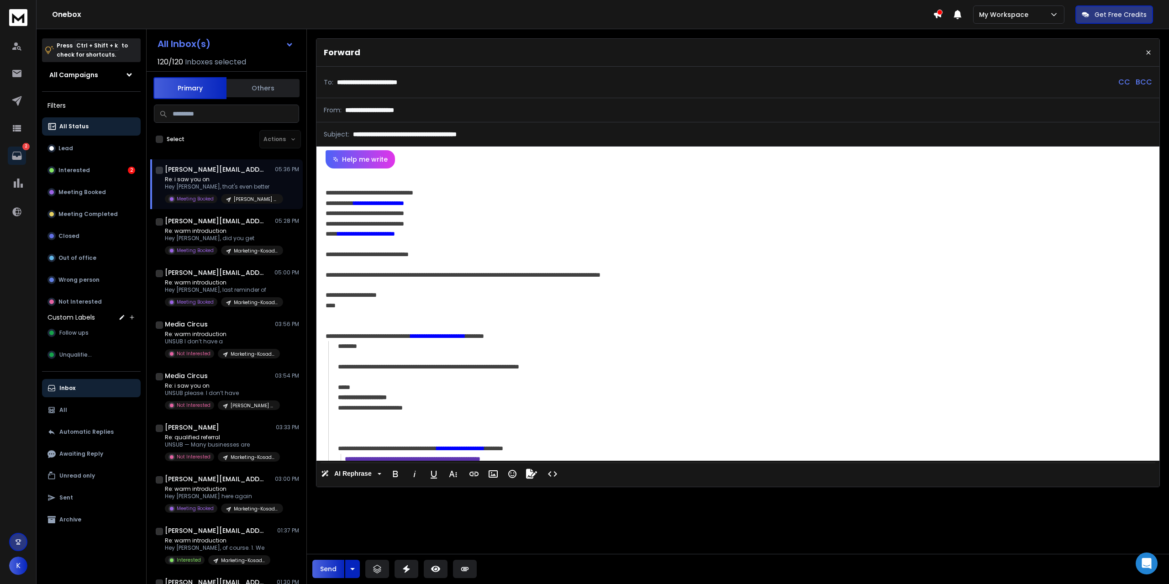
click at [432, 79] on div "**********" at bounding box center [725, 82] width 777 height 16
click at [424, 80] on p "jeff.yang@socialgen.com.au" at bounding box center [456, 82] width 226 height 9
click at [328, 572] on button "Send" at bounding box center [328, 569] width 32 height 18
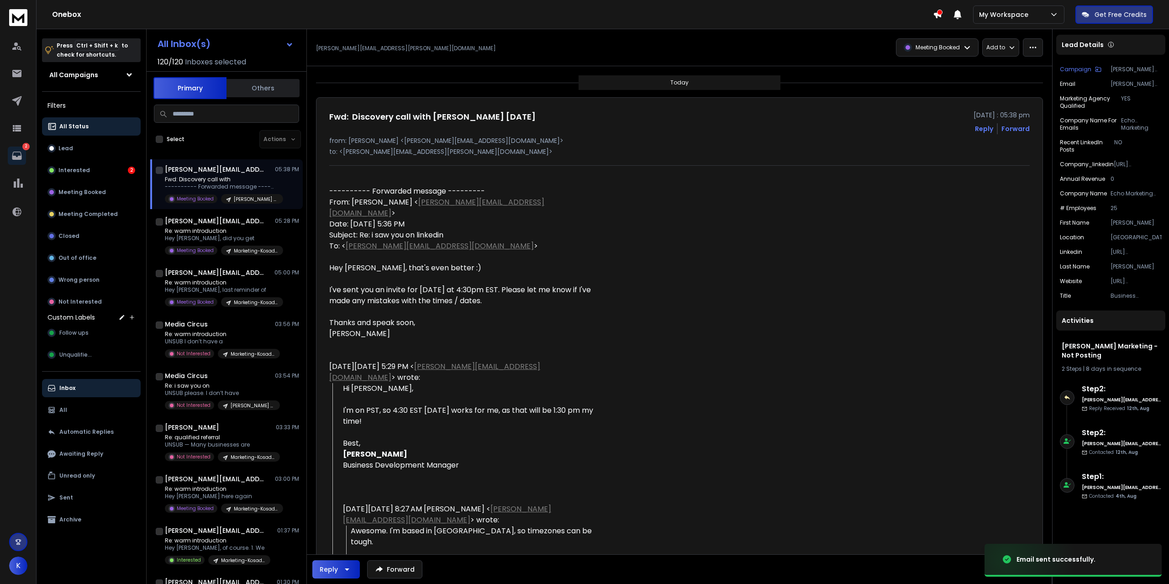
click at [201, 111] on input at bounding box center [226, 114] width 145 height 18
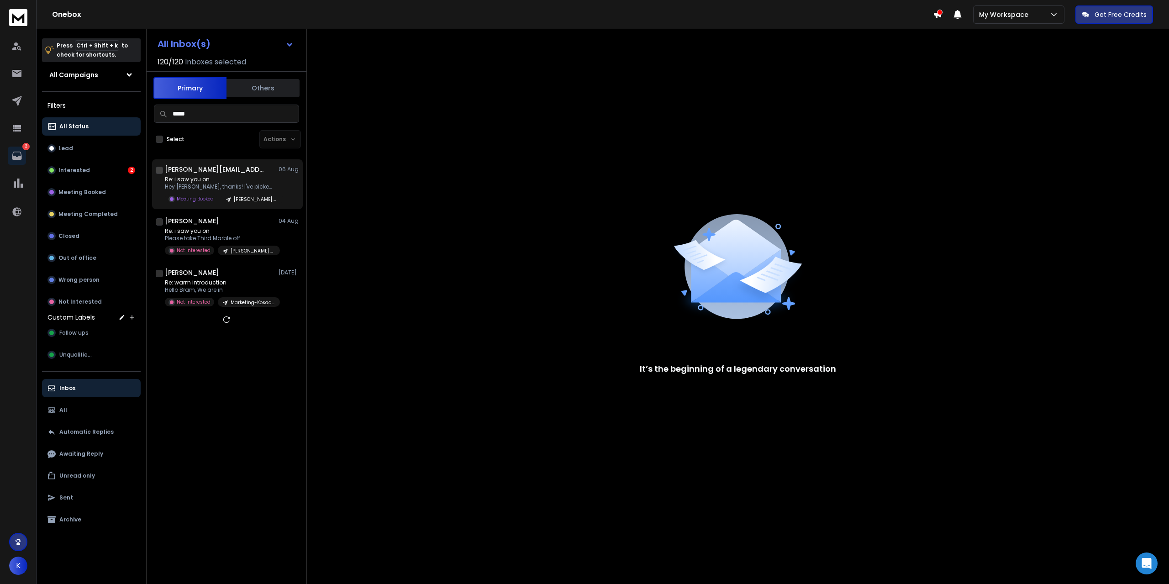
type input "*****"
click at [251, 177] on p "Re: i saw you on" at bounding box center [220, 179] width 110 height 7
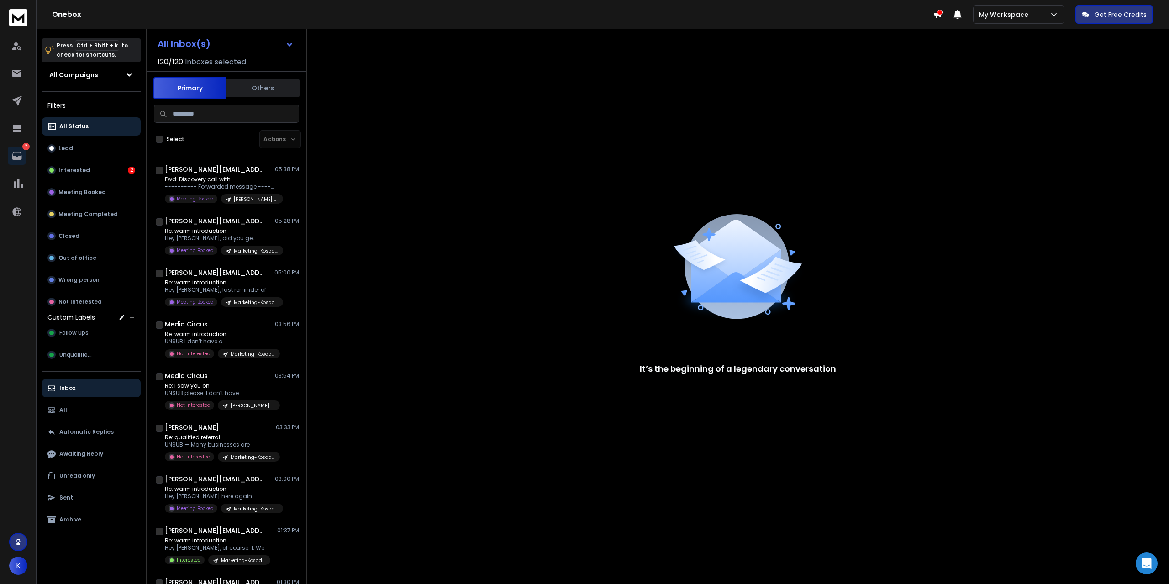
click at [219, 115] on input at bounding box center [226, 114] width 145 height 18
click at [254, 176] on p "Re: i saw you on" at bounding box center [220, 179] width 110 height 7
